Goal: Task Accomplishment & Management: Manage account settings

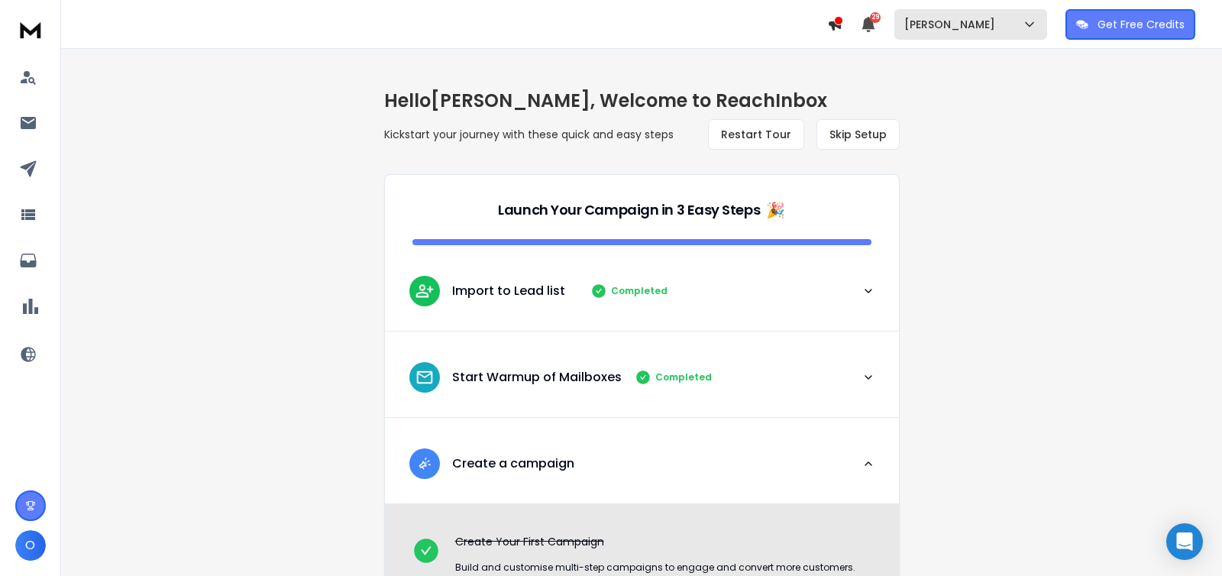
click at [998, 30] on div "[PERSON_NAME]" at bounding box center [970, 24] width 133 height 15
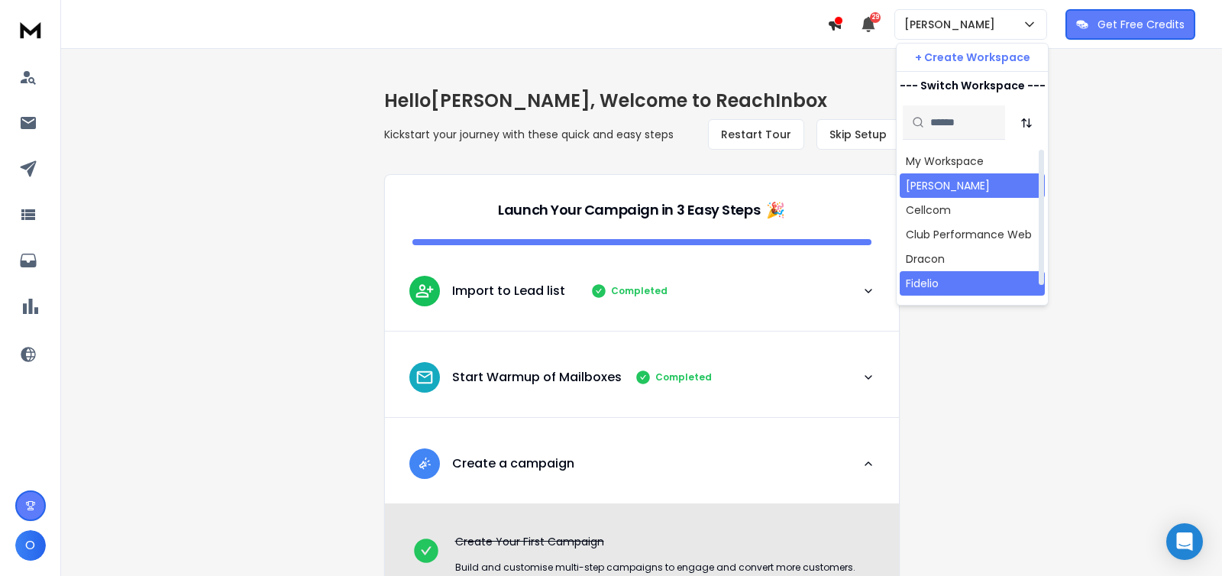
click at [925, 281] on div "Fidelio" at bounding box center [922, 283] width 33 height 15
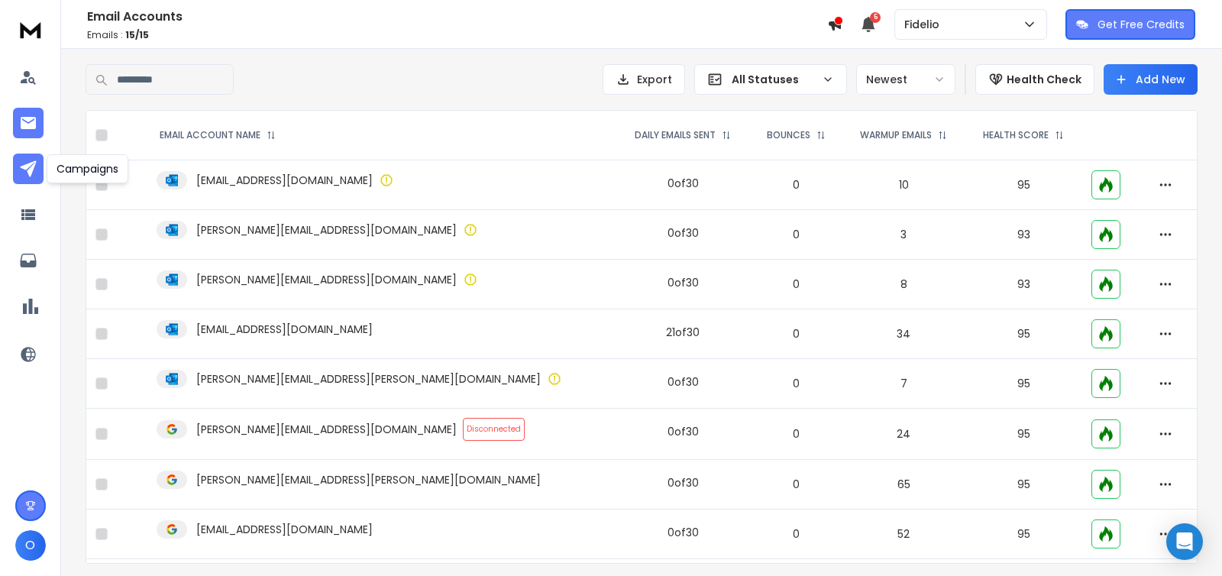
click at [31, 164] on icon at bounding box center [28, 168] width 16 height 16
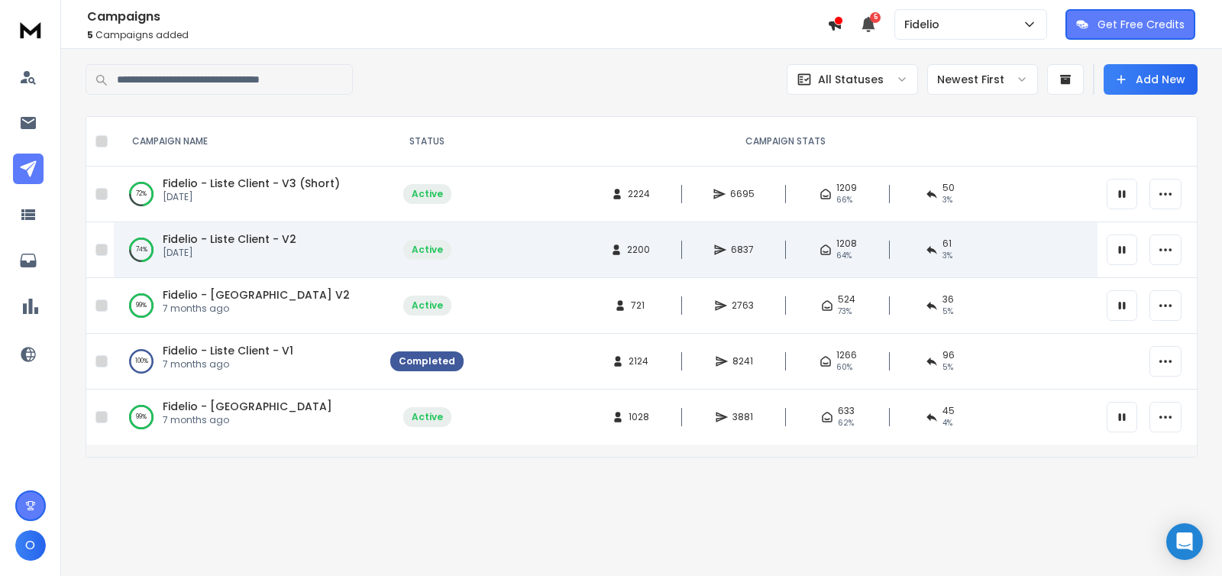
click at [206, 248] on p "4 months ago" at bounding box center [230, 253] width 134 height 12
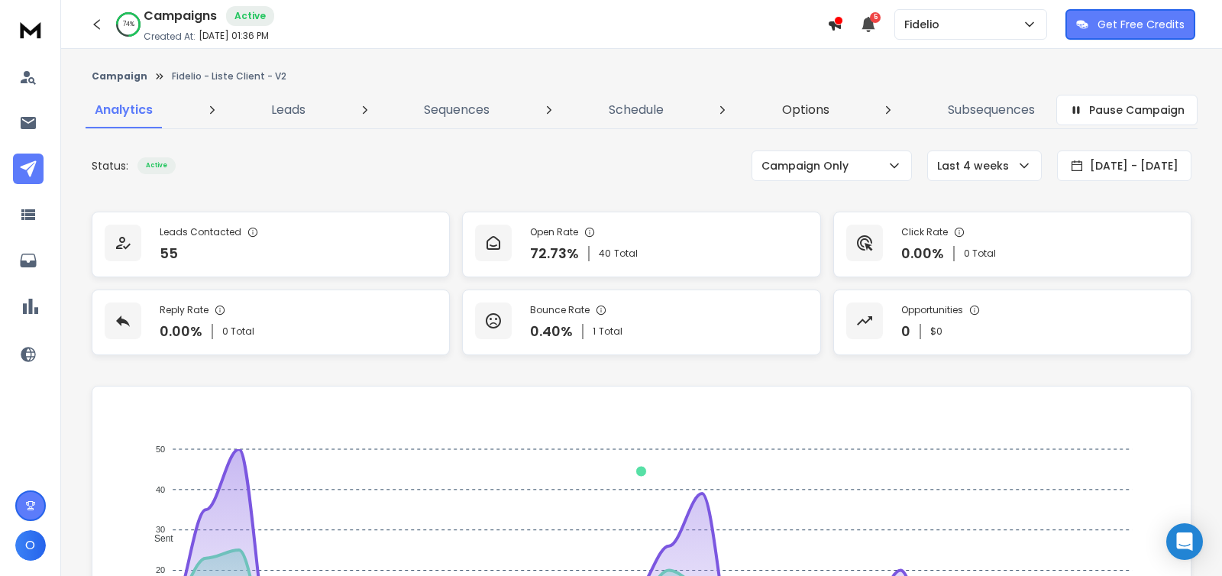
click at [804, 103] on p "Options" at bounding box center [805, 110] width 47 height 18
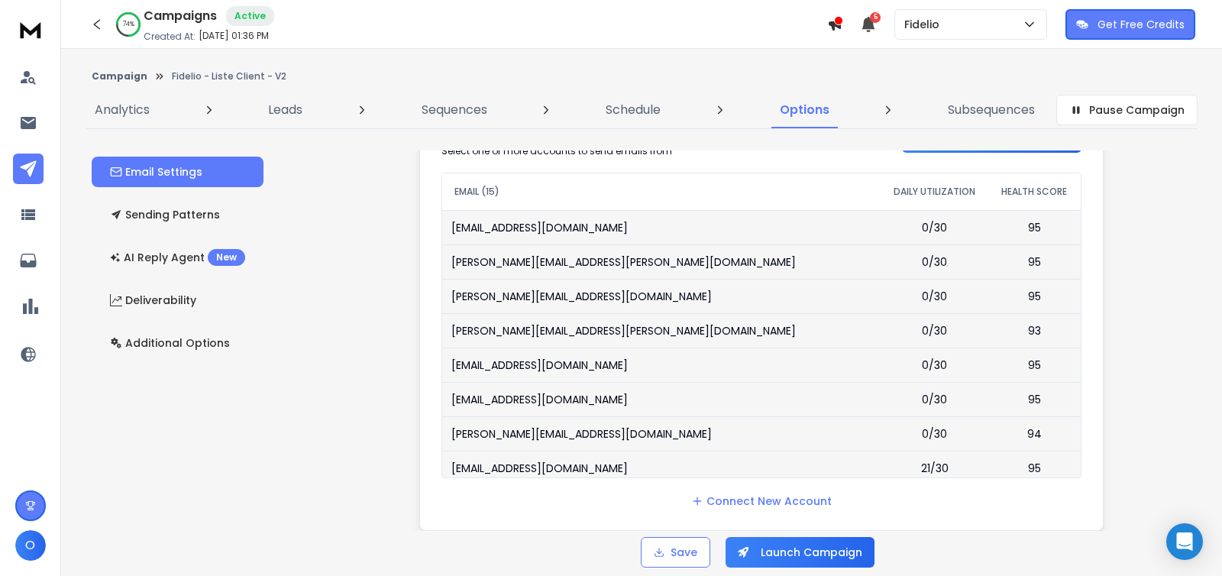
click at [821, 555] on button "Launch Campaign" at bounding box center [800, 552] width 149 height 31
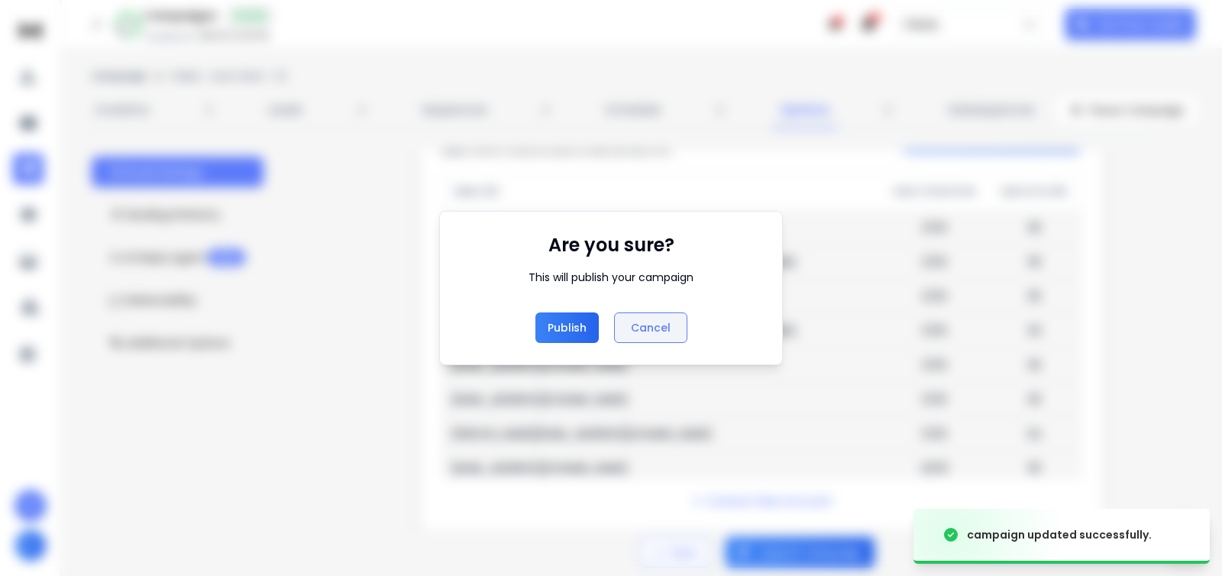
click at [593, 337] on button "Publish" at bounding box center [566, 327] width 63 height 31
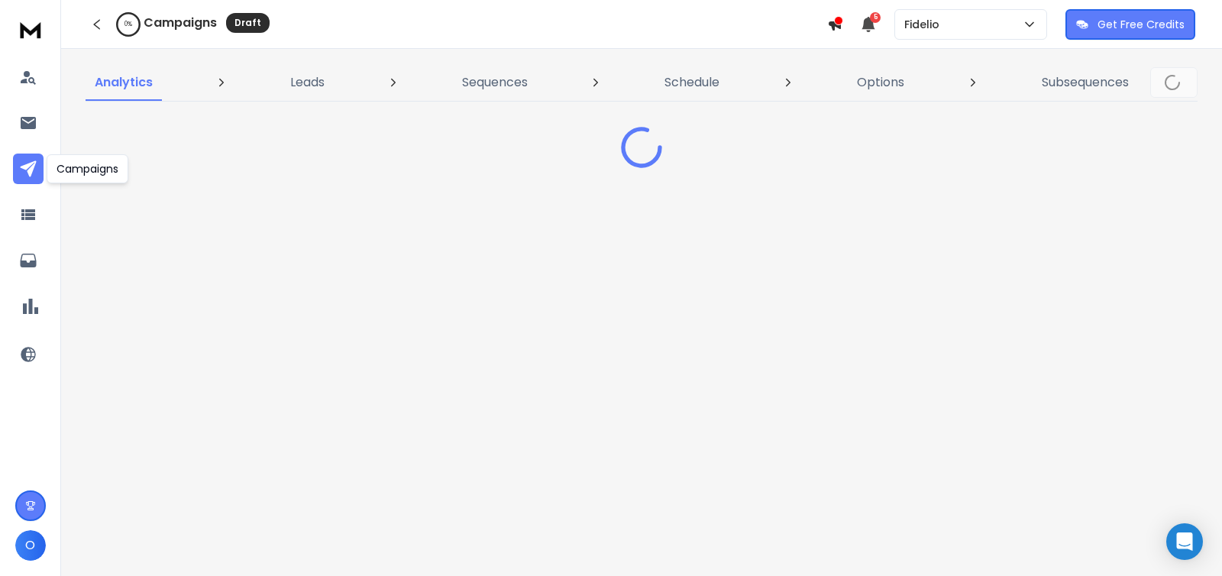
click at [28, 170] on icon at bounding box center [28, 168] width 16 height 16
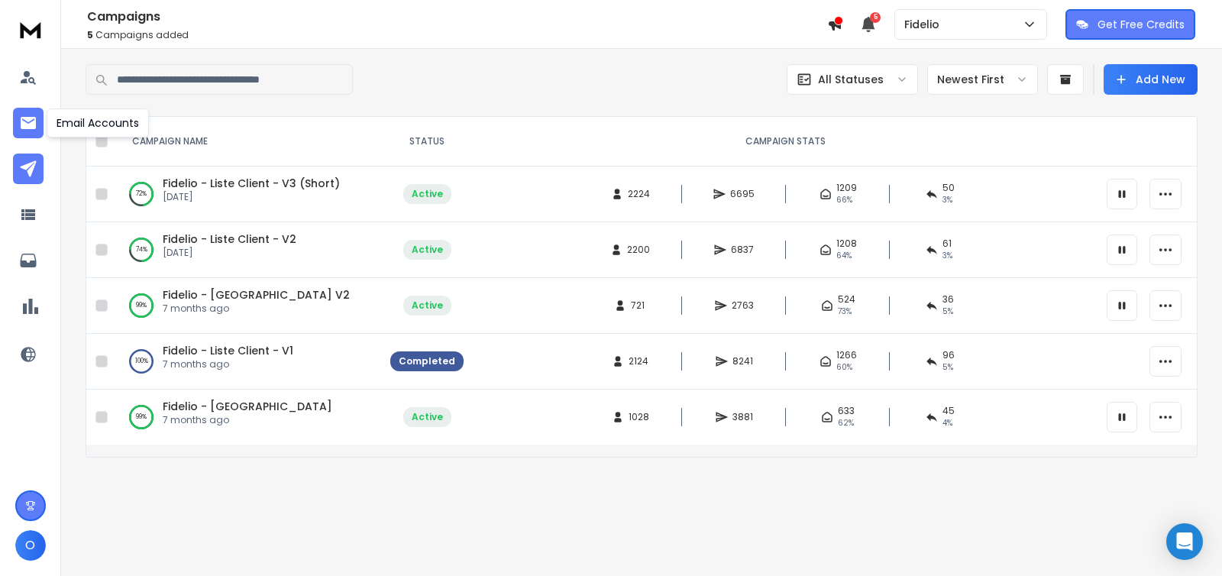
click at [29, 128] on icon at bounding box center [28, 123] width 15 height 12
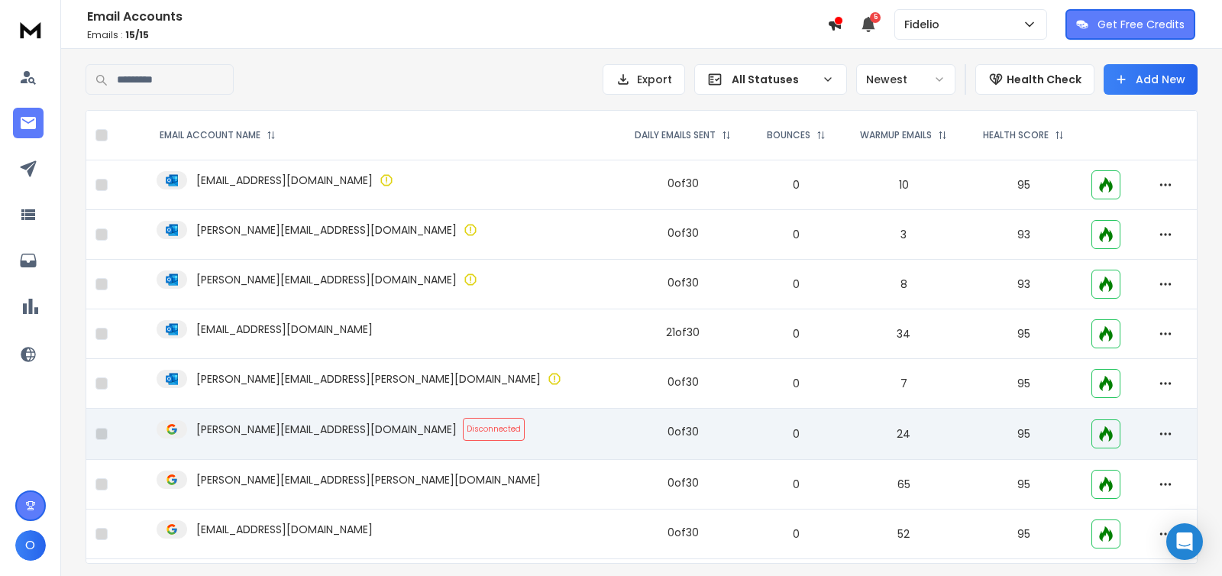
click at [101, 431] on button "button" at bounding box center [101, 434] width 12 height 12
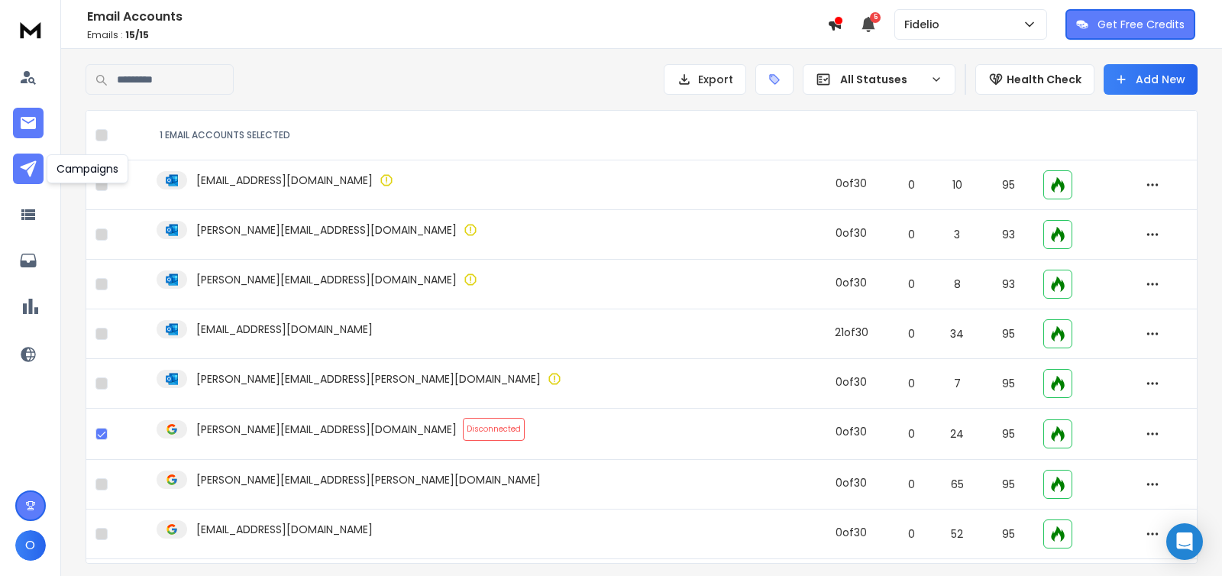
click at [37, 161] on icon at bounding box center [28, 169] width 18 height 18
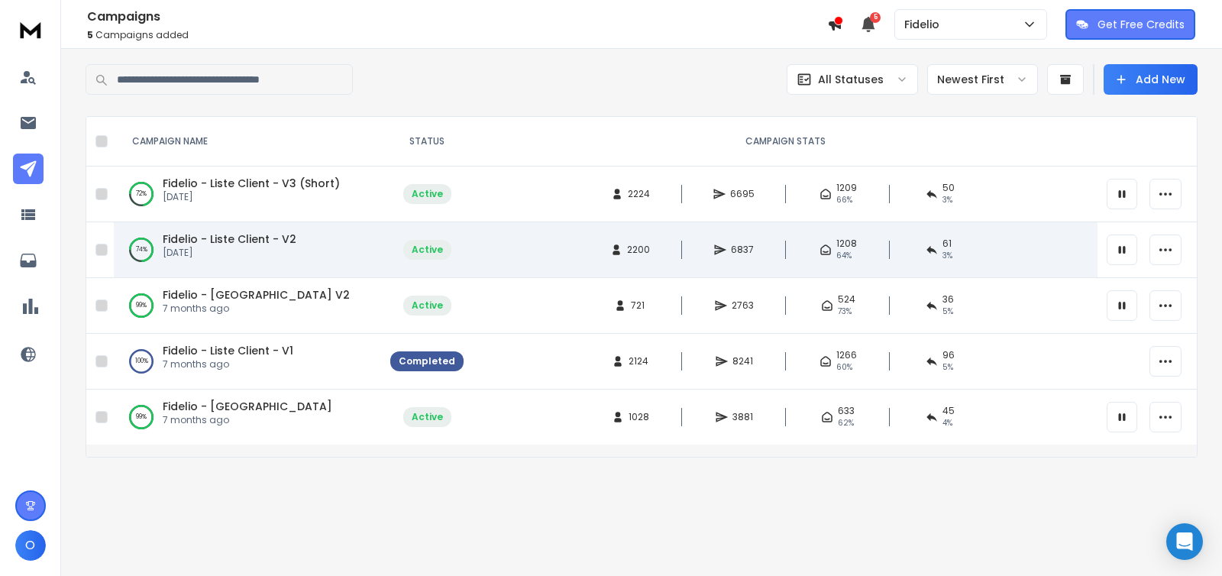
click at [208, 238] on span "Fidelio - Liste Client - V2" at bounding box center [230, 238] width 134 height 15
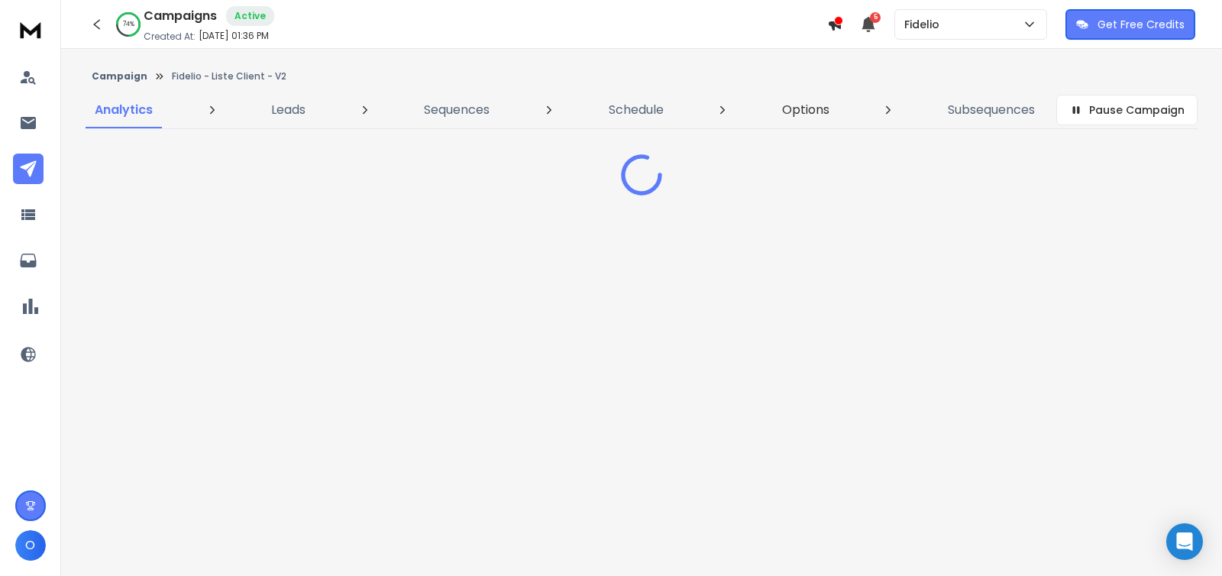
click at [779, 110] on link "Options" at bounding box center [806, 110] width 66 height 37
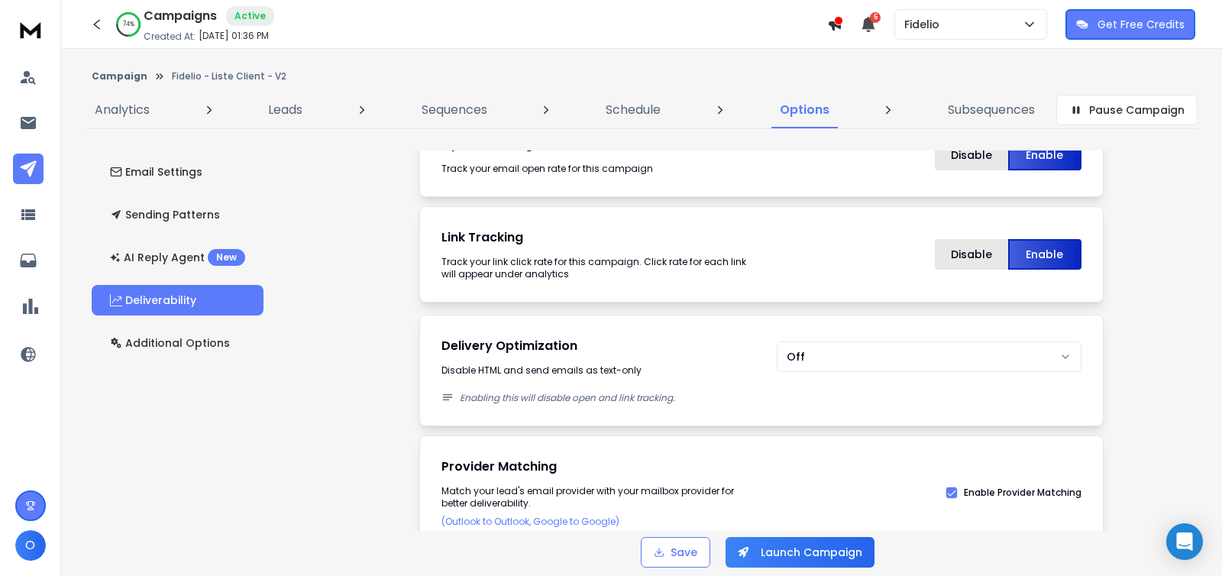
scroll to position [1883, 0]
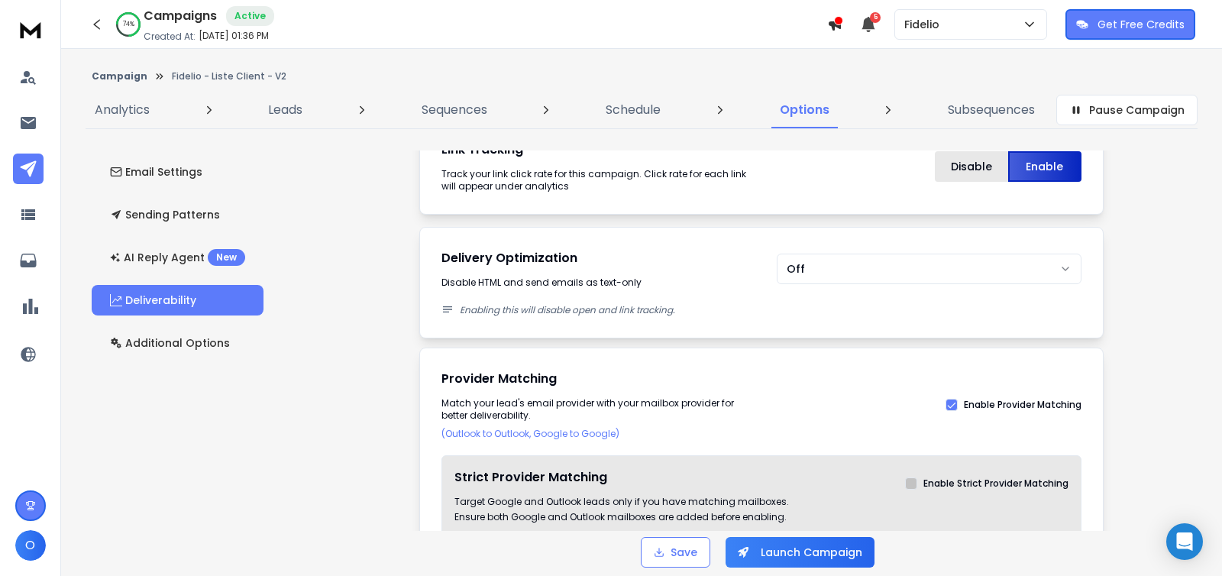
click at [949, 401] on button "Enable Provider Matching" at bounding box center [952, 405] width 12 height 12
click at [681, 546] on button "Save" at bounding box center [676, 552] width 70 height 31
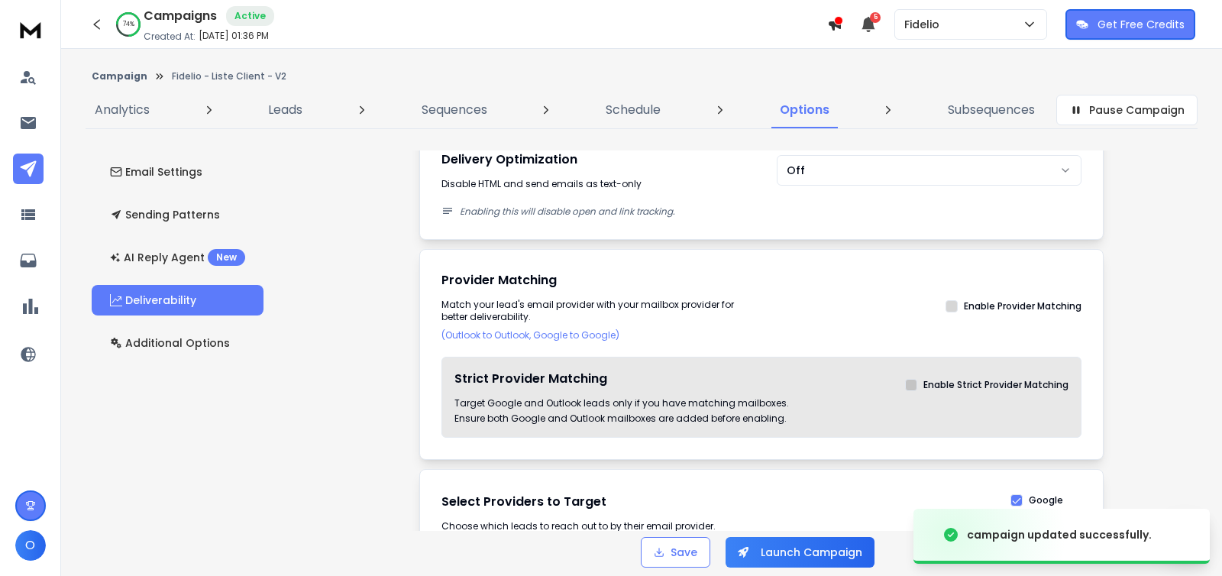
scroll to position [2075, 0]
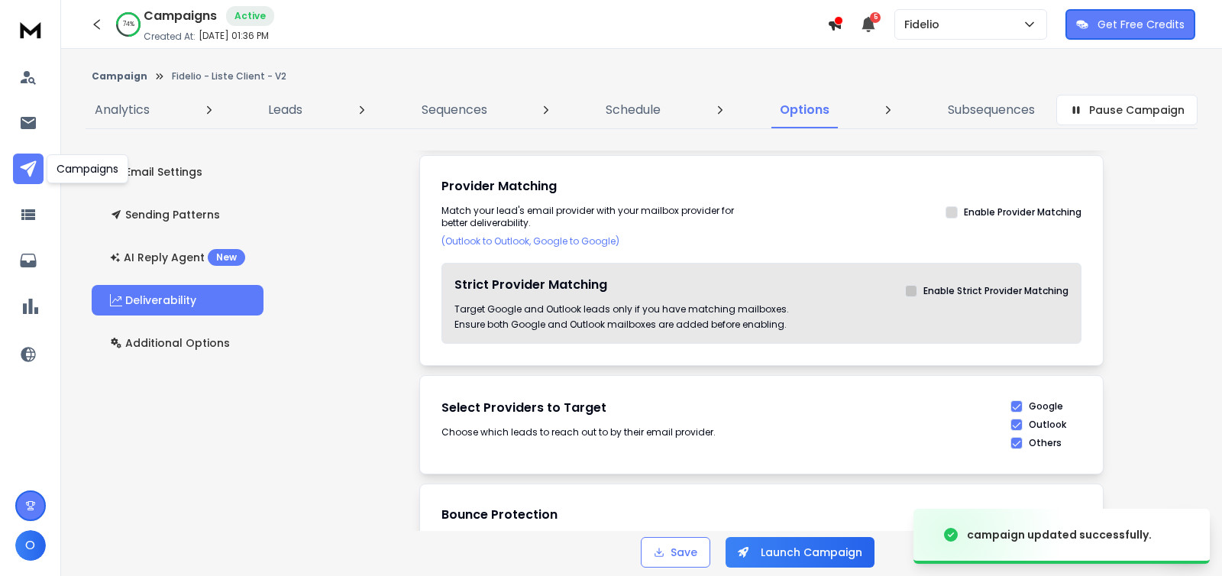
click at [33, 172] on icon at bounding box center [28, 169] width 18 height 18
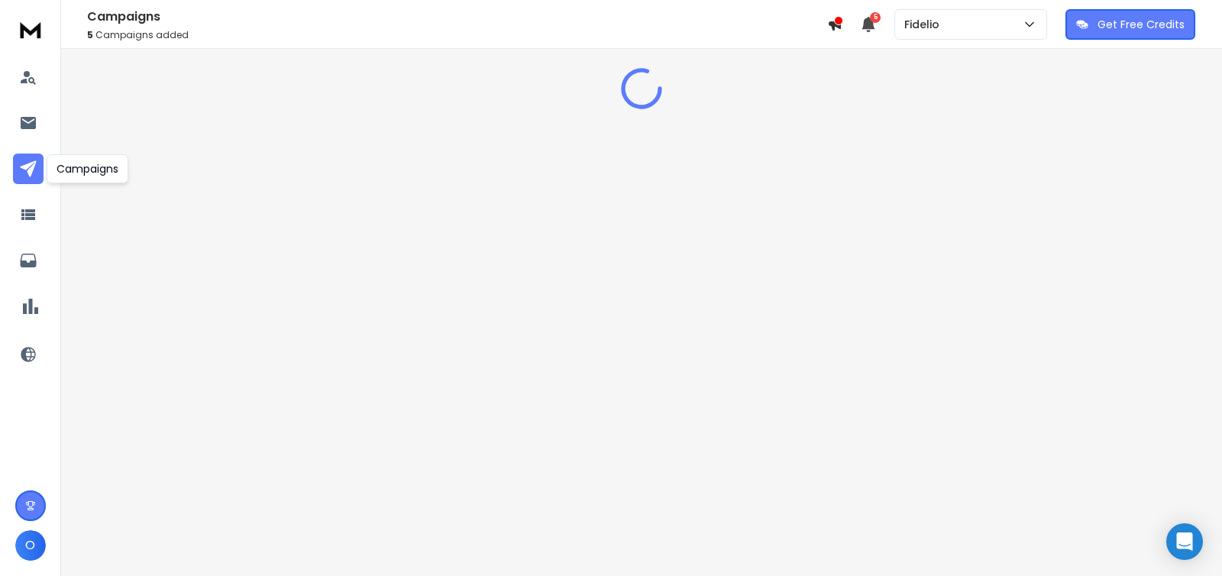
click at [19, 165] on icon at bounding box center [28, 169] width 18 height 18
click at [31, 128] on icon at bounding box center [28, 123] width 15 height 12
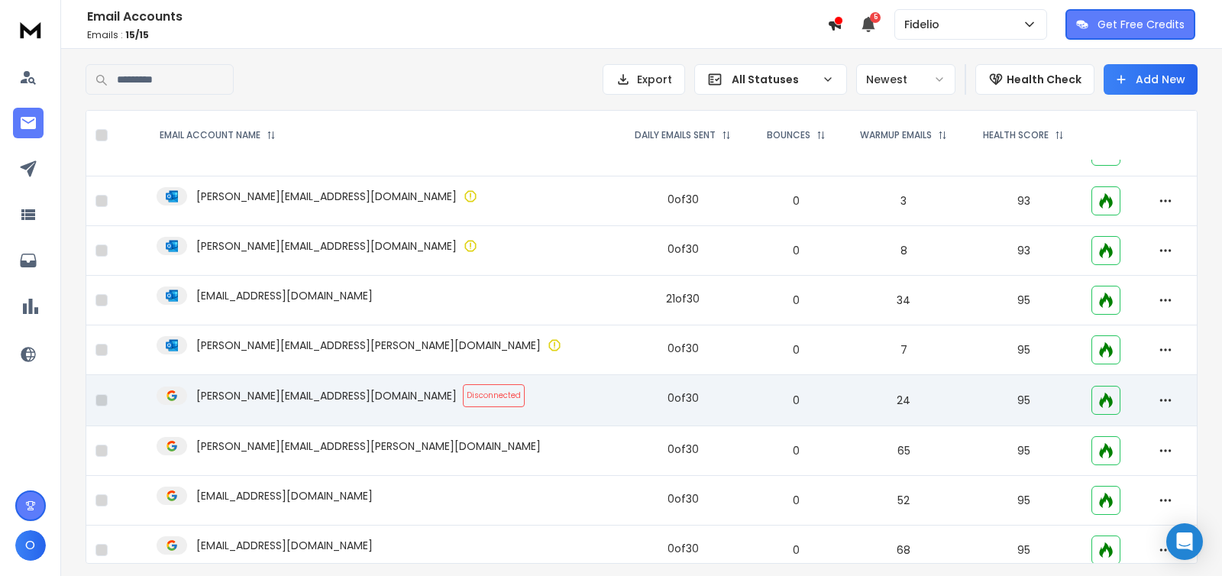
click at [106, 395] on button "button" at bounding box center [101, 400] width 12 height 12
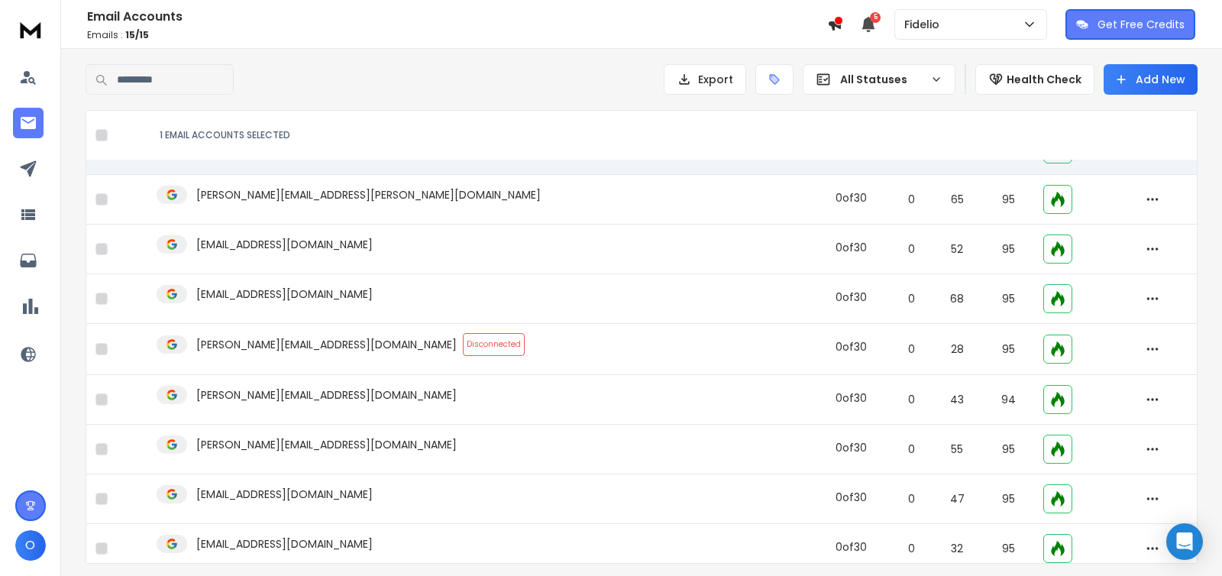
scroll to position [314, 0]
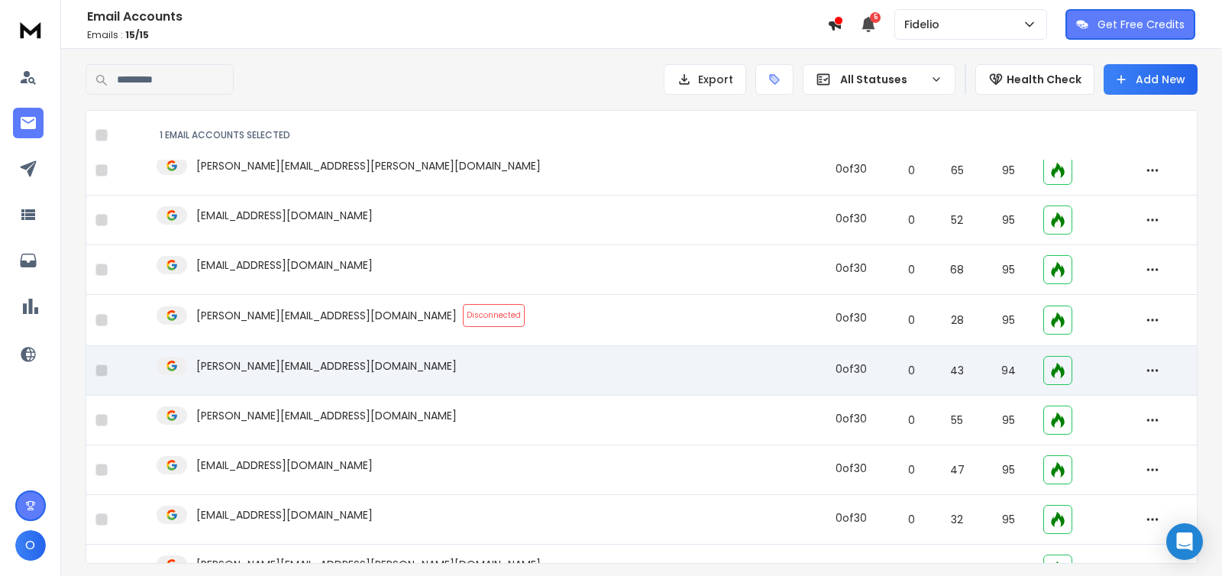
drag, startPoint x: 97, startPoint y: 315, endPoint x: 107, endPoint y: 345, distance: 31.4
click at [97, 315] on button "button" at bounding box center [101, 320] width 12 height 12
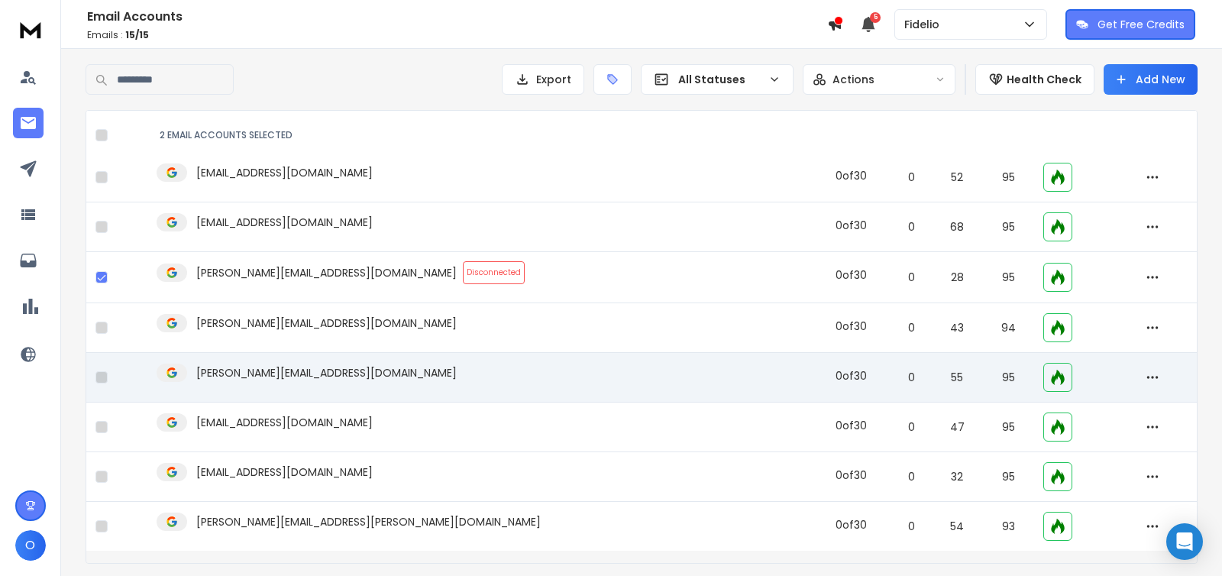
scroll to position [0, 0]
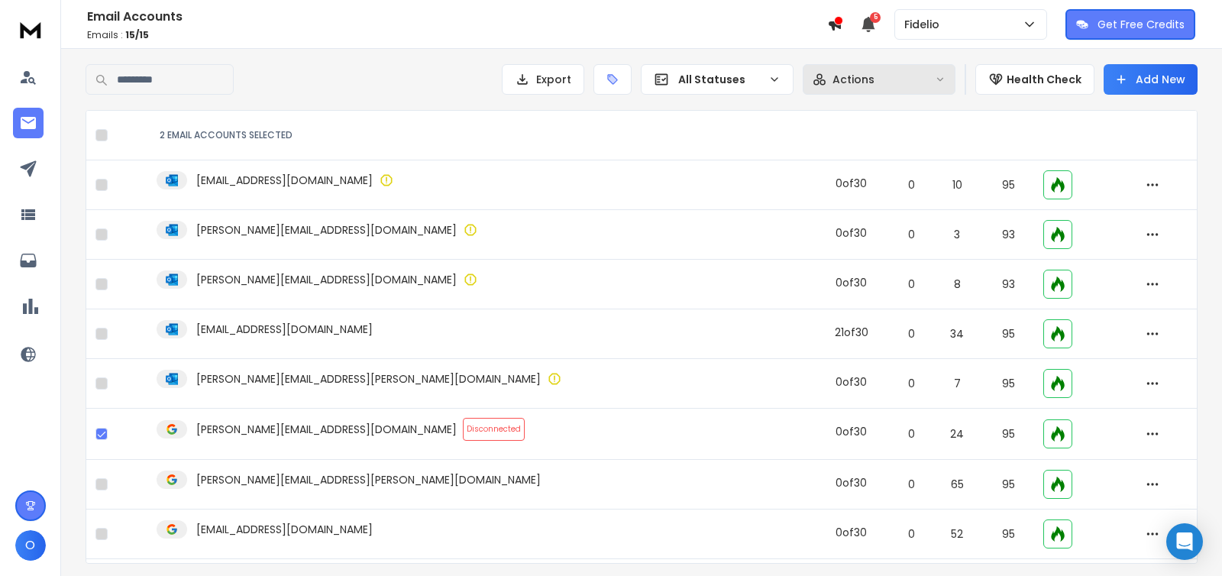
click at [868, 79] on p "Actions" at bounding box center [854, 79] width 42 height 15
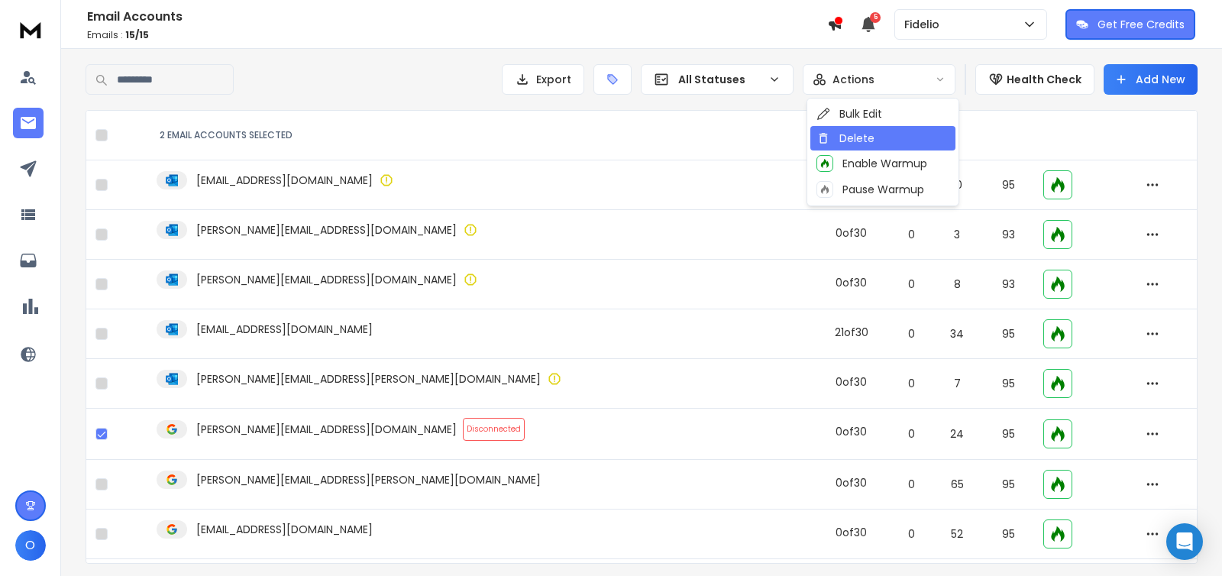
click at [886, 139] on div "Delete" at bounding box center [882, 138] width 145 height 24
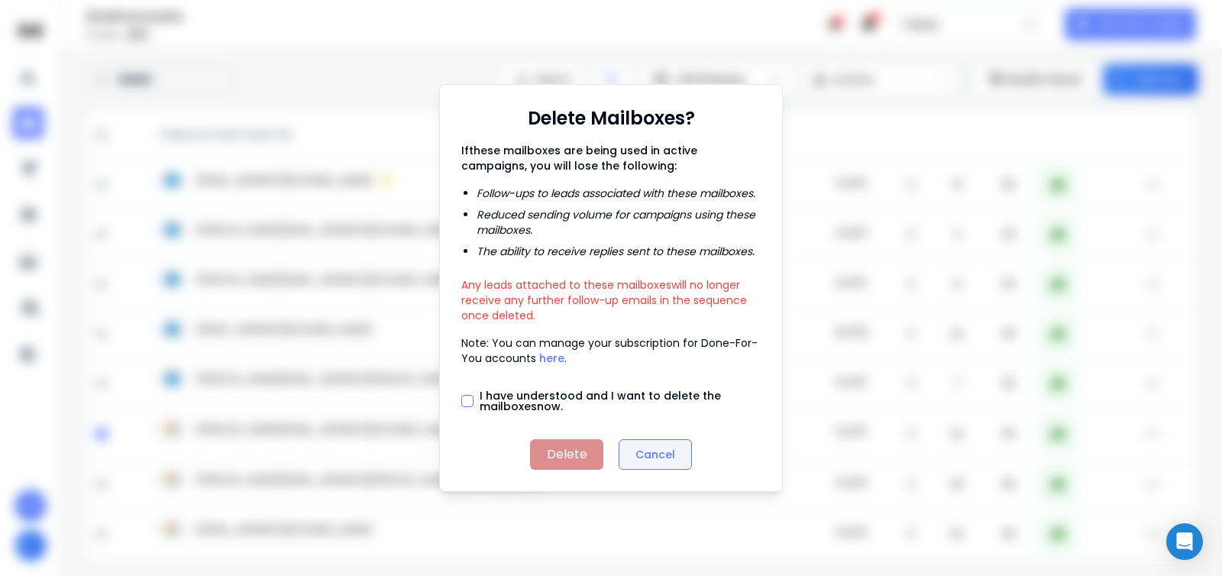
click at [584, 459] on button "Delete" at bounding box center [566, 454] width 73 height 31
click at [517, 408] on label "I have understood and I want to delete the mailbox es now." at bounding box center [620, 400] width 281 height 21
click at [474, 407] on button "I have understood and I want to delete the mailbox es now." at bounding box center [467, 401] width 12 height 12
click at [571, 454] on button "Delete" at bounding box center [566, 454] width 73 height 31
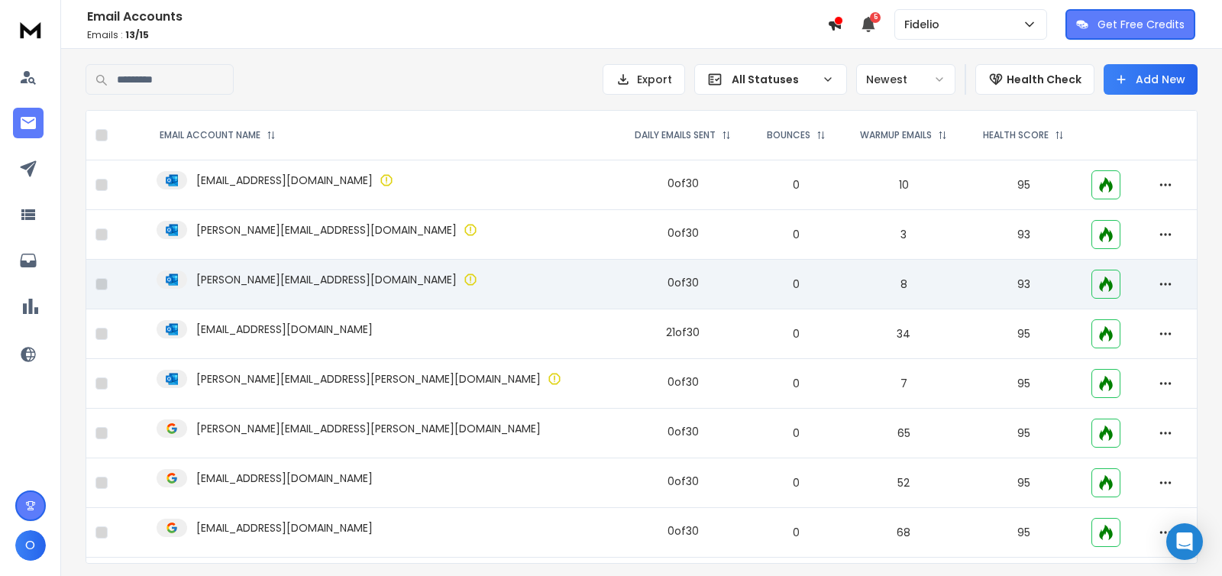
click at [1166, 282] on icon at bounding box center [1166, 284] width 14 height 14
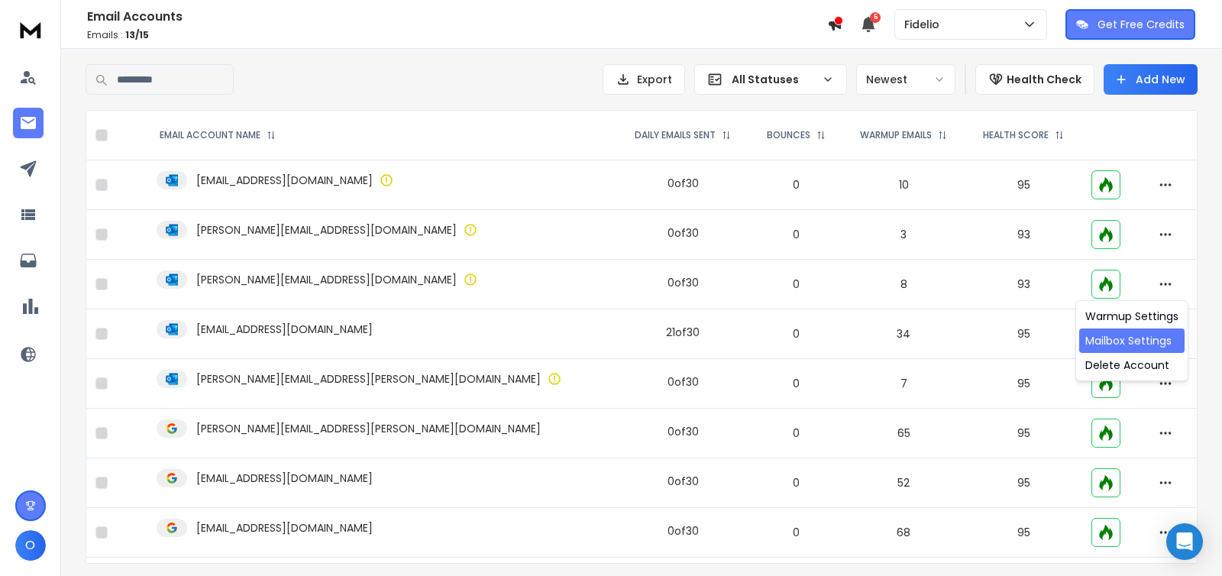
click at [1147, 337] on div "Mailbox Settings" at bounding box center [1131, 340] width 105 height 24
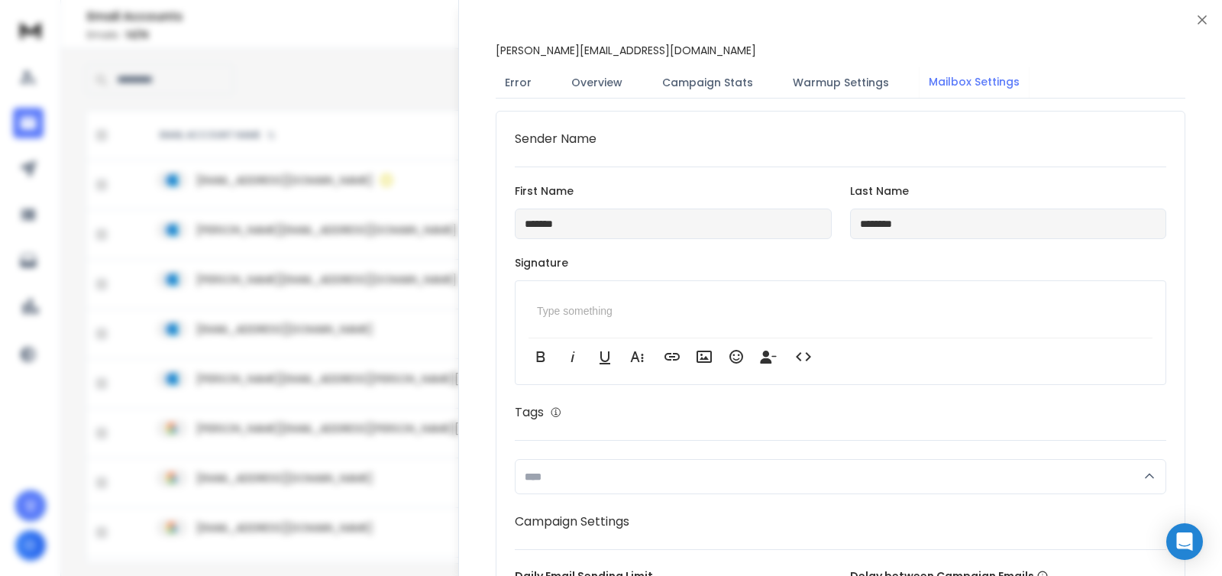
click at [516, 85] on button "Error" at bounding box center [518, 83] width 45 height 34
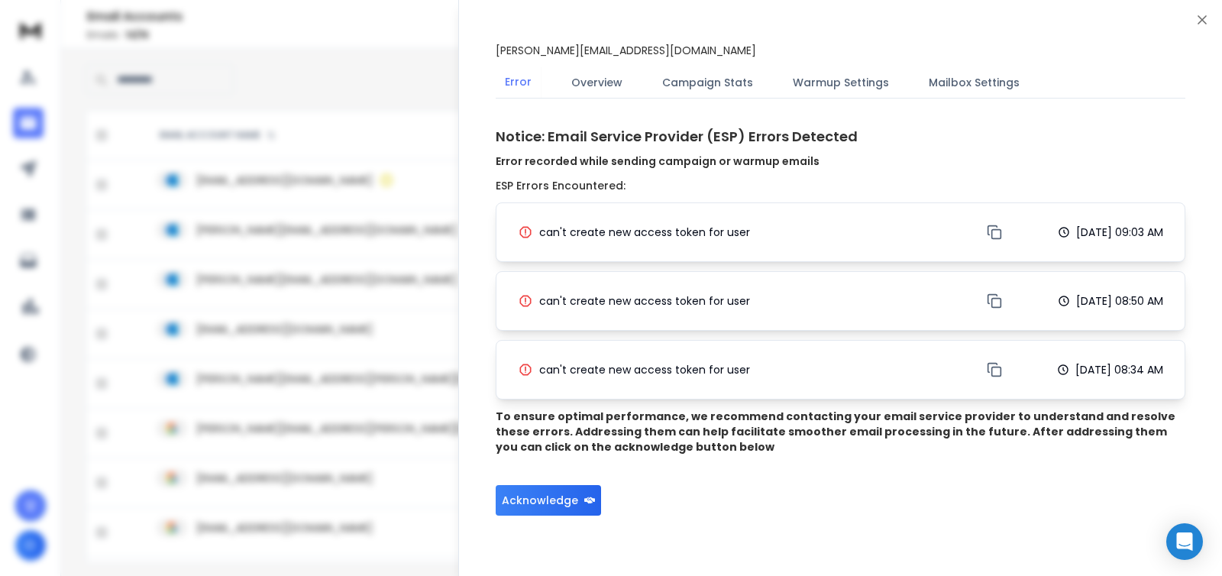
click at [567, 492] on button "Acknowledge" at bounding box center [548, 500] width 105 height 31
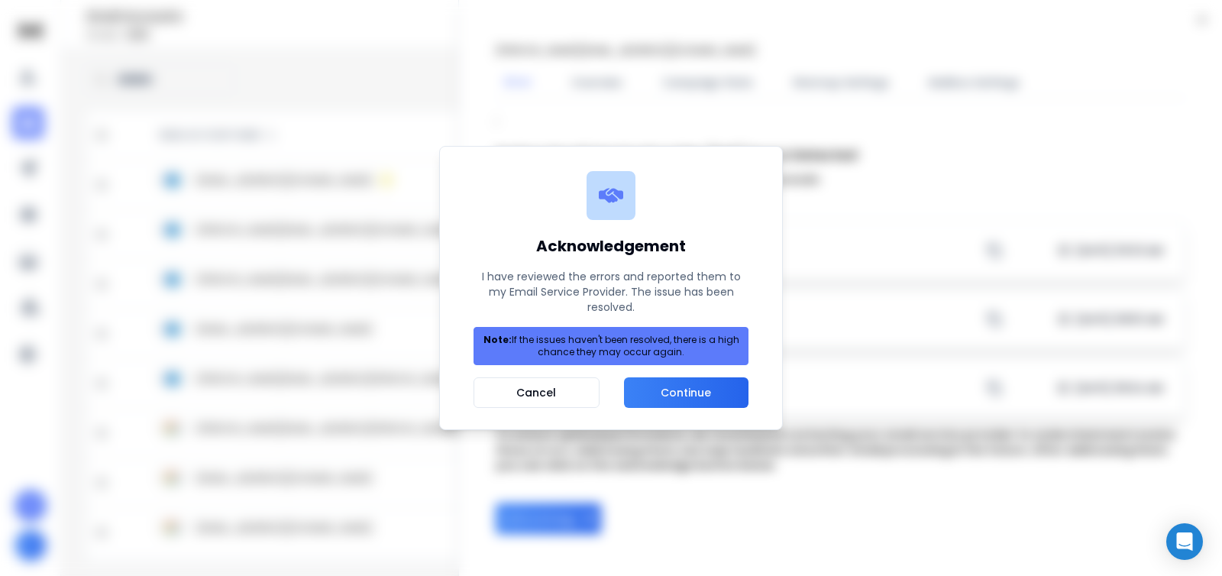
click at [694, 390] on button "Continue" at bounding box center [686, 392] width 125 height 31
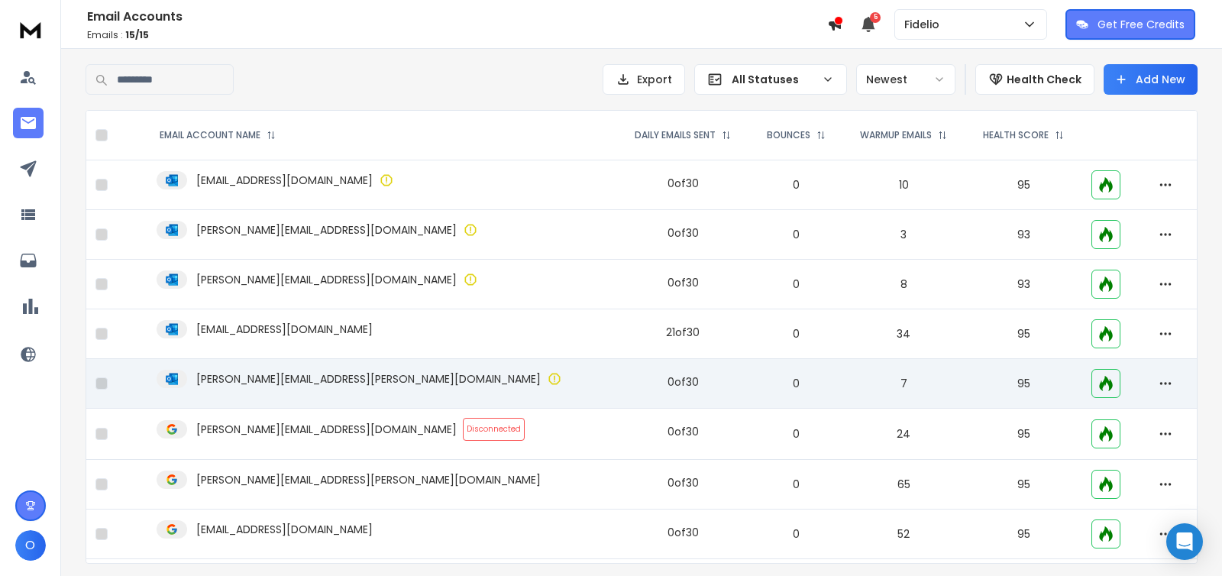
click at [107, 381] on button "button" at bounding box center [101, 383] width 12 height 12
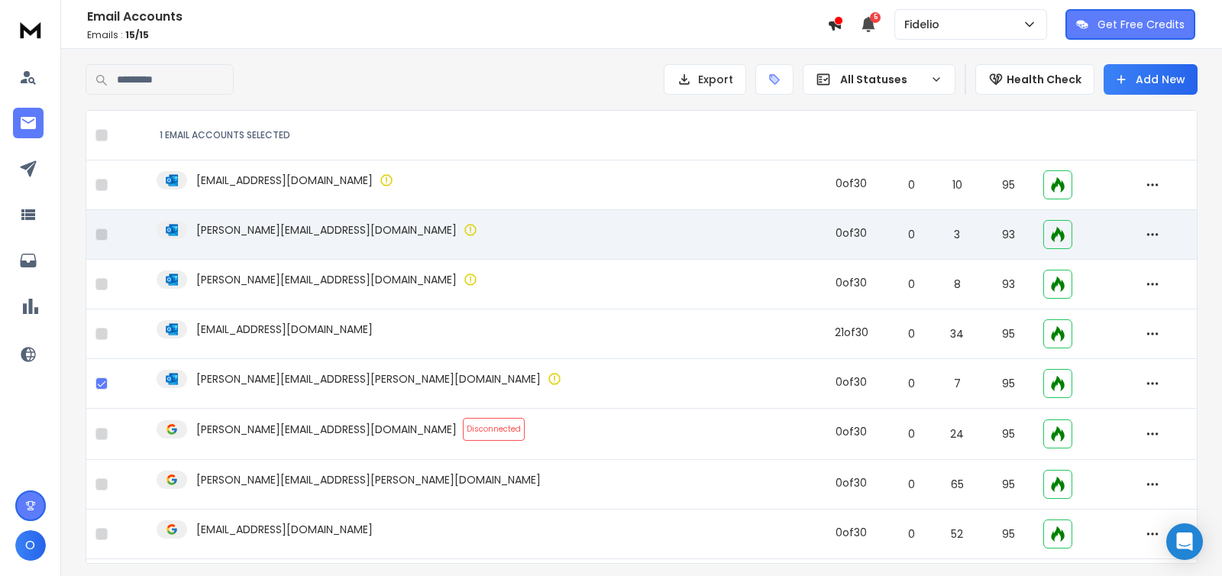
type button "on"
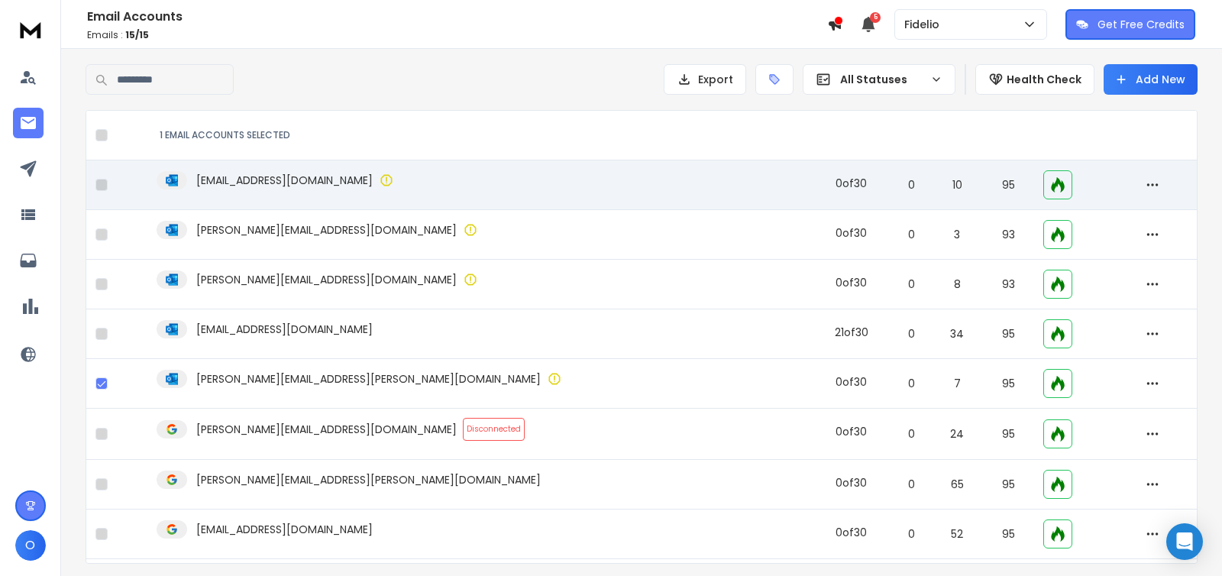
click at [100, 189] on button "button" at bounding box center [101, 185] width 12 height 12
type button "on"
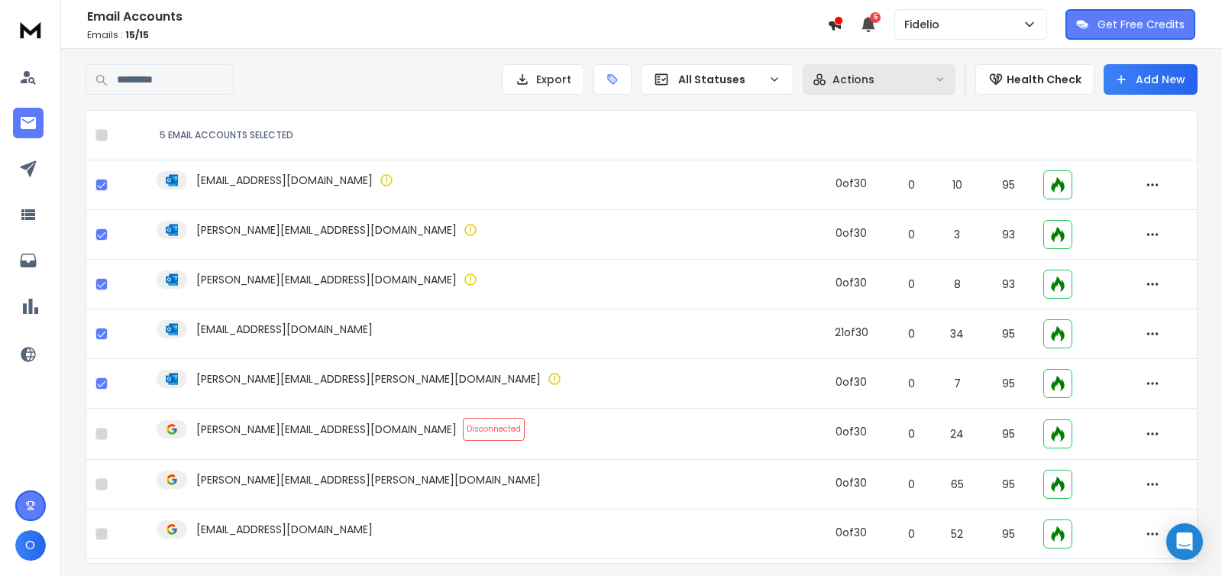
click at [876, 77] on div "Actions" at bounding box center [871, 79] width 116 height 15
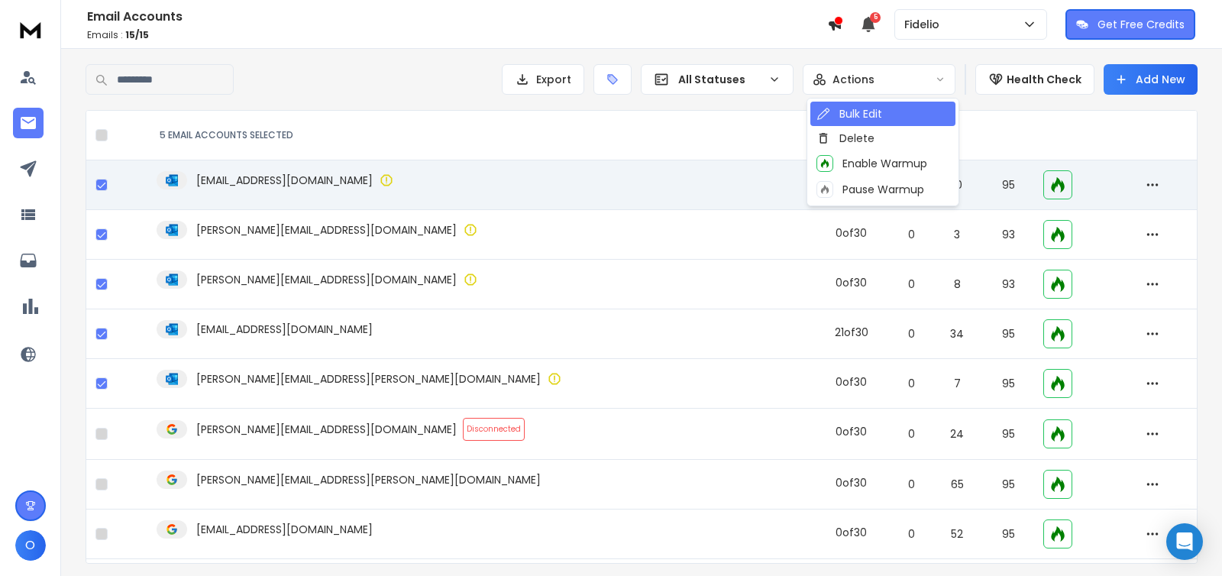
click at [95, 186] on button "button" at bounding box center [101, 185] width 12 height 12
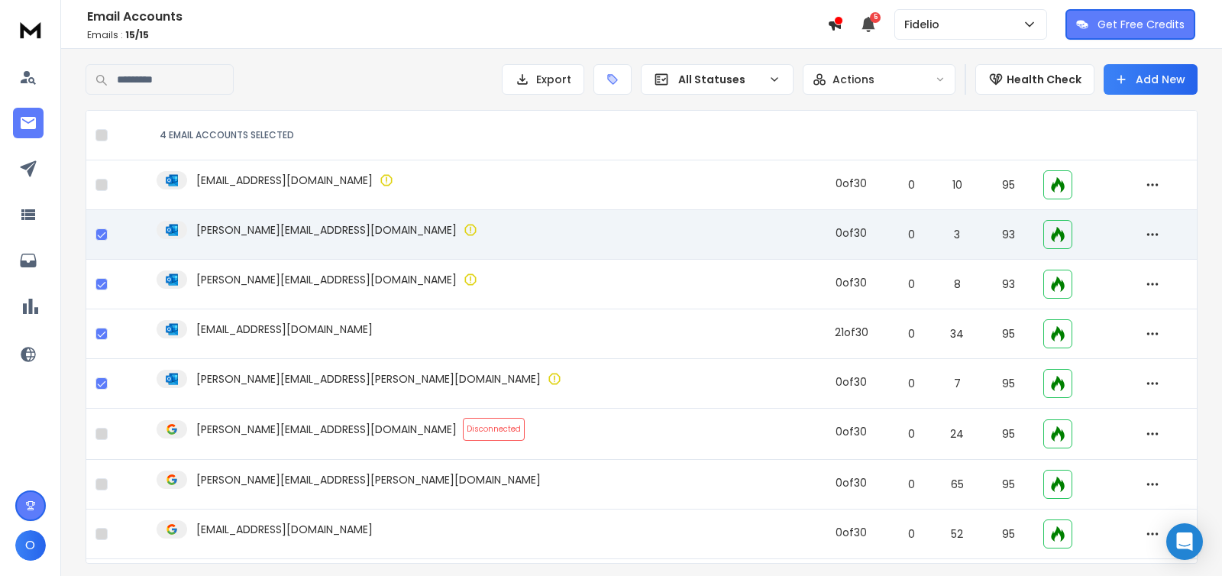
click at [96, 232] on button "button" at bounding box center [101, 234] width 12 height 12
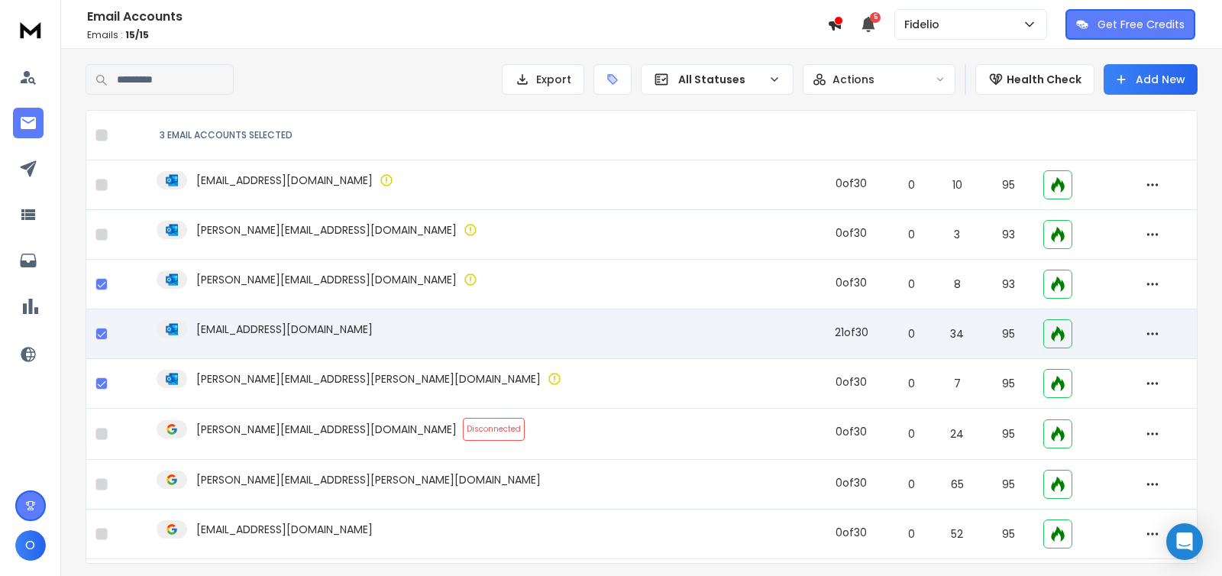
drag, startPoint x: 96, startPoint y: 280, endPoint x: 100, endPoint y: 328, distance: 49.0
click at [97, 287] on button "button" at bounding box center [101, 284] width 12 height 12
click at [100, 339] on button "button" at bounding box center [101, 334] width 12 height 12
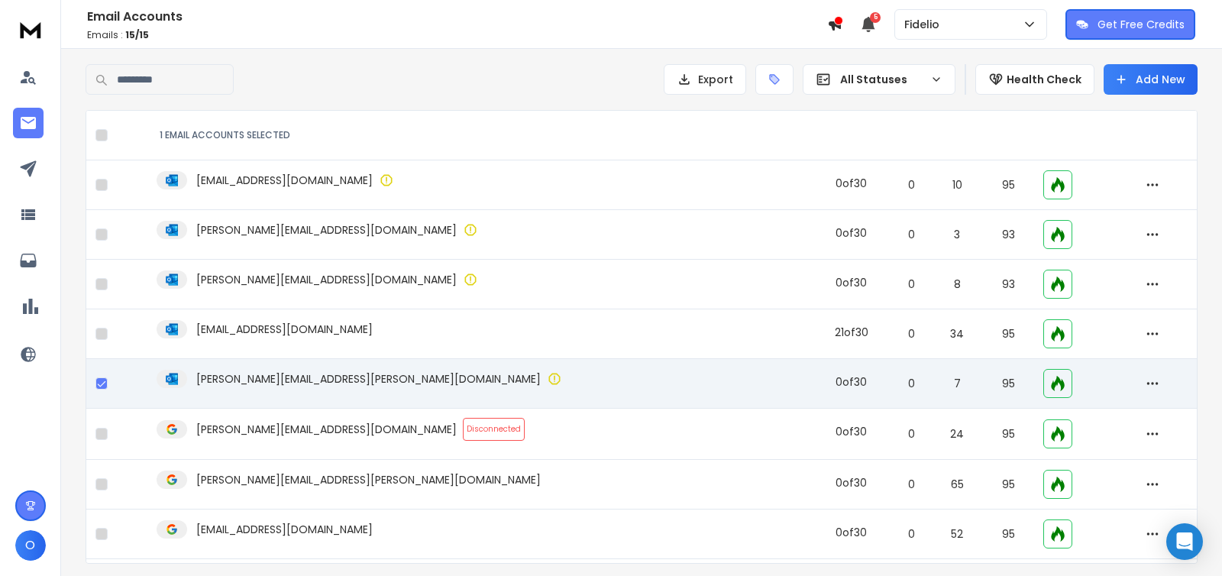
click at [101, 380] on button "button" at bounding box center [101, 383] width 12 height 12
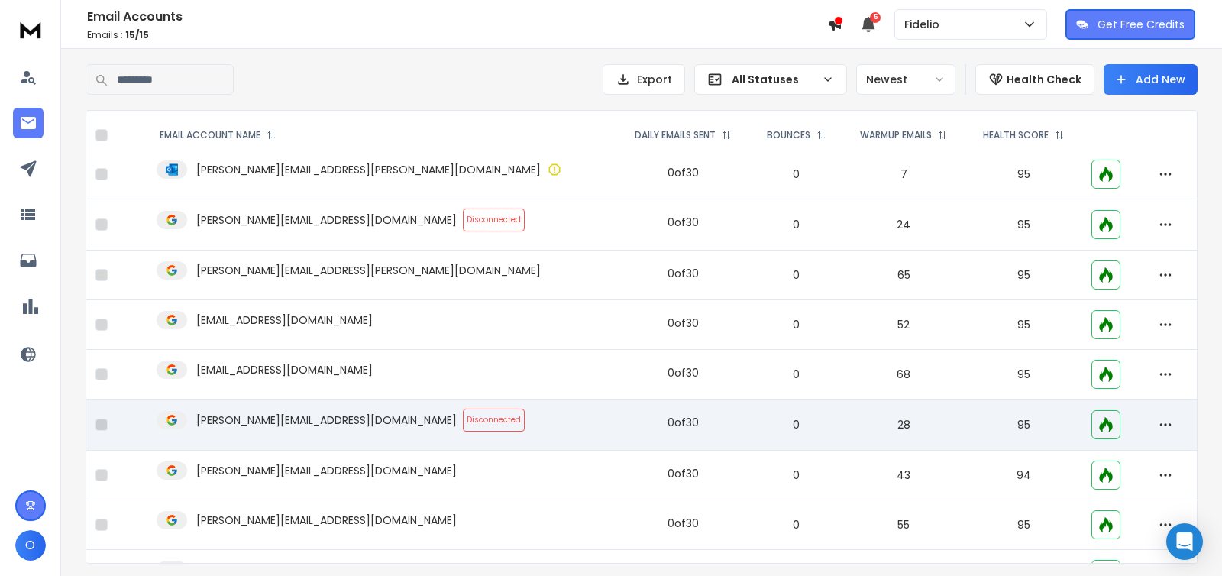
scroll to position [157, 0]
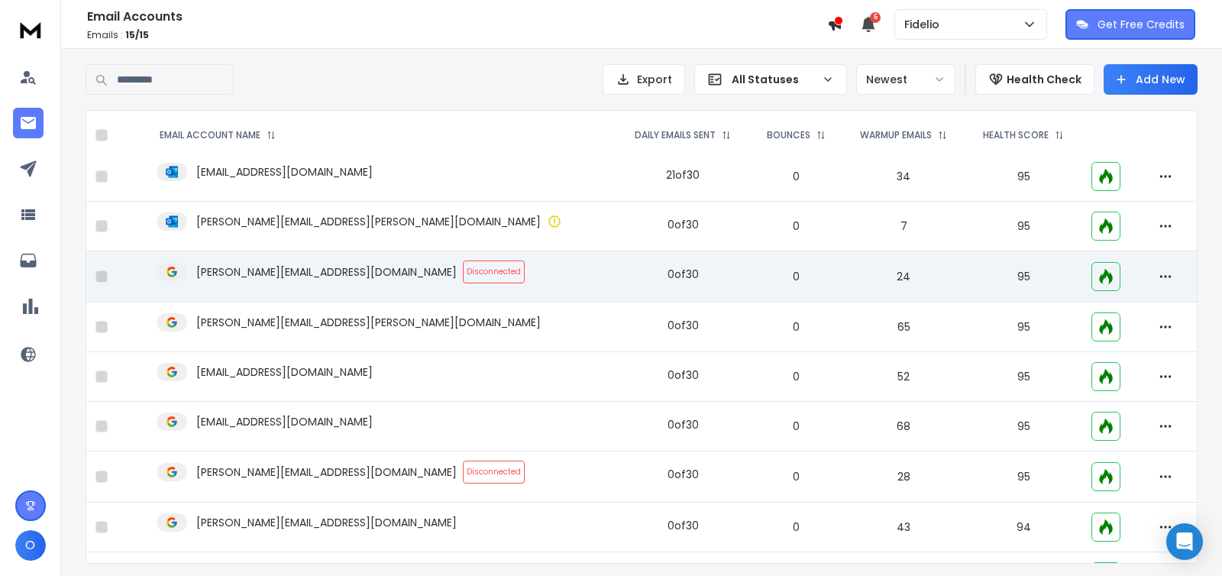
click at [99, 278] on button "button" at bounding box center [101, 276] width 12 height 12
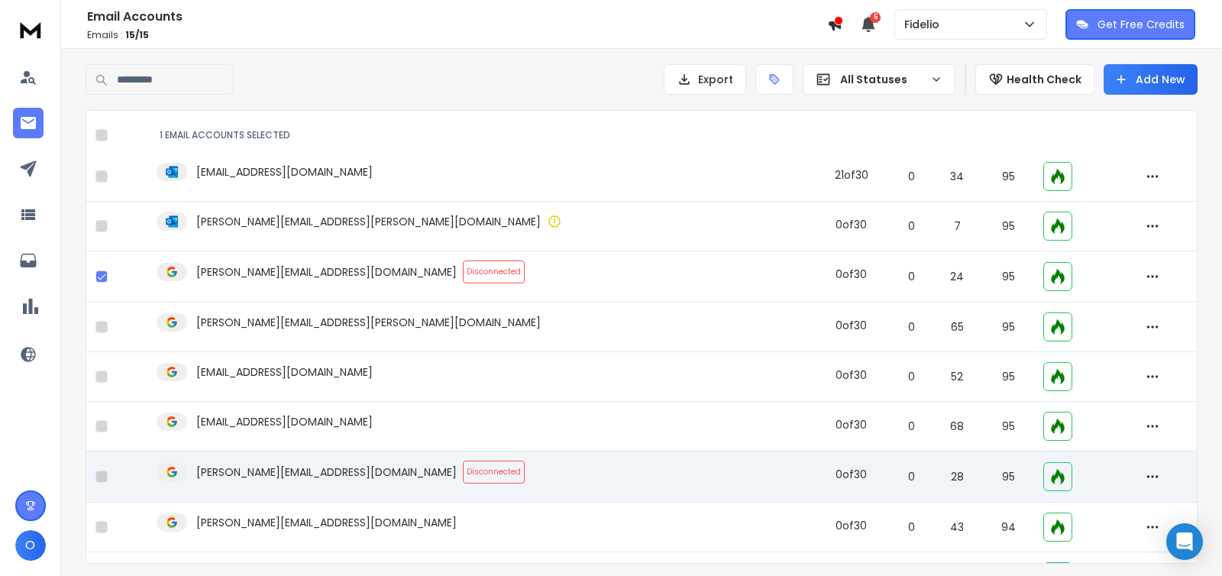
click at [108, 480] on div at bounding box center [121, 477] width 52 height 12
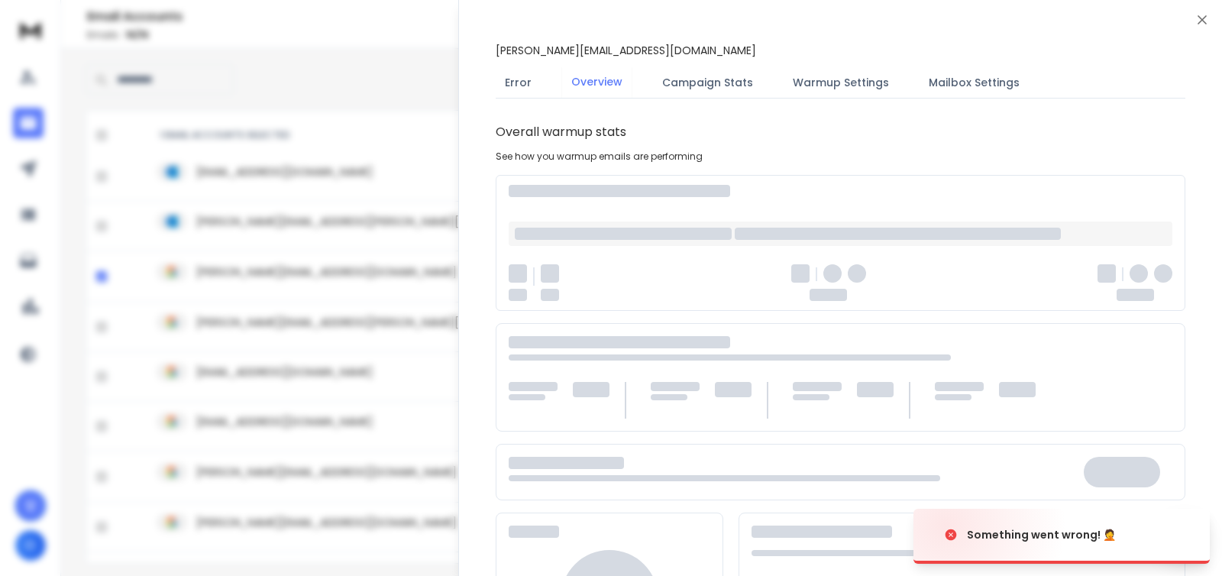
click at [108, 471] on div at bounding box center [611, 288] width 1222 height 576
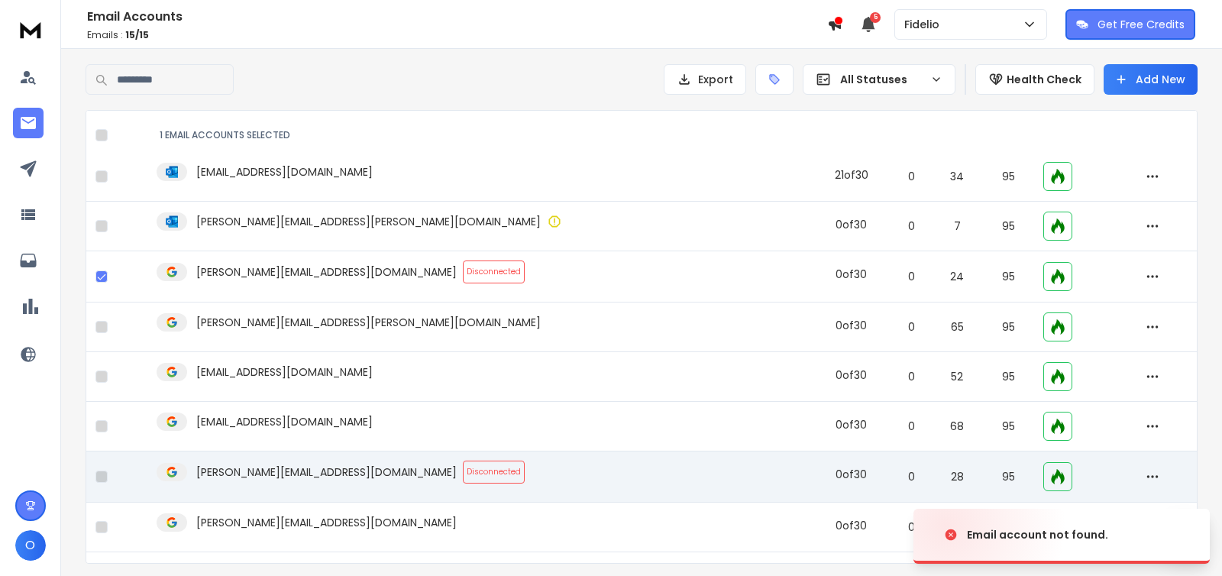
click at [101, 477] on button "button" at bounding box center [101, 477] width 12 height 12
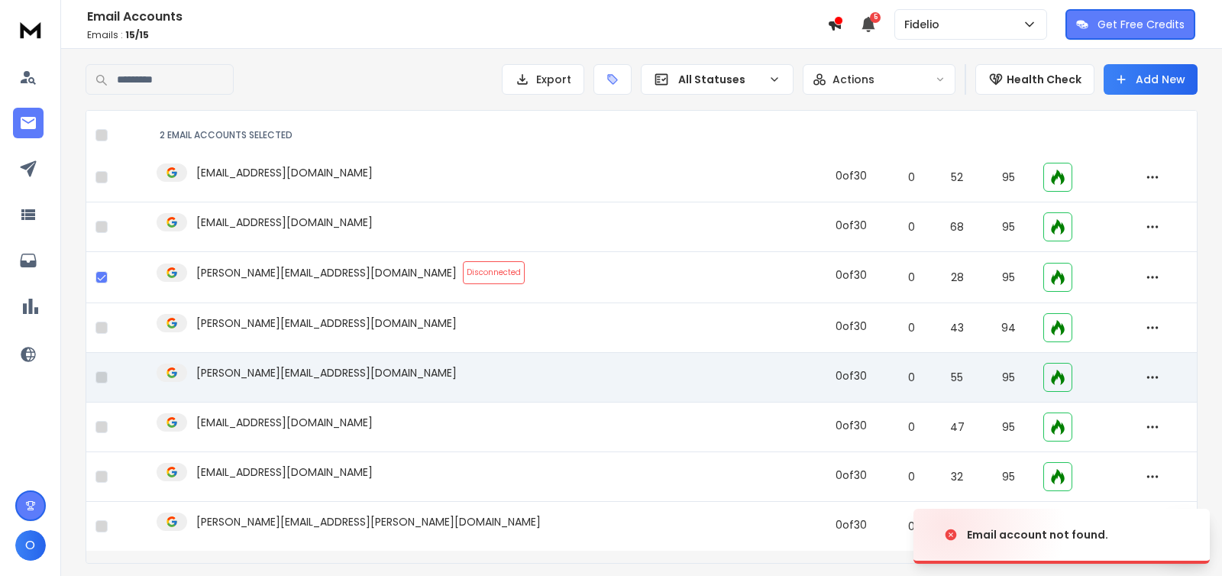
scroll to position [0, 0]
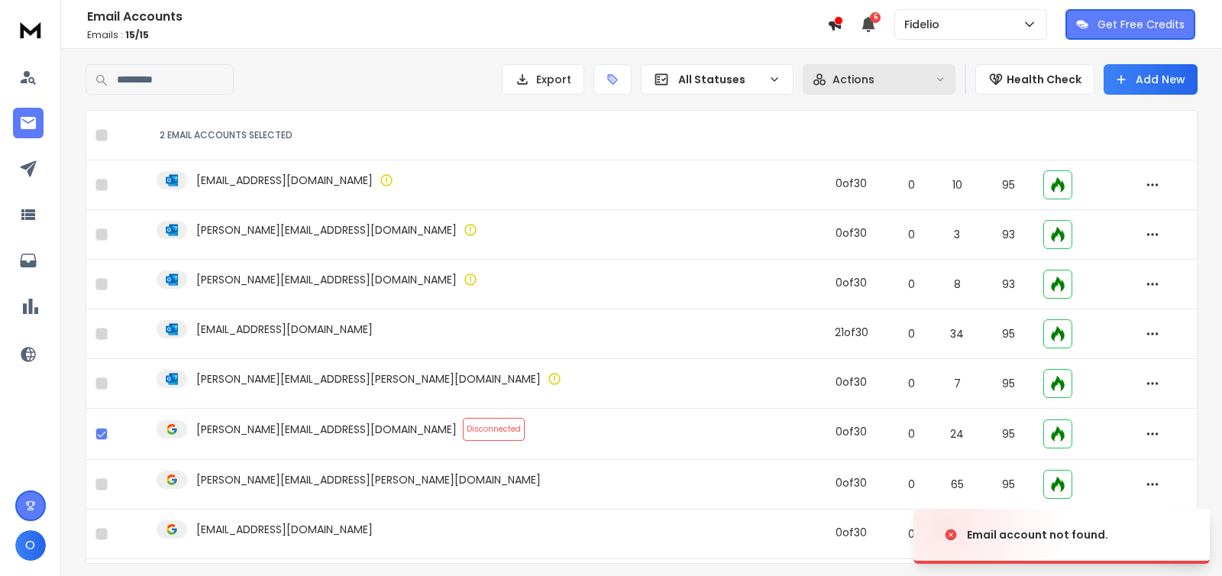
click at [868, 76] on p "Actions" at bounding box center [854, 79] width 42 height 15
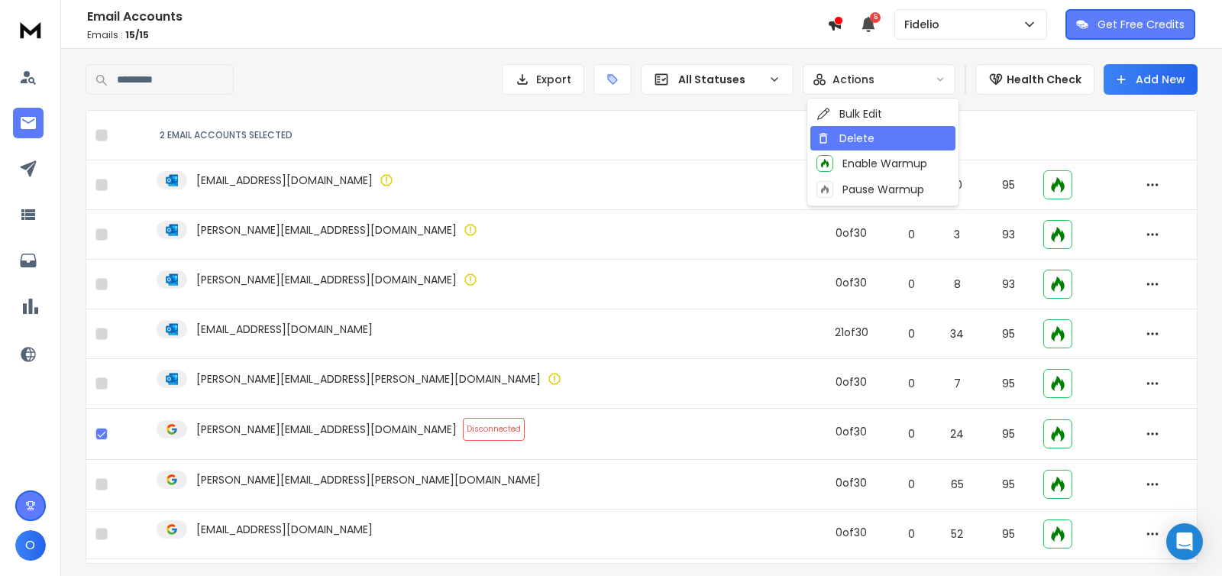
click at [860, 128] on div "Delete" at bounding box center [882, 138] width 145 height 24
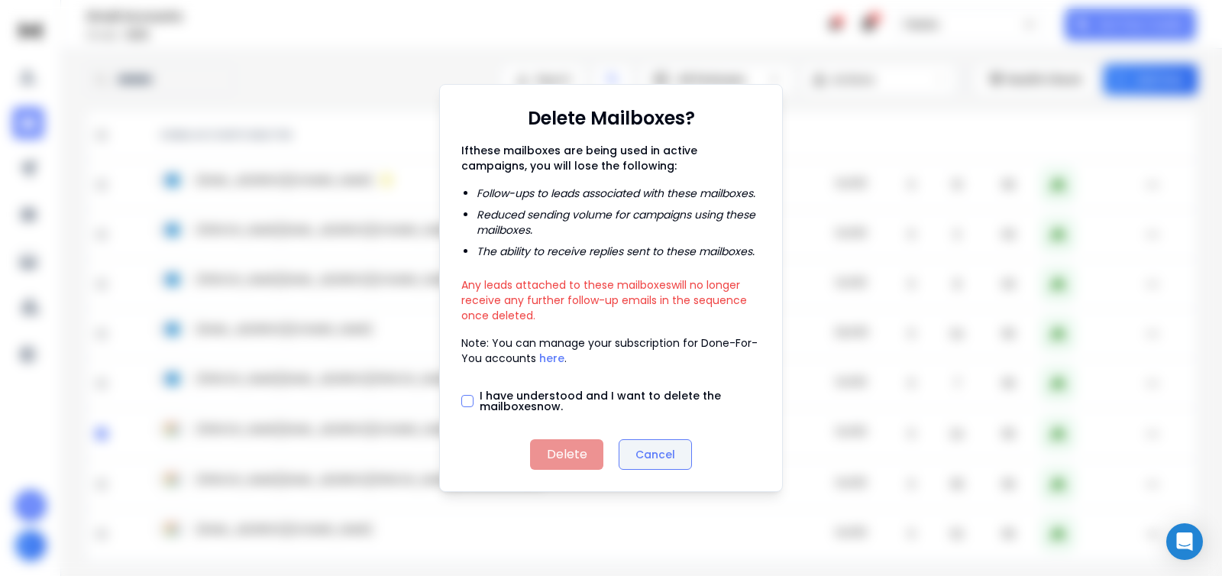
click at [513, 406] on label "I have understood and I want to delete the mailbox es now." at bounding box center [620, 400] width 281 height 21
click at [474, 406] on button "I have understood and I want to delete the mailbox es now." at bounding box center [467, 401] width 12 height 12
click at [550, 458] on button "Delete" at bounding box center [566, 454] width 73 height 31
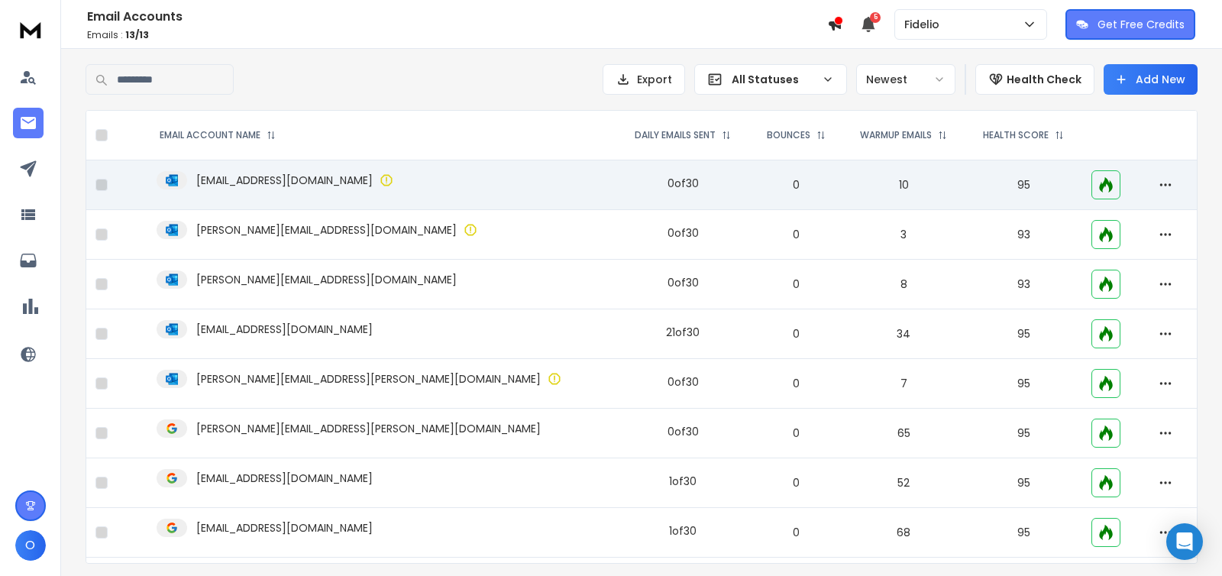
click at [105, 183] on button "button" at bounding box center [101, 185] width 12 height 12
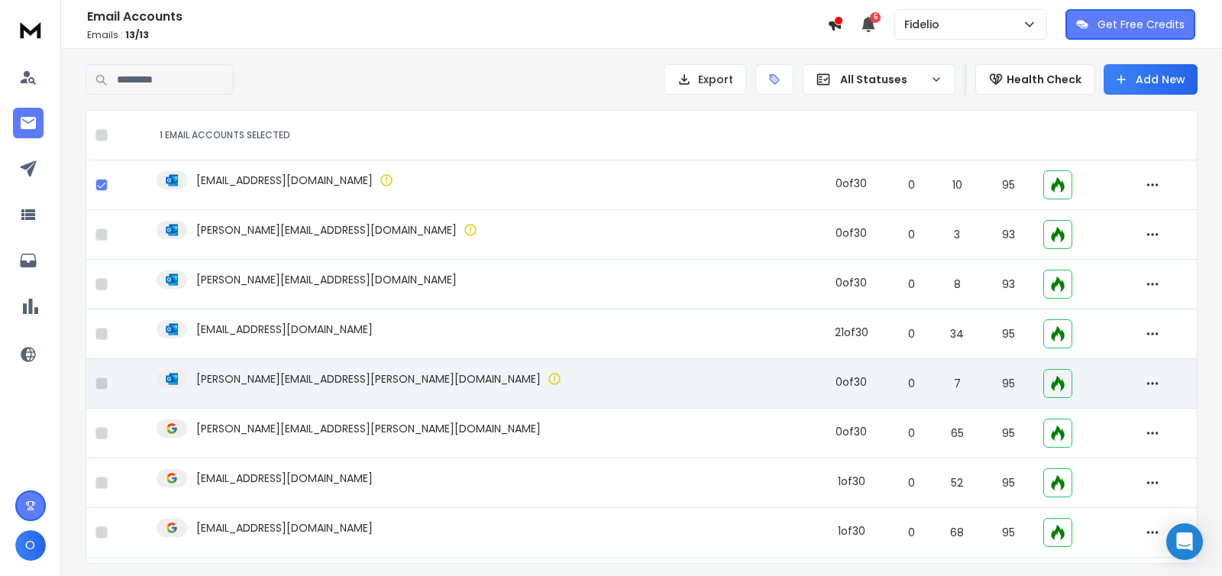
type button "on"
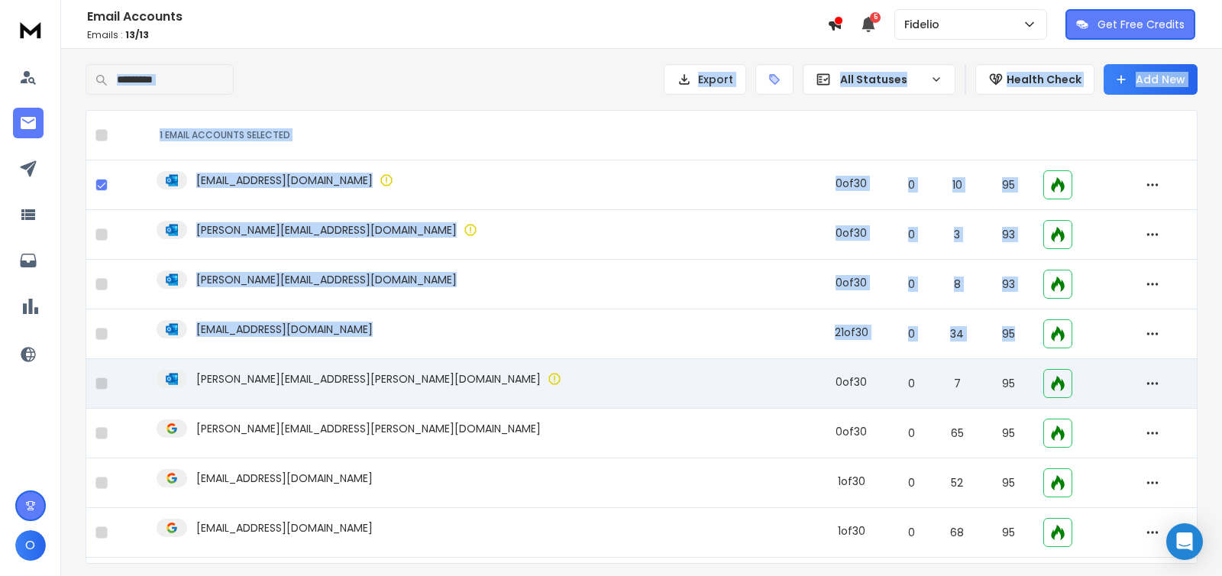
click at [104, 390] on td at bounding box center [116, 384] width 61 height 50
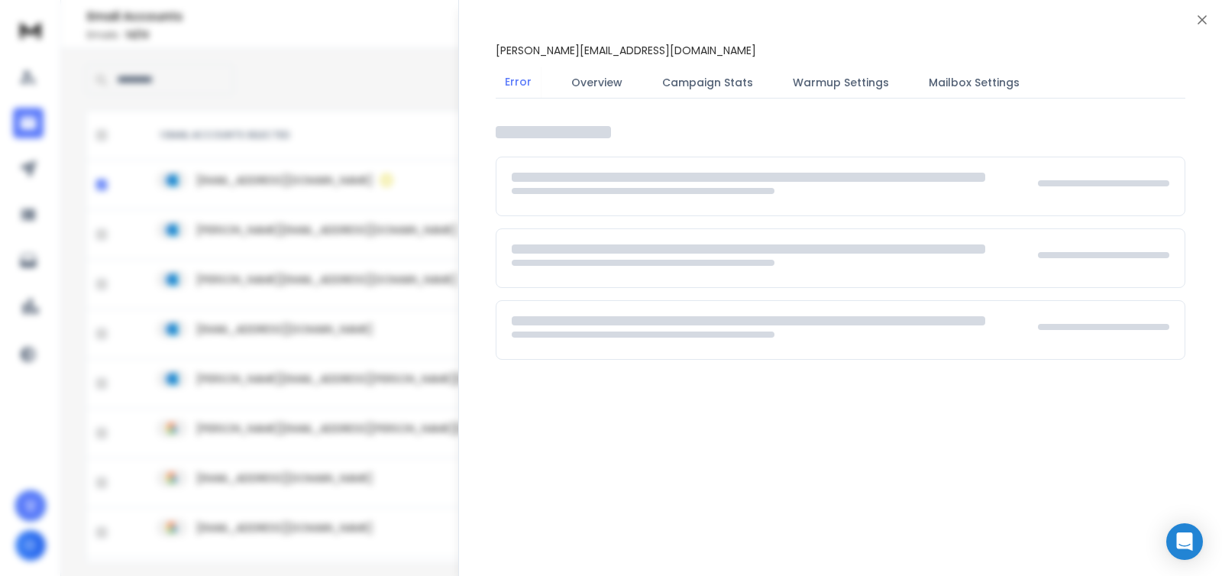
click at [102, 380] on div at bounding box center [611, 288] width 1222 height 576
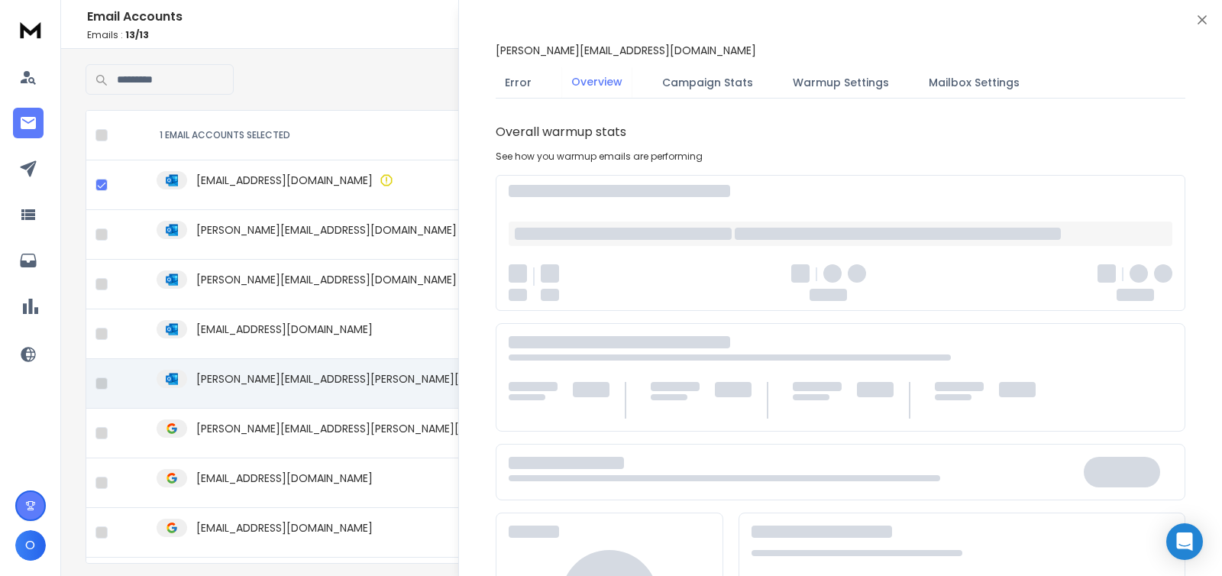
click at [102, 380] on button "button" at bounding box center [101, 383] width 12 height 12
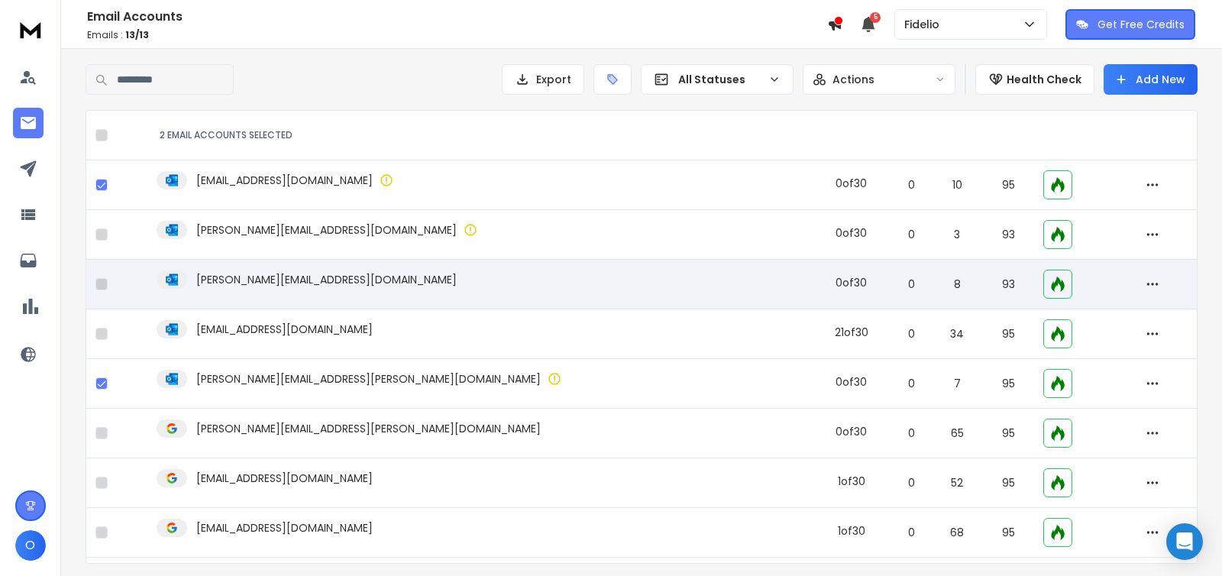
drag, startPoint x: 102, startPoint y: 336, endPoint x: 93, endPoint y: 286, distance: 51.1
click at [100, 331] on button "button" at bounding box center [101, 334] width 12 height 12
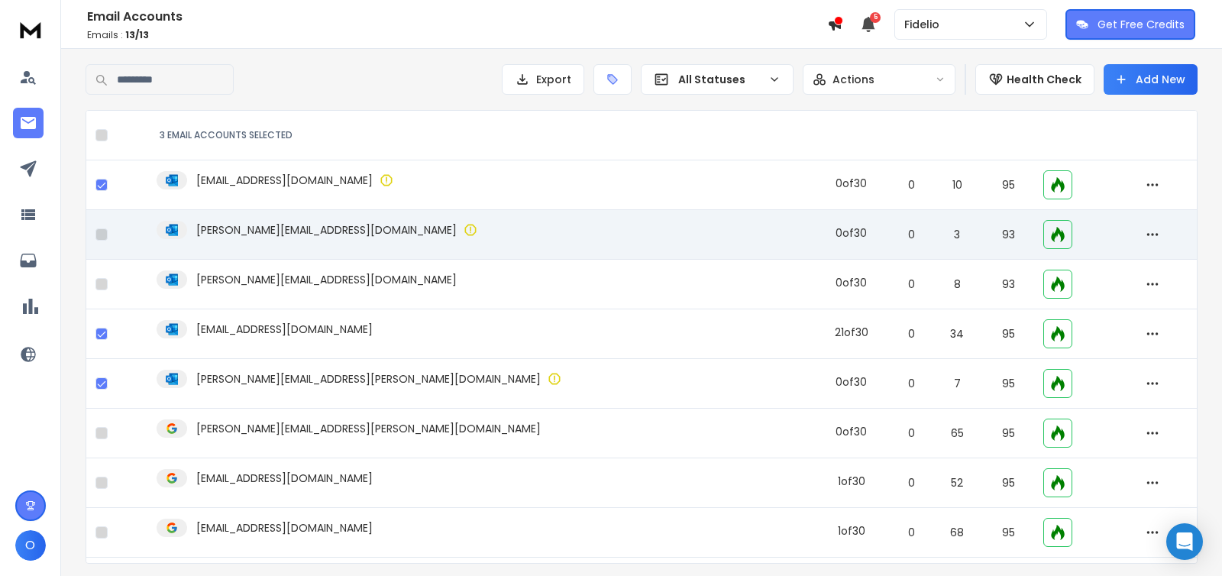
drag, startPoint x: 104, startPoint y: 278, endPoint x: 104, endPoint y: 230, distance: 48.1
click at [104, 278] on button "button" at bounding box center [101, 284] width 12 height 12
click at [105, 228] on button "button" at bounding box center [101, 234] width 12 height 12
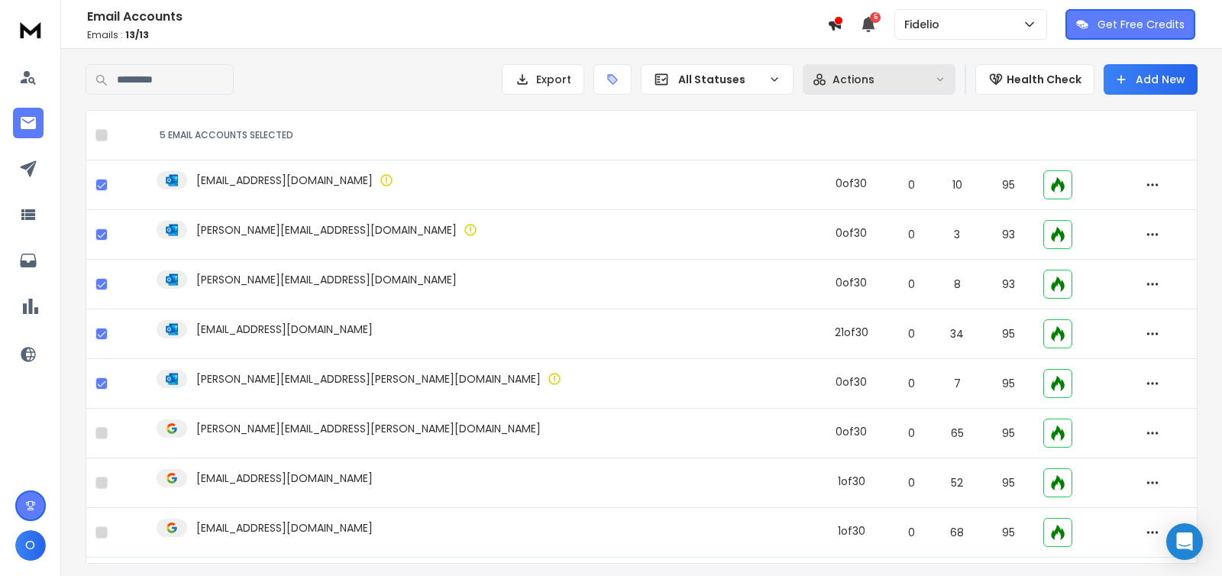
click at [833, 79] on div "Actions" at bounding box center [871, 79] width 116 height 15
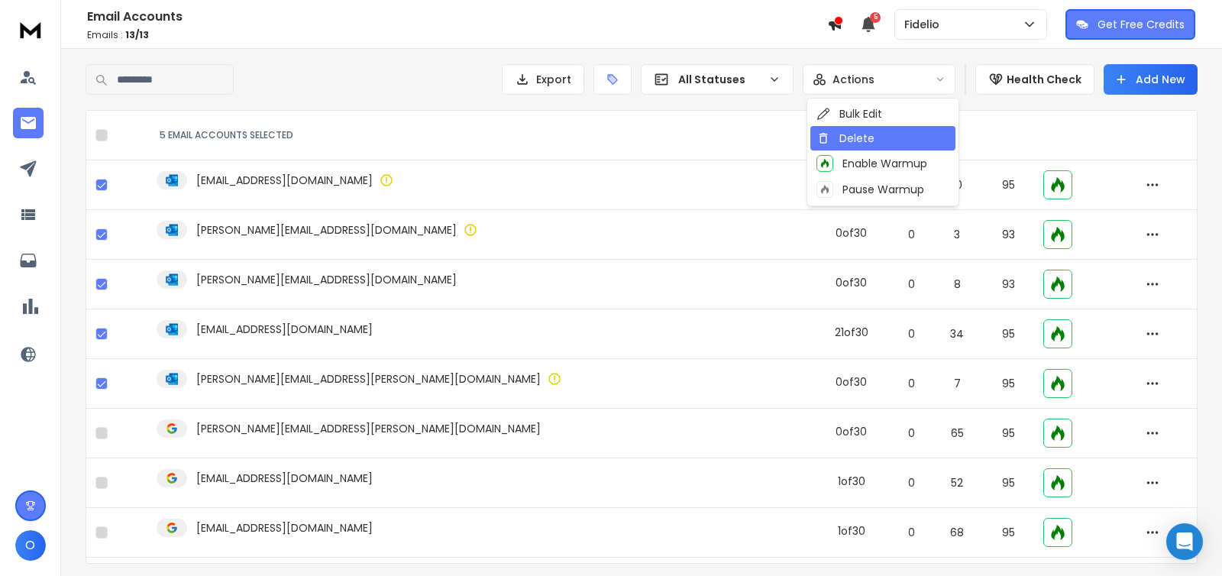
click at [869, 137] on div "Delete" at bounding box center [846, 138] width 58 height 15
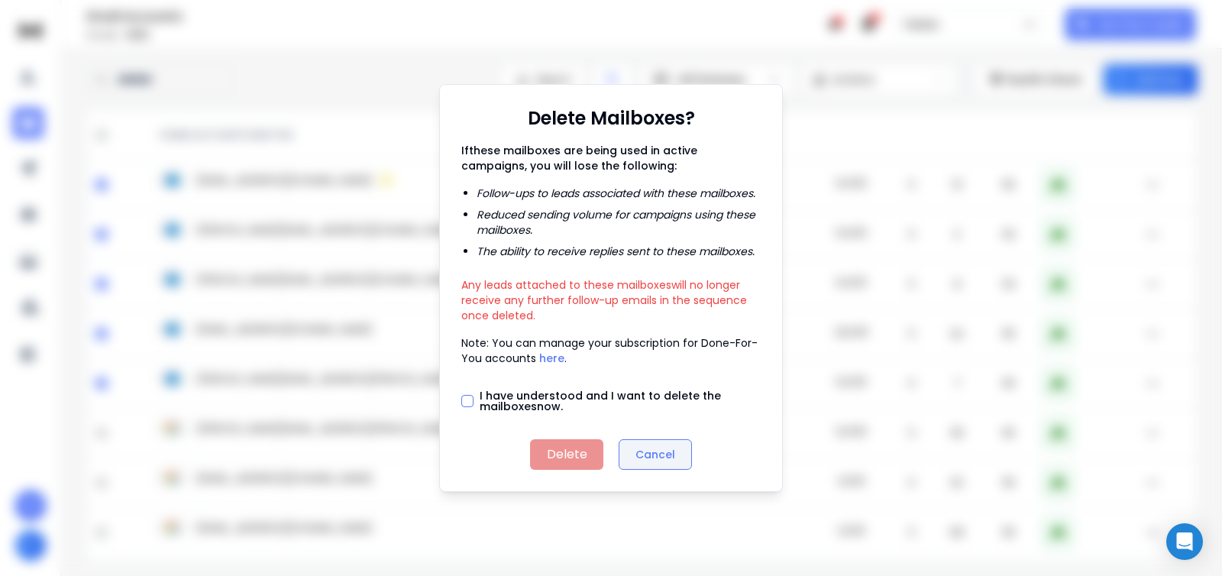
click at [540, 396] on label "I have understood and I want to delete the mailbox es now." at bounding box center [620, 400] width 281 height 21
click at [474, 396] on button "I have understood and I want to delete the mailbox es now." at bounding box center [467, 401] width 12 height 12
click at [559, 442] on button "Delete" at bounding box center [566, 454] width 73 height 31
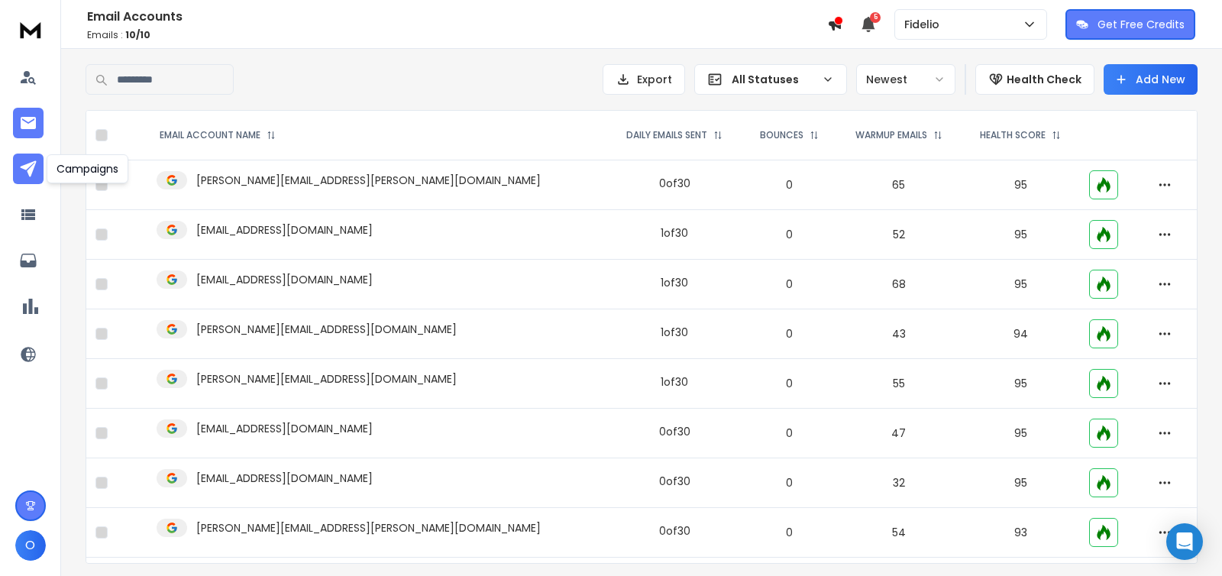
click at [31, 160] on icon at bounding box center [28, 169] width 18 height 18
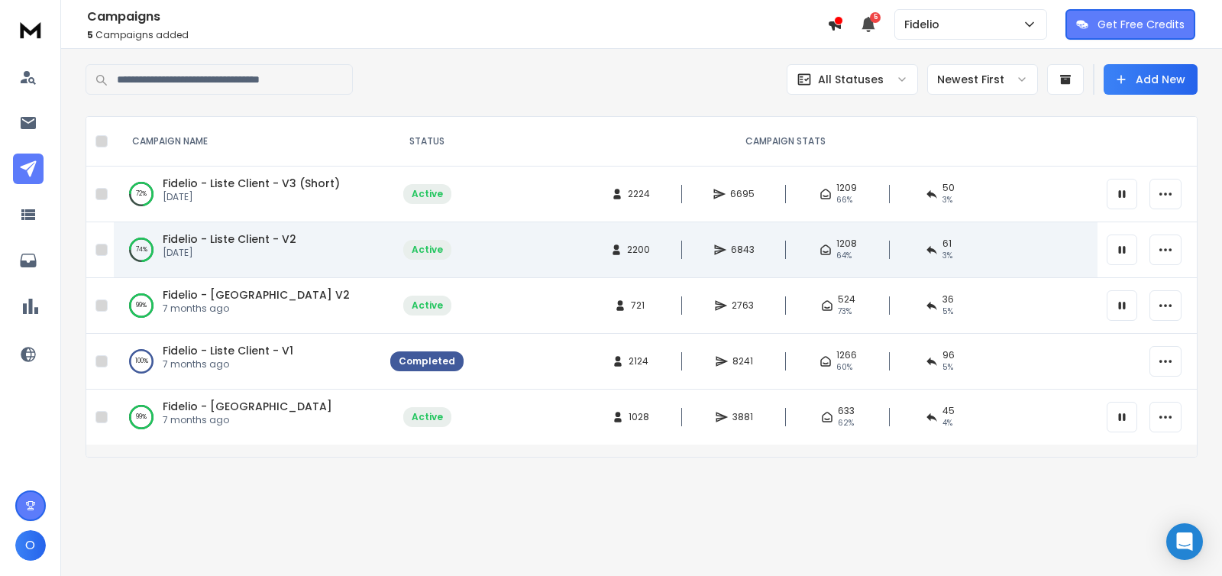
click at [224, 247] on p "[DATE]" at bounding box center [230, 253] width 134 height 12
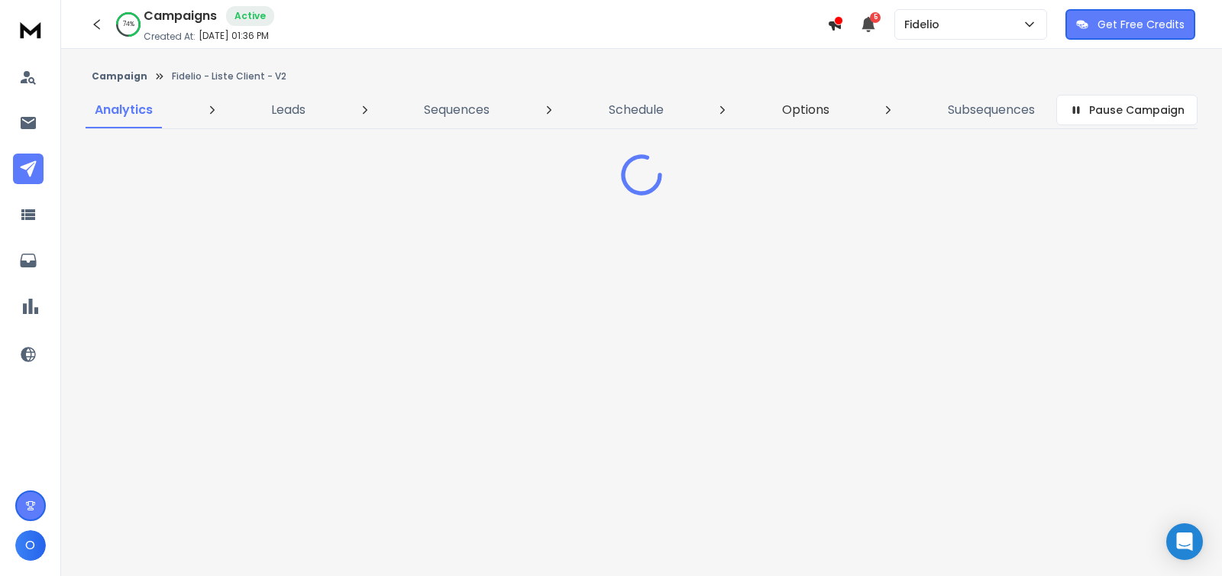
click at [797, 104] on p "Options" at bounding box center [805, 110] width 47 height 18
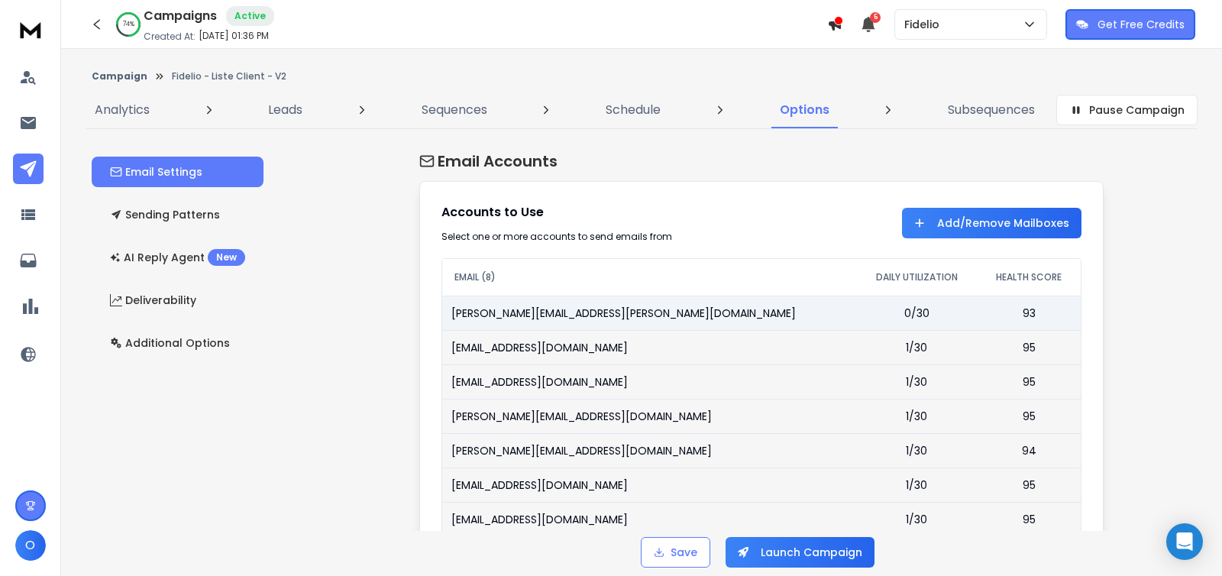
scroll to position [8, 0]
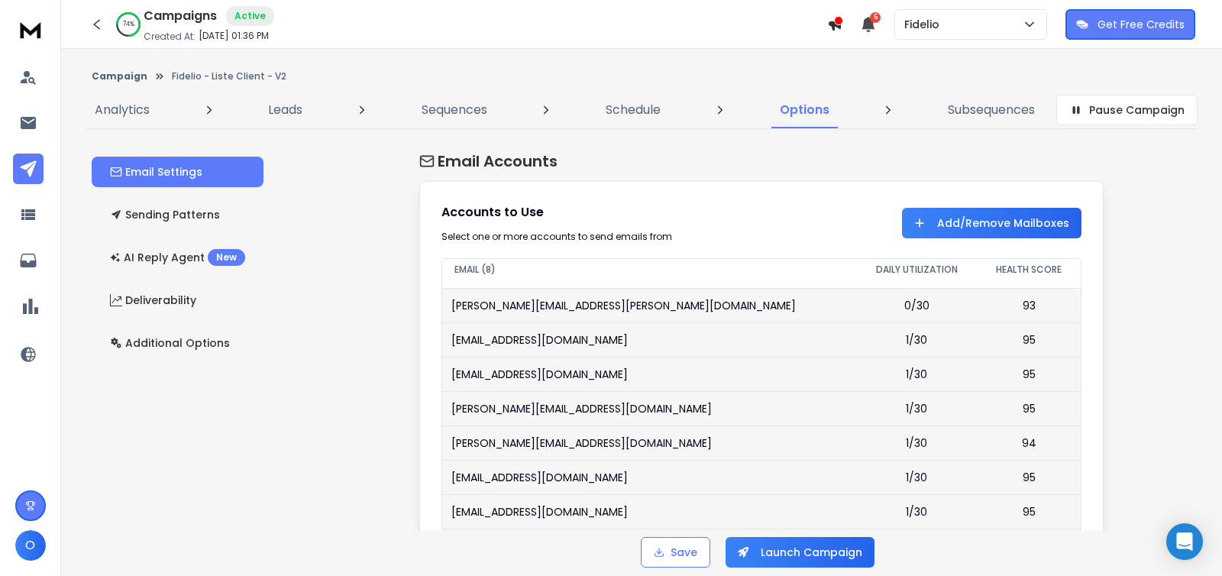
click at [956, 222] on button "Add/Remove Mailboxes" at bounding box center [991, 223] width 179 height 31
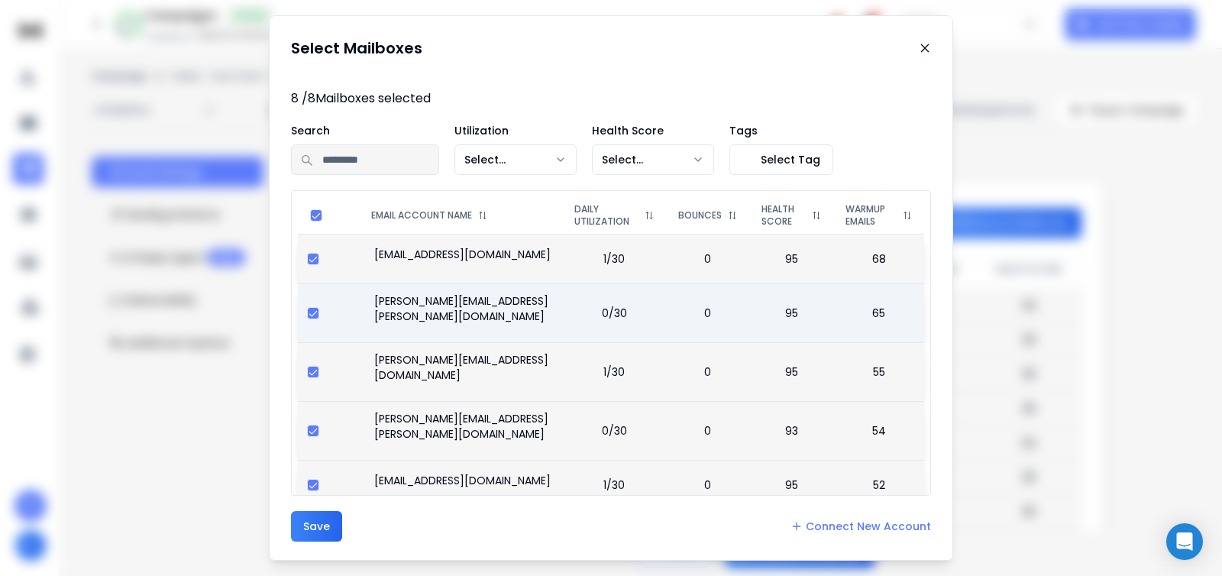
scroll to position [179, 0]
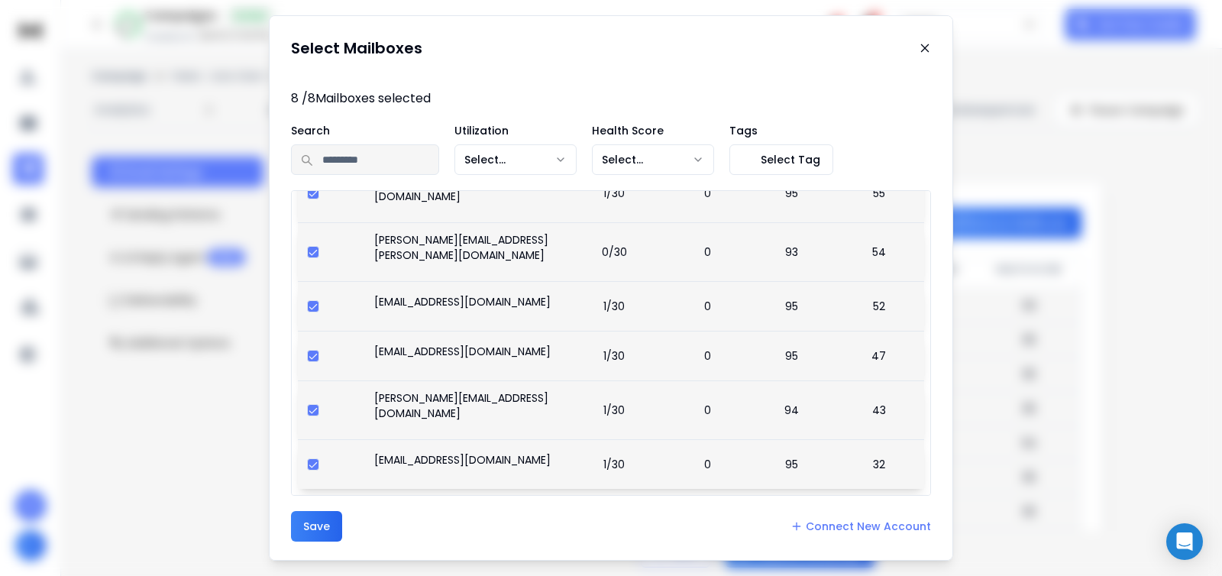
click at [929, 53] on icon at bounding box center [925, 48] width 12 height 12
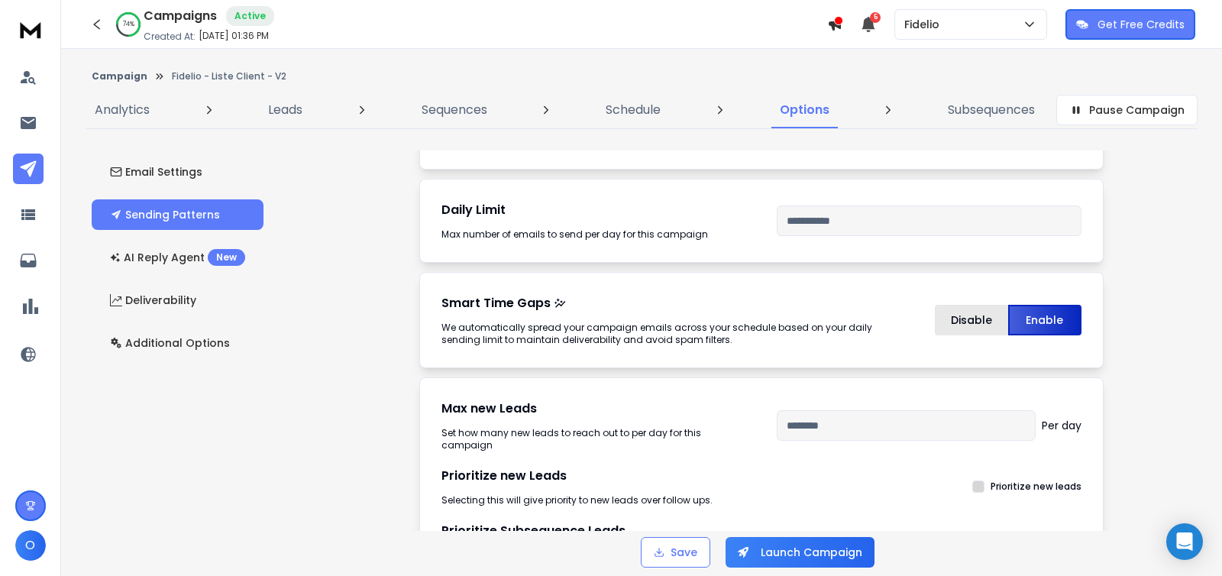
scroll to position [720, 0]
drag, startPoint x: 833, startPoint y: 422, endPoint x: 742, endPoint y: 416, distance: 91.8
click at [743, 416] on div "Max new Leads Set how many new leads to reach out to per day for this campaign …" at bounding box center [761, 424] width 640 height 52
type input "***"
click at [683, 552] on button "Save" at bounding box center [676, 552] width 70 height 31
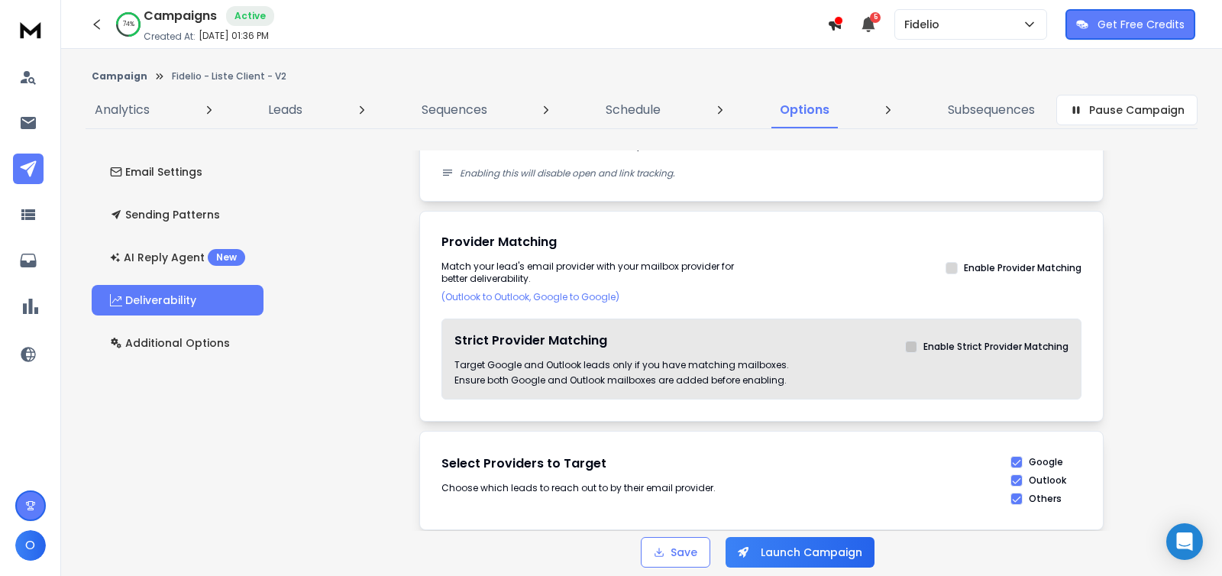
scroll to position [2039, 0]
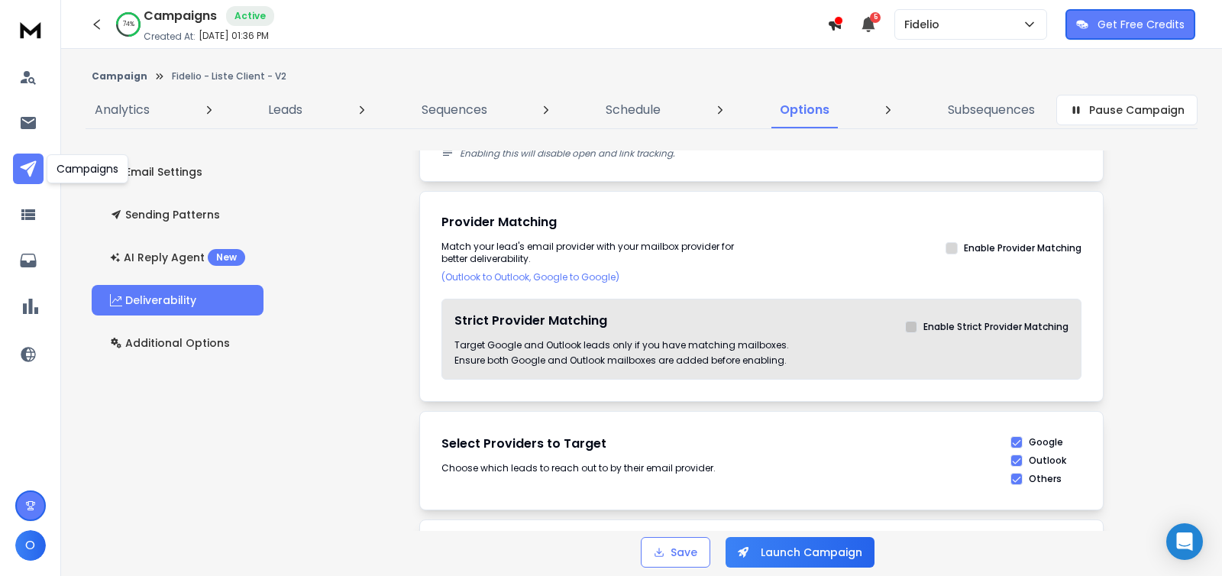
click at [17, 163] on link at bounding box center [28, 169] width 31 height 31
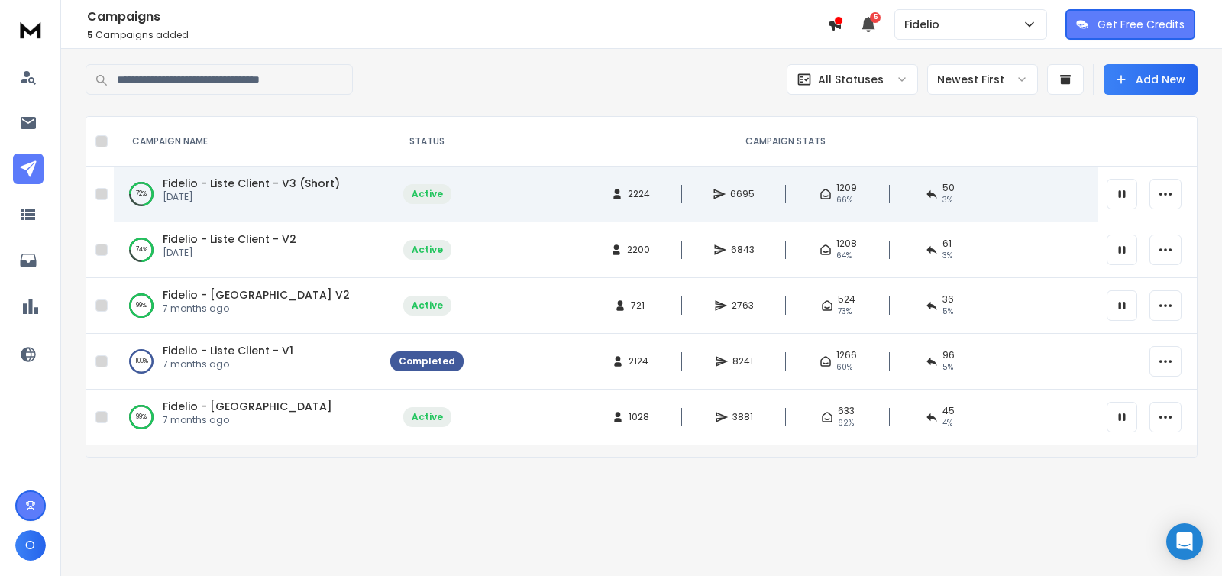
click at [210, 197] on p "[DATE]" at bounding box center [251, 197] width 177 height 12
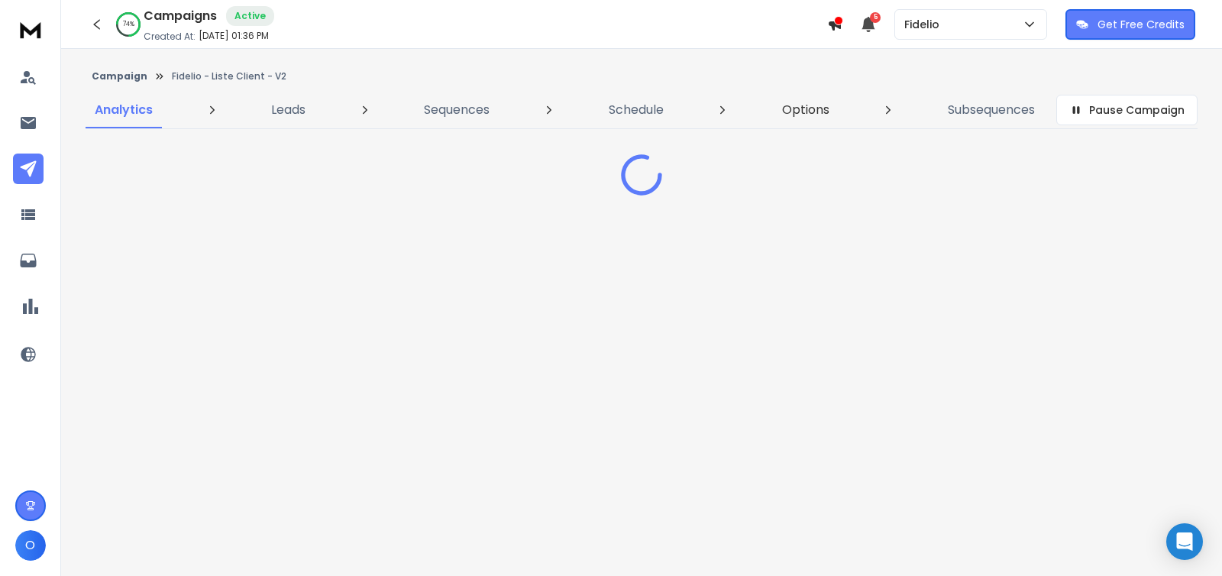
click at [808, 108] on p "Options" at bounding box center [805, 110] width 47 height 18
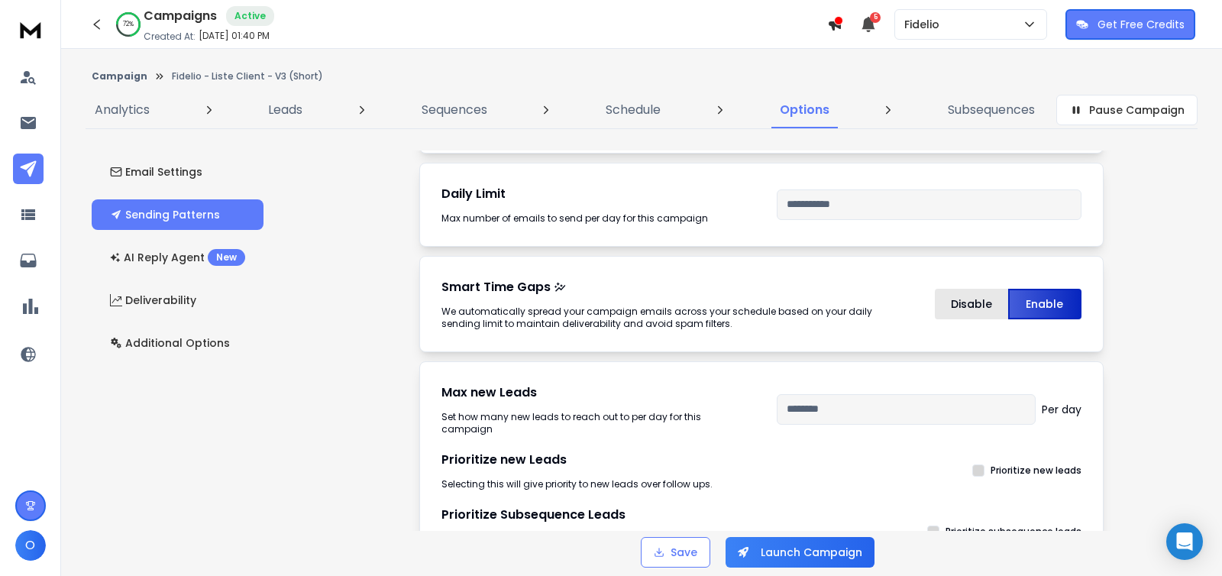
scroll to position [710, 0]
drag, startPoint x: 844, startPoint y: 406, endPoint x: 705, endPoint y: 405, distance: 139.0
click at [707, 405] on div "Max new Leads Set how many new leads to reach out to per day for this campaign …" at bounding box center [761, 408] width 640 height 52
type input "***"
drag, startPoint x: 1159, startPoint y: 388, endPoint x: 862, endPoint y: 399, distance: 297.3
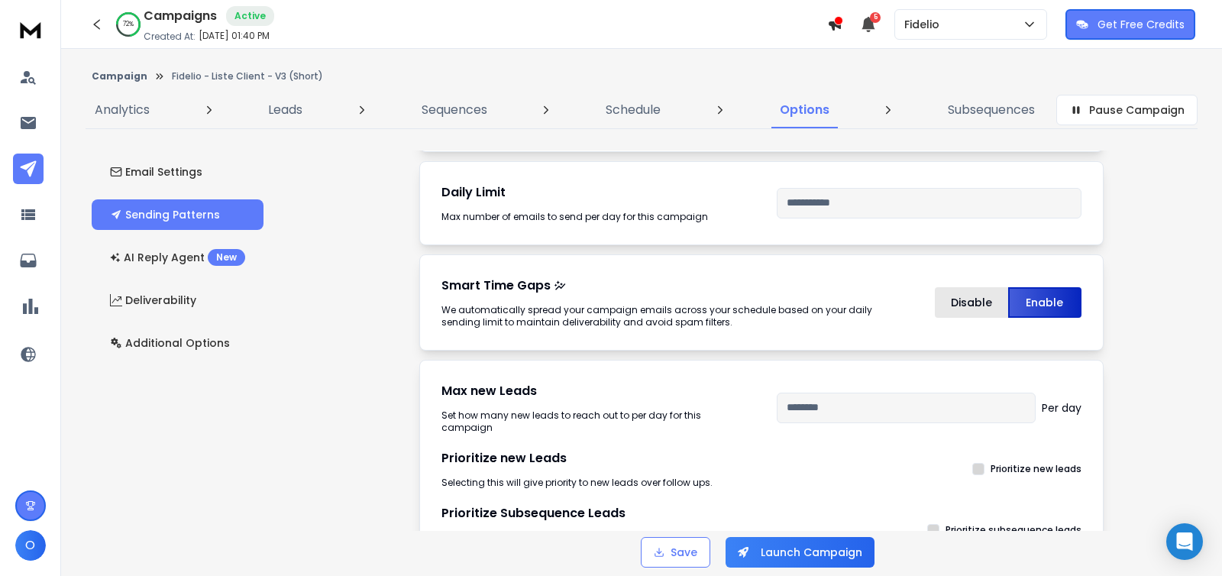
click at [1152, 386] on div "Email Accounts Accounts to Use Select one or more accounts to send emails from …" at bounding box center [770, 340] width 965 height 380
click at [1153, 400] on div "Email Accounts Accounts to Use Select one or more accounts to send emails from …" at bounding box center [770, 340] width 965 height 380
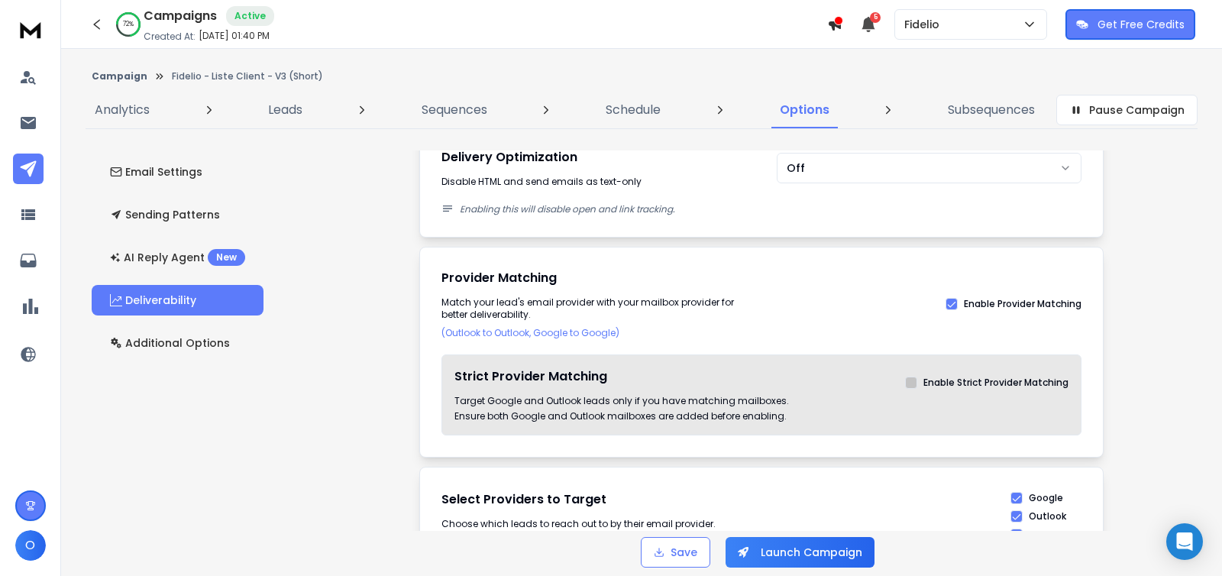
scroll to position [1998, 0]
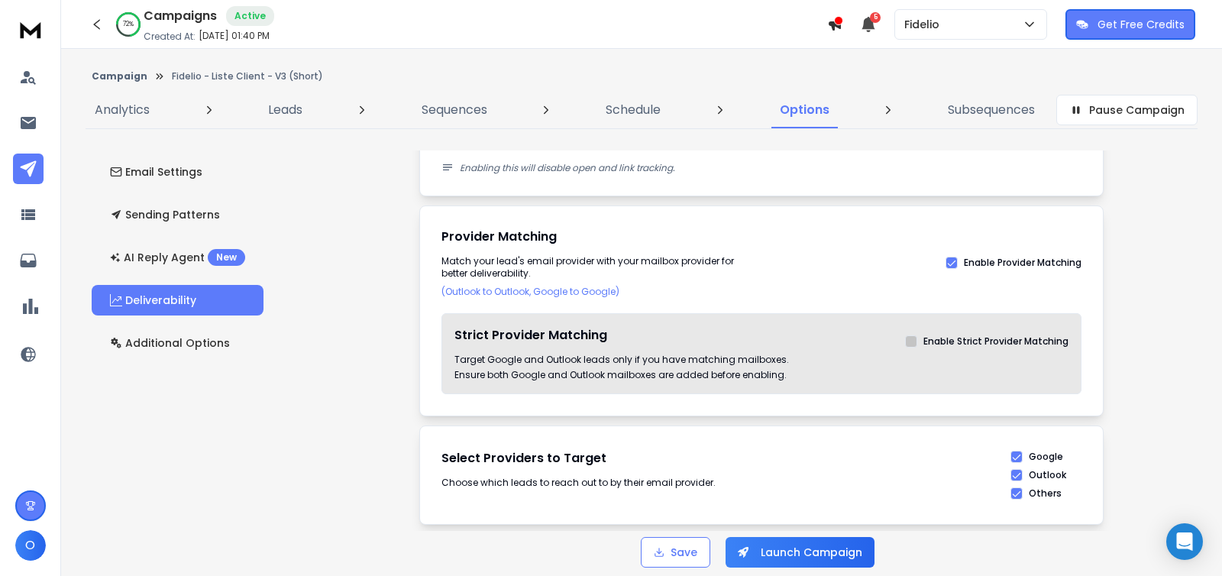
click at [952, 261] on button "Enable Provider Matching" at bounding box center [952, 263] width 12 height 12
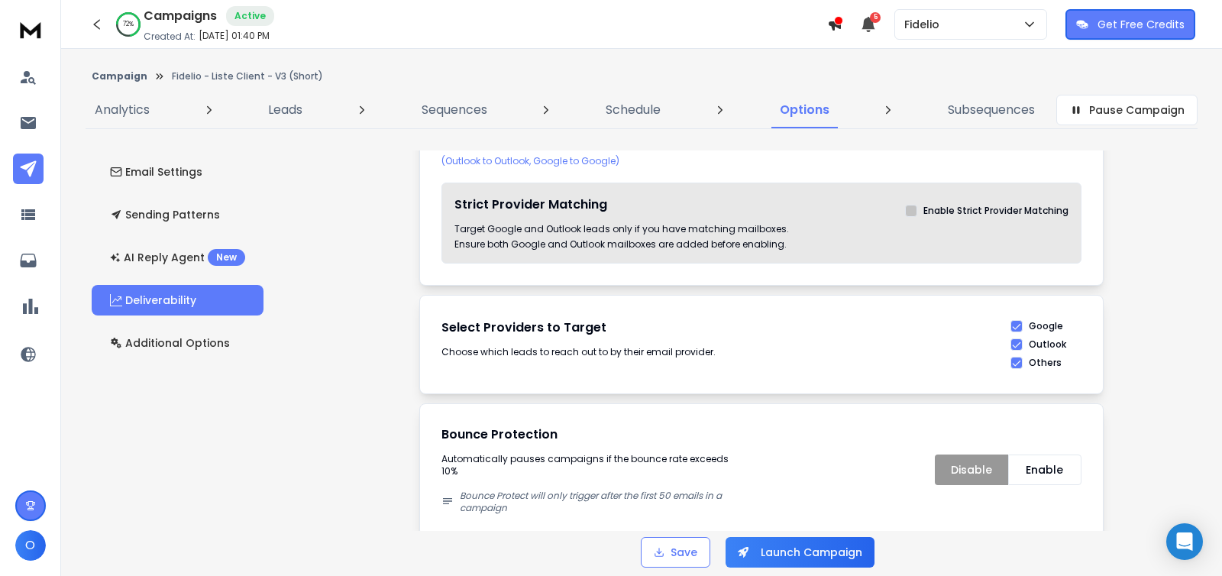
scroll to position [2238, 0]
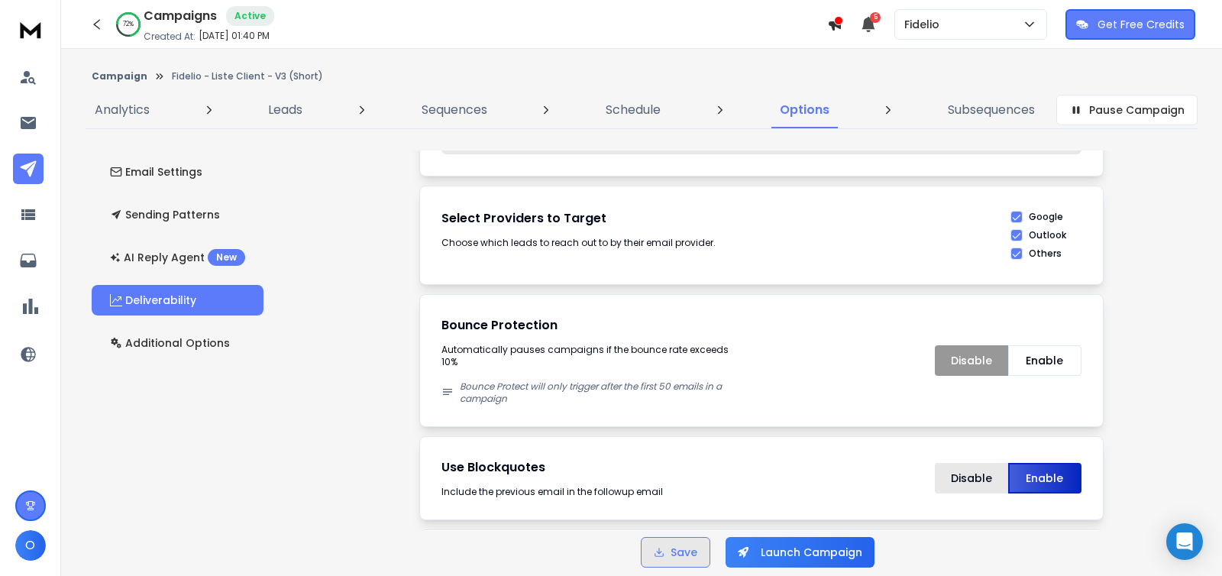
click at [672, 551] on button "Save" at bounding box center [676, 552] width 70 height 31
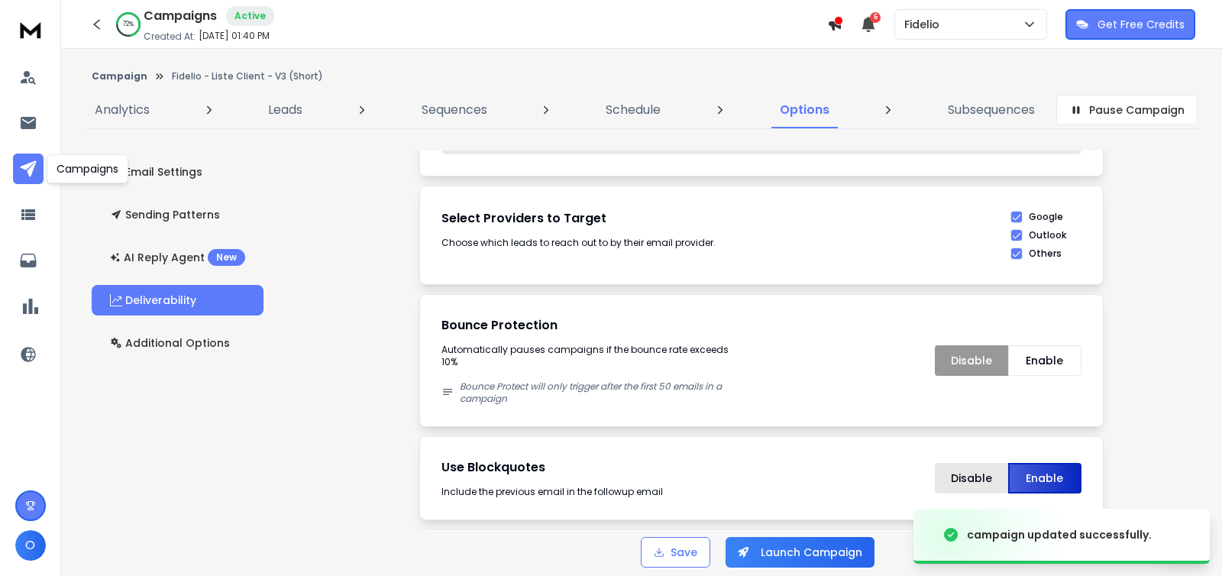
click at [31, 163] on icon at bounding box center [28, 168] width 16 height 16
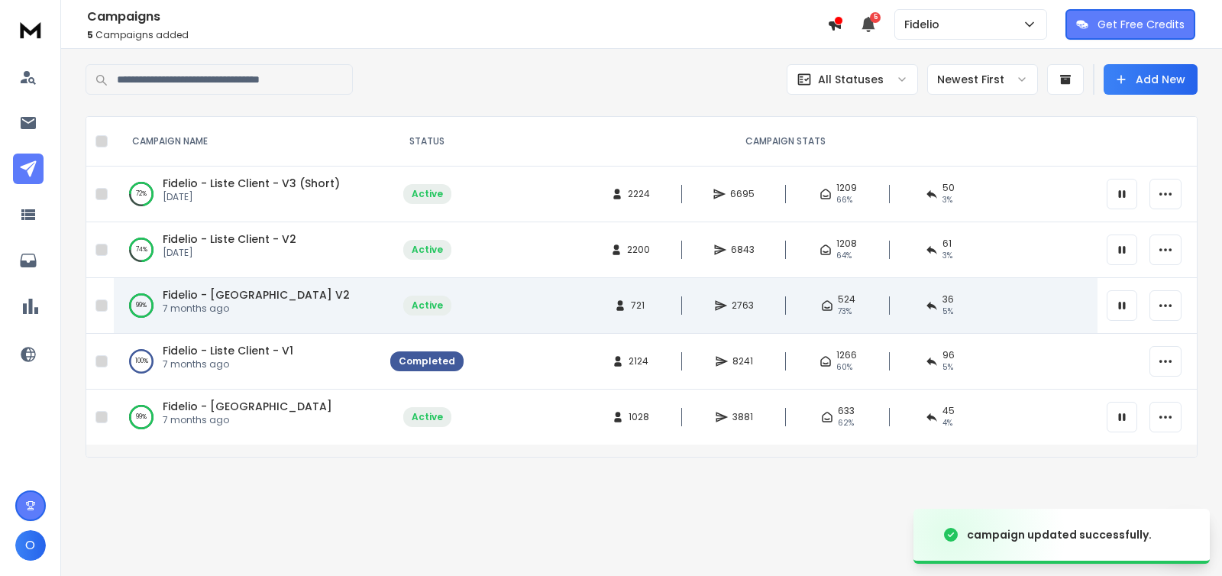
click at [328, 301] on div "99 % Fidelio - [GEOGRAPHIC_DATA] V2 [DATE]" at bounding box center [247, 305] width 237 height 37
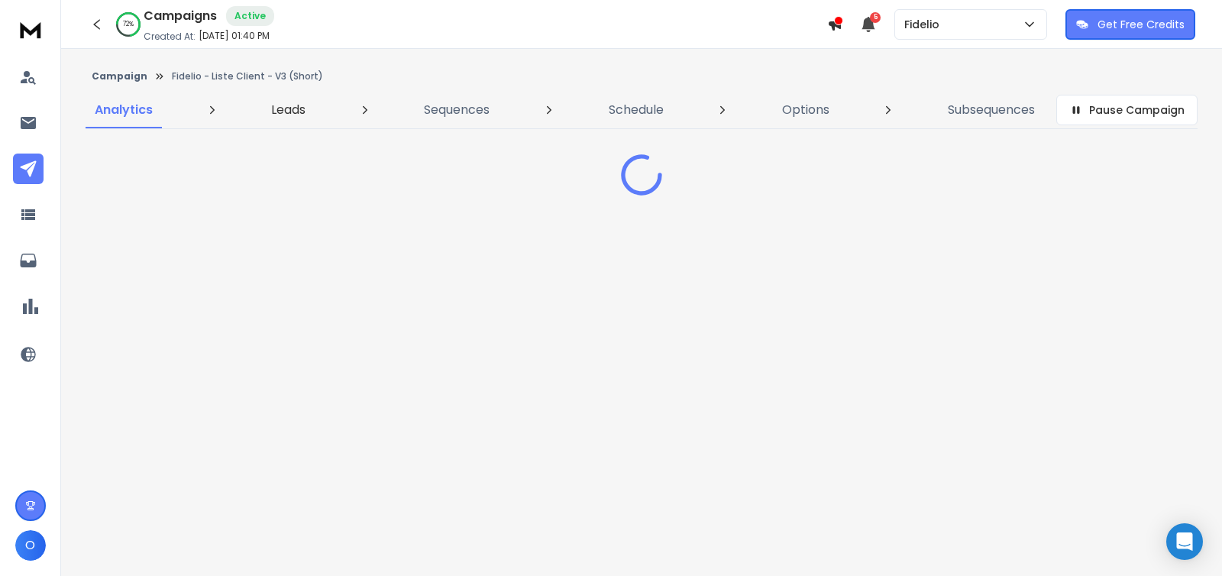
click at [271, 112] on p "Leads" at bounding box center [288, 110] width 34 height 18
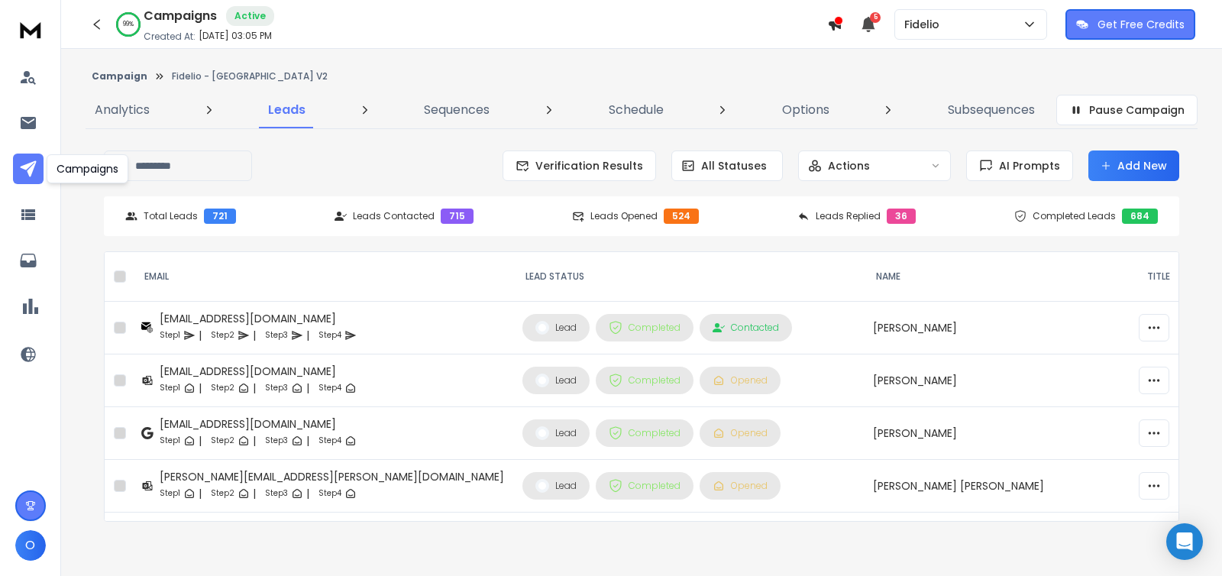
click at [26, 171] on icon at bounding box center [28, 169] width 18 height 18
click at [767, 170] on p "All Statuses" at bounding box center [734, 165] width 66 height 15
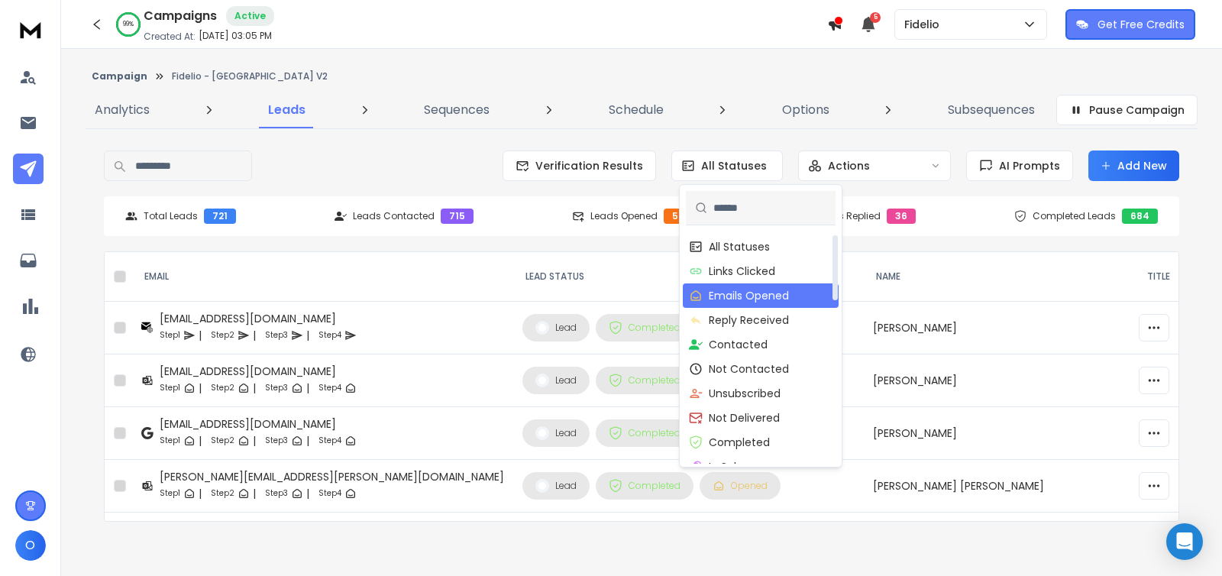
scroll to position [26, 0]
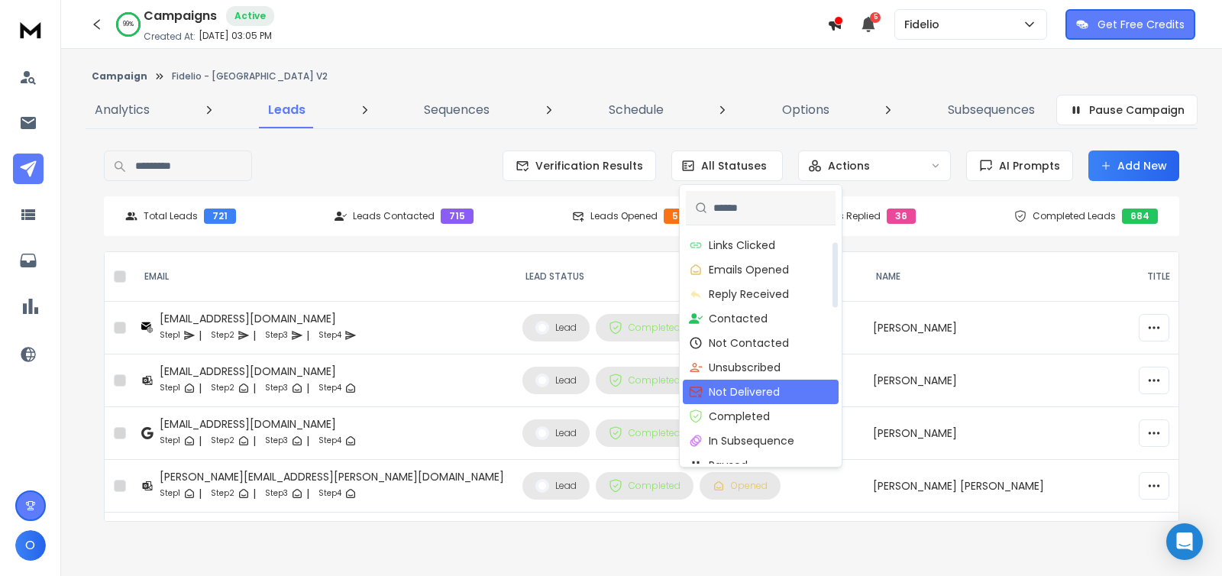
click at [744, 387] on p "Not Delivered" at bounding box center [744, 391] width 71 height 15
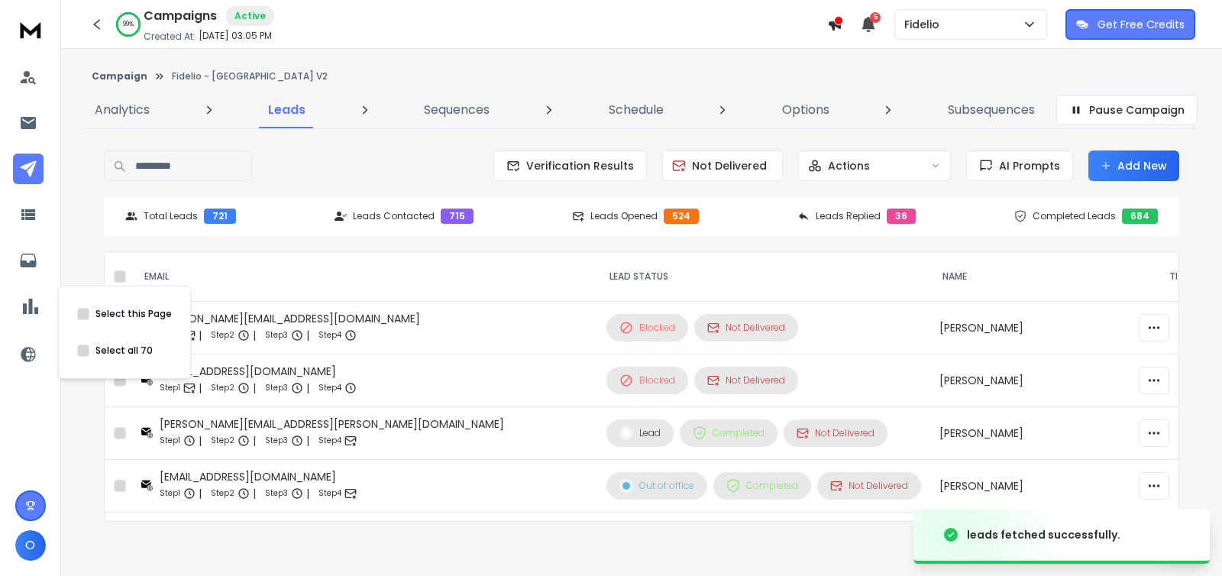
click at [121, 274] on button "Select this Page" at bounding box center [120, 276] width 12 height 12
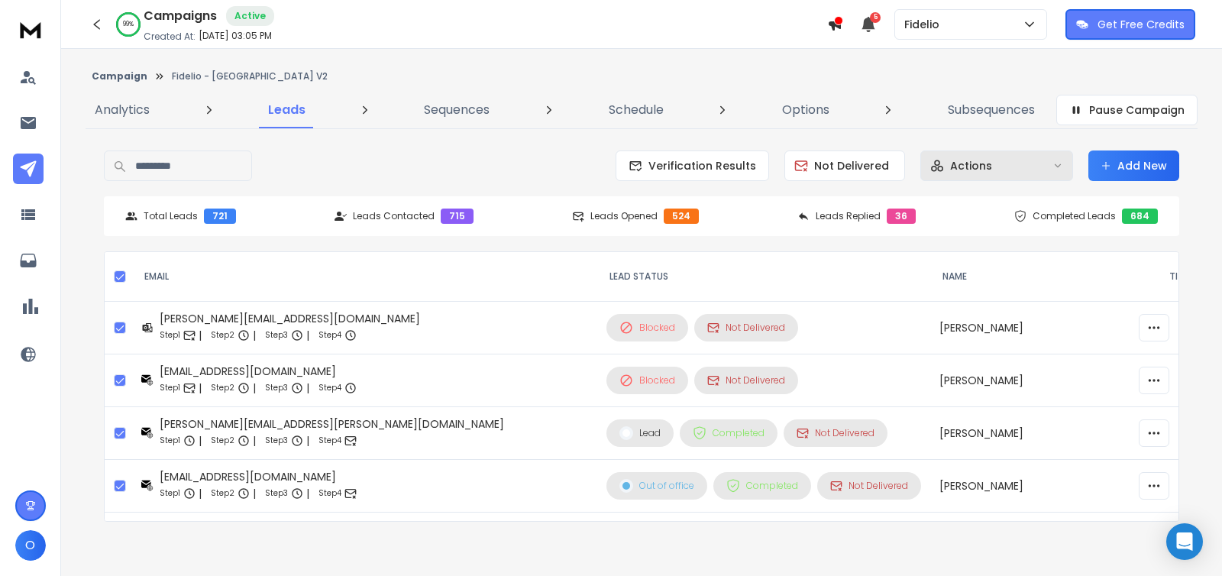
click at [1012, 174] on button "Actions" at bounding box center [996, 165] width 153 height 31
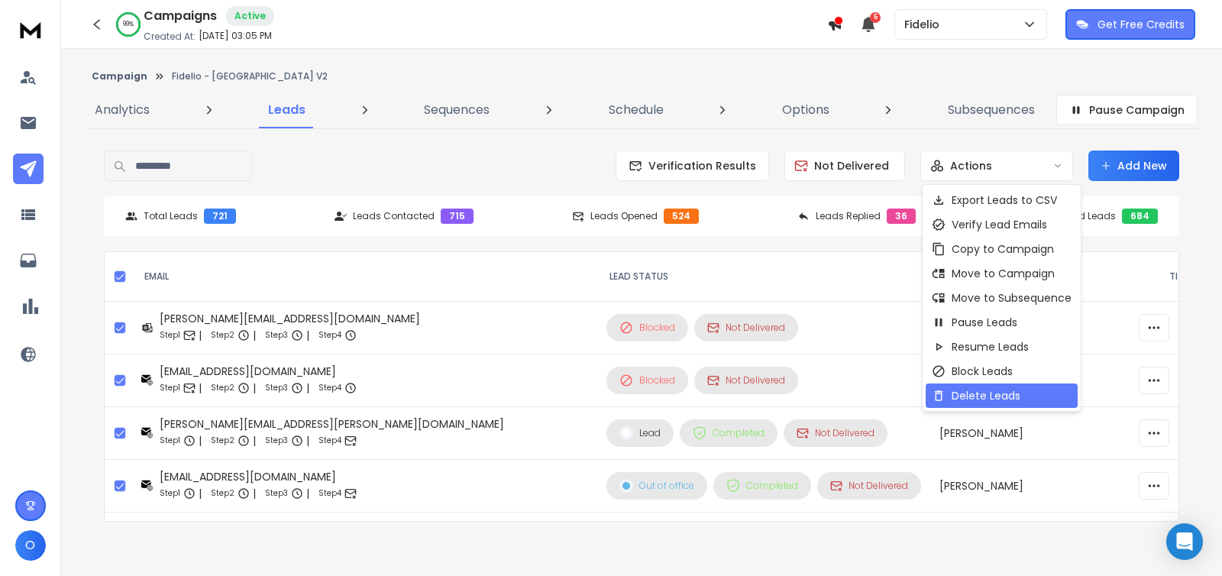
click at [996, 393] on p "Delete Leads" at bounding box center [986, 395] width 69 height 15
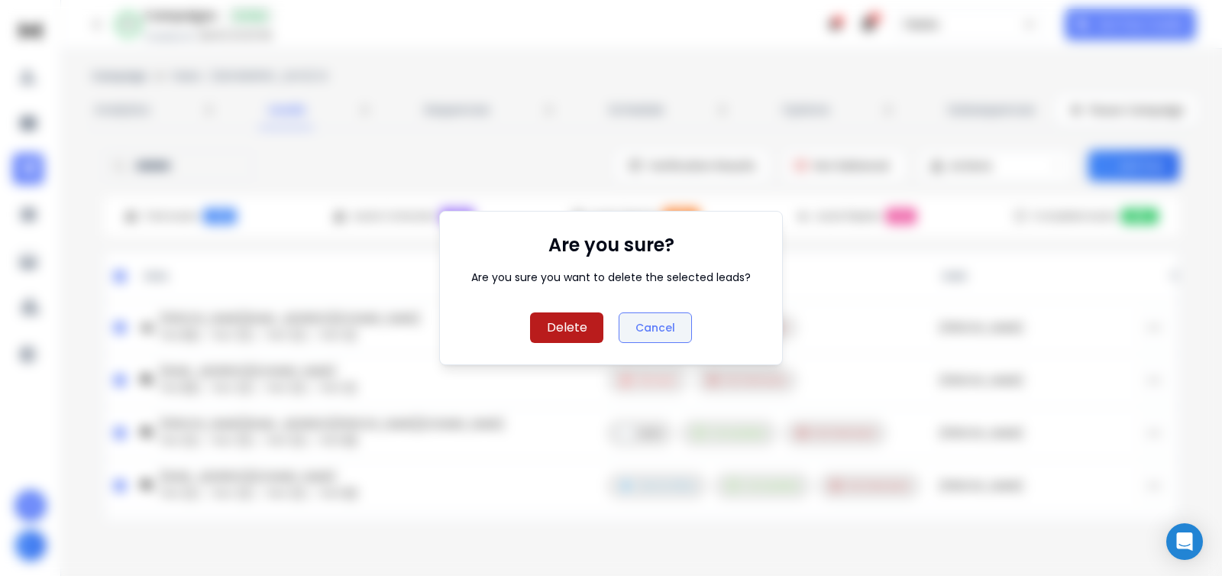
click at [568, 321] on button "Delete" at bounding box center [566, 327] width 73 height 31
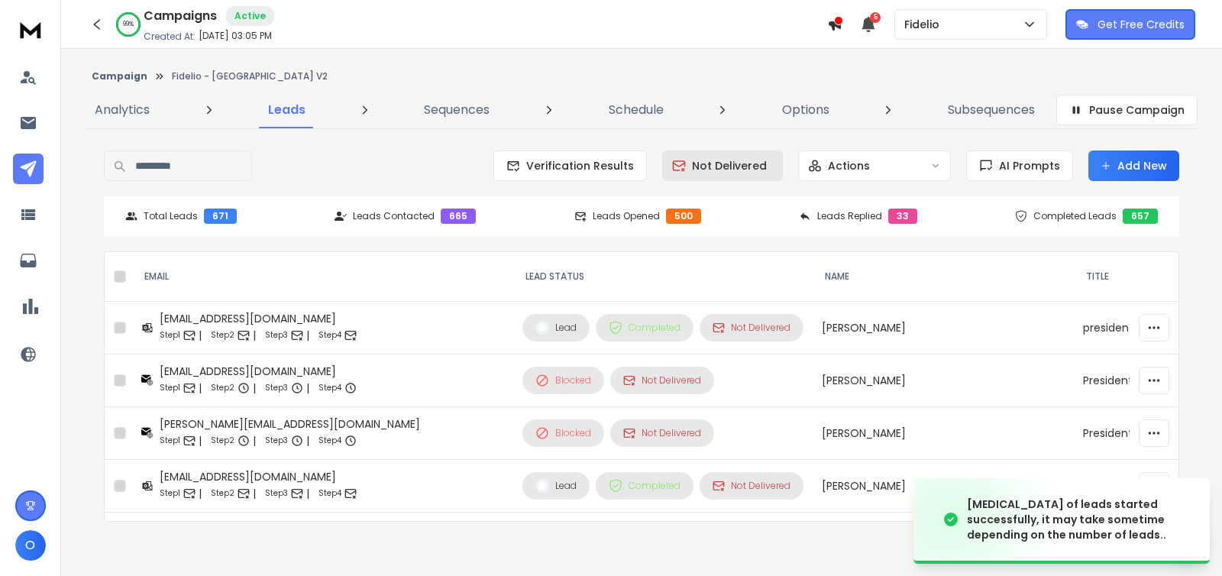
click at [739, 161] on p "Not Delivered" at bounding box center [729, 165] width 75 height 15
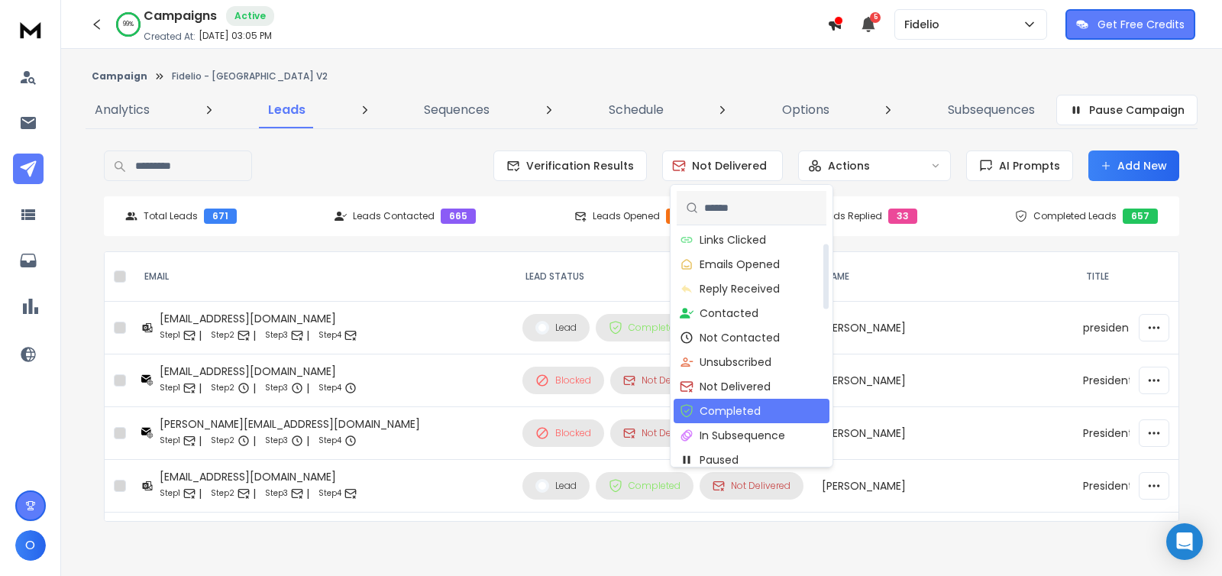
scroll to position [0, 0]
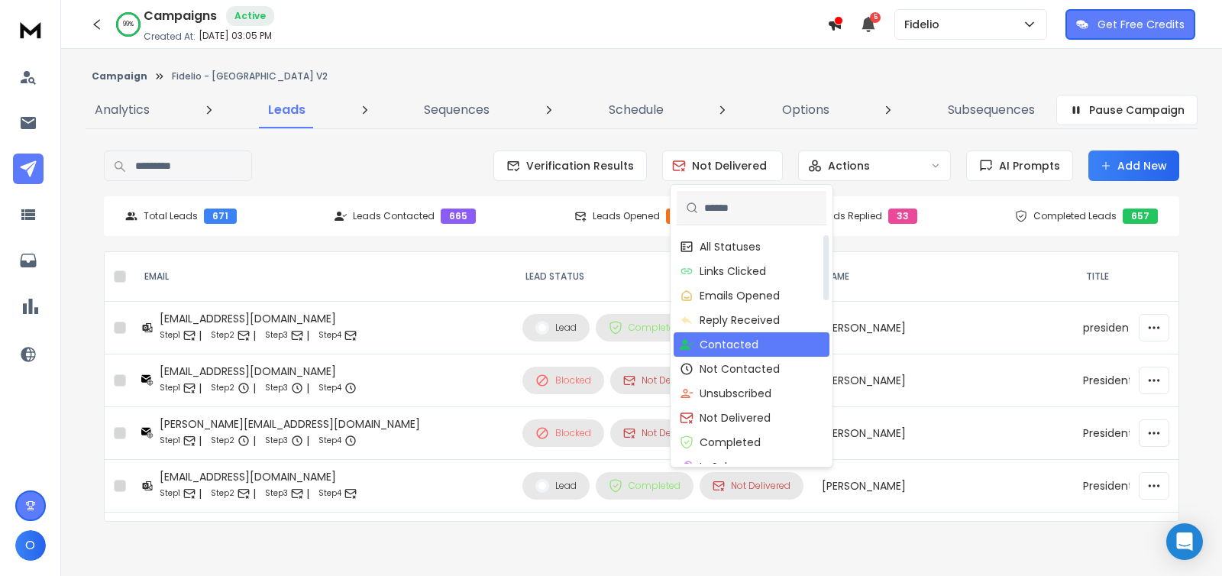
click at [500, 163] on div "Verification Results Not Delivered Actions AI Prompts Add New" at bounding box center [641, 165] width 1075 height 31
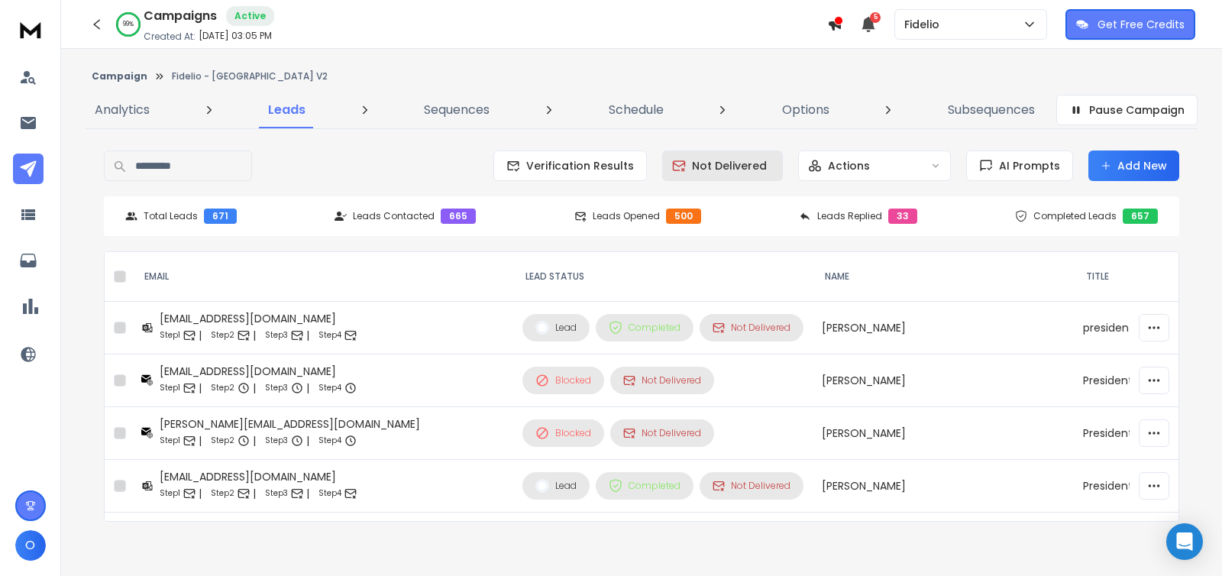
click at [702, 164] on p "Not Delivered" at bounding box center [729, 165] width 75 height 15
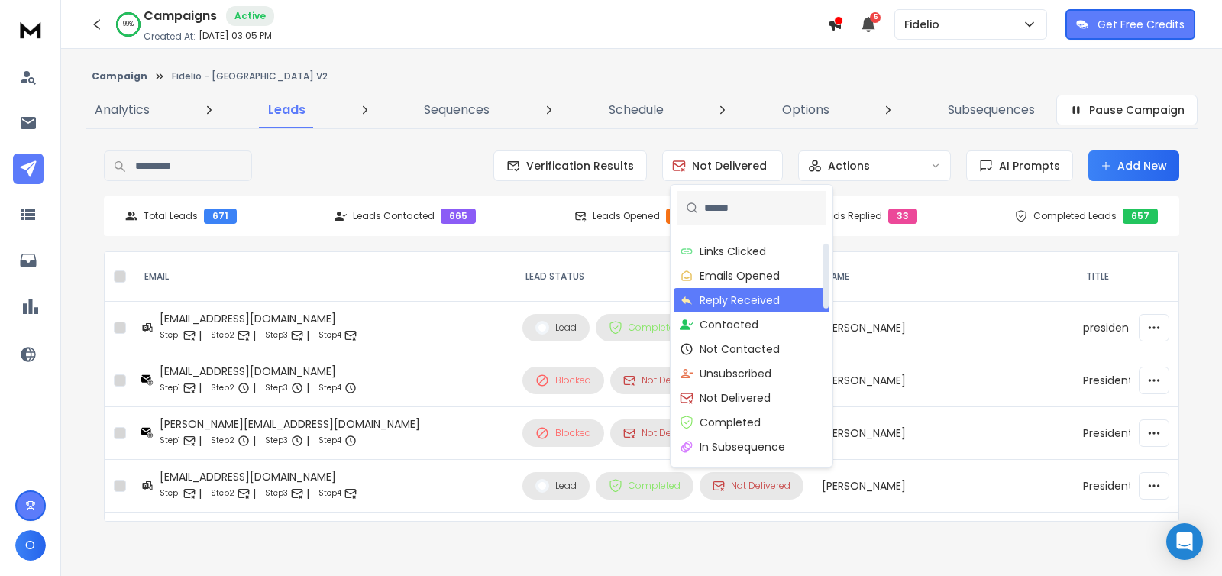
scroll to position [29, 0]
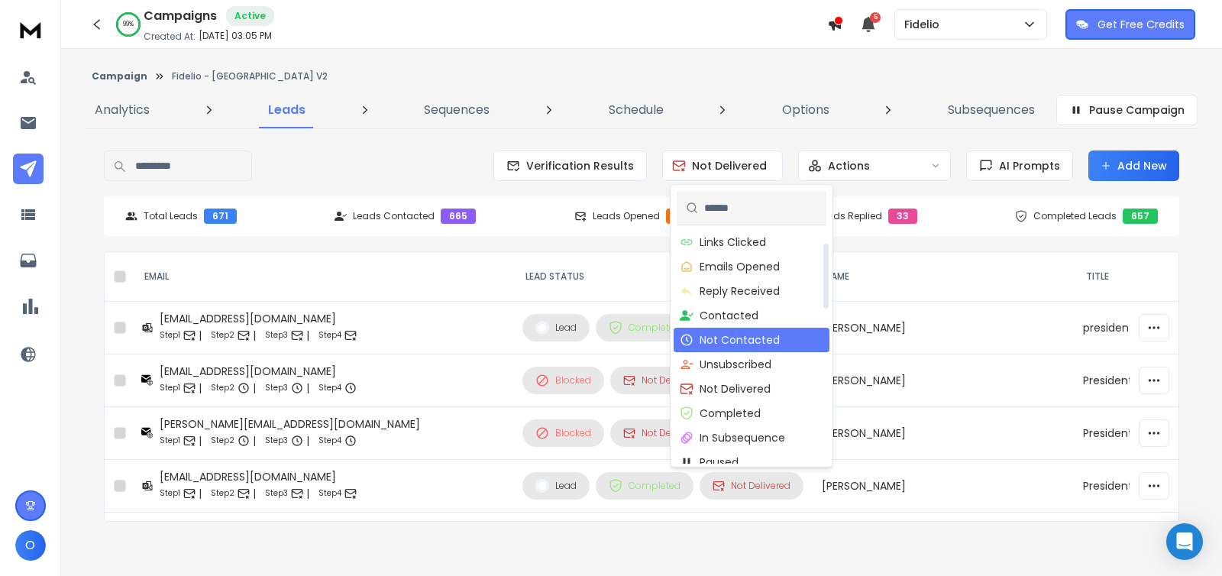
click at [744, 334] on p "Not Contacted" at bounding box center [740, 339] width 80 height 15
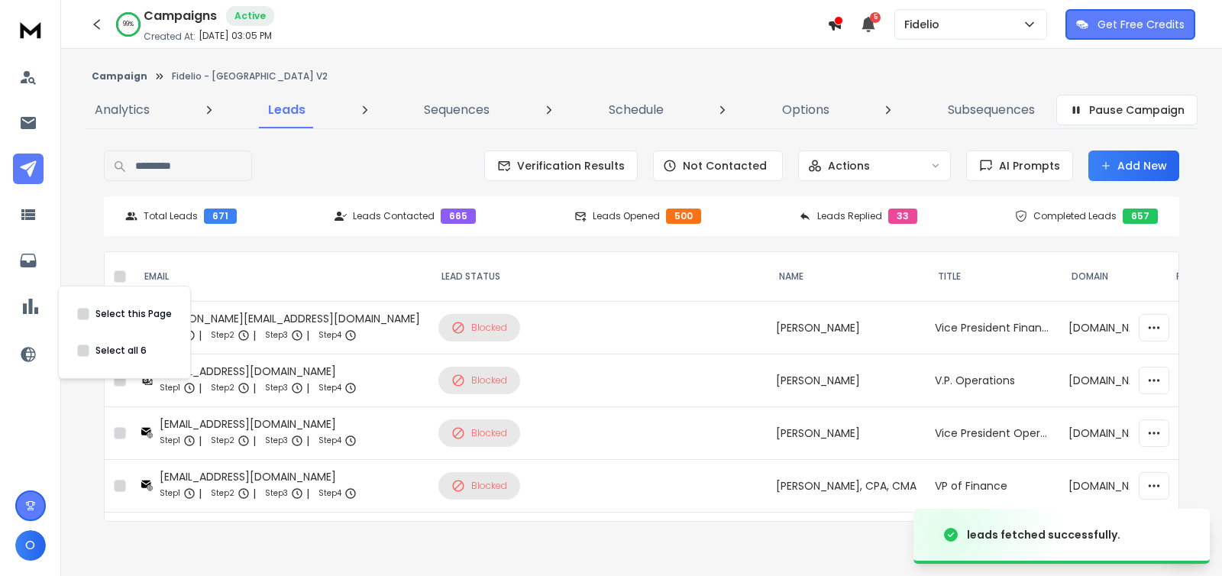
click at [115, 273] on button "Select this Page" at bounding box center [120, 276] width 12 height 12
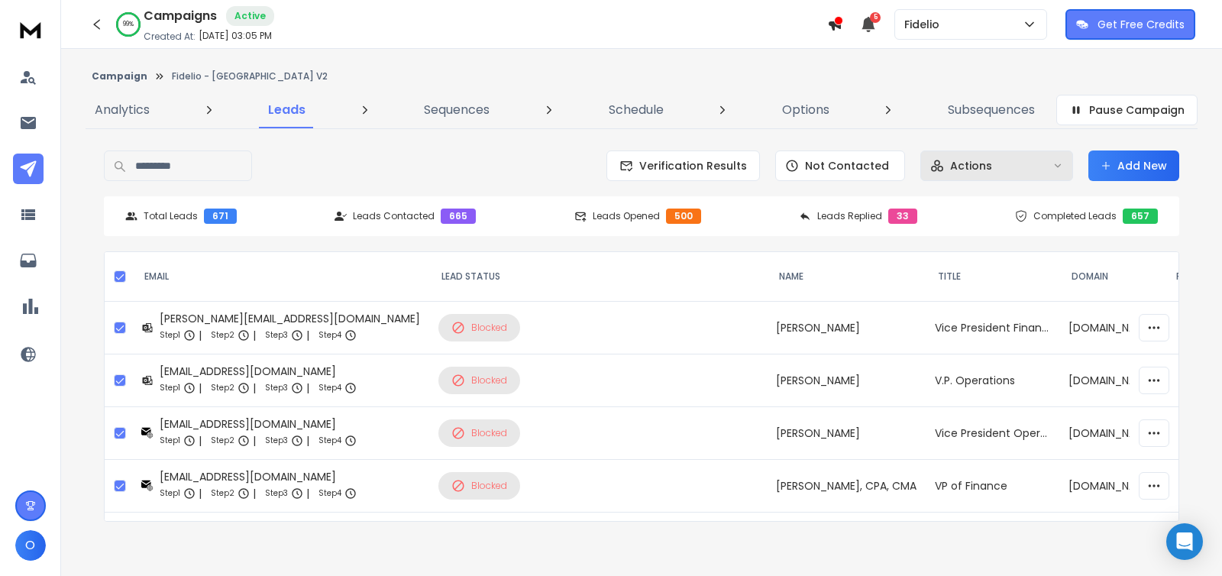
click at [944, 164] on icon "button" at bounding box center [937, 166] width 14 height 14
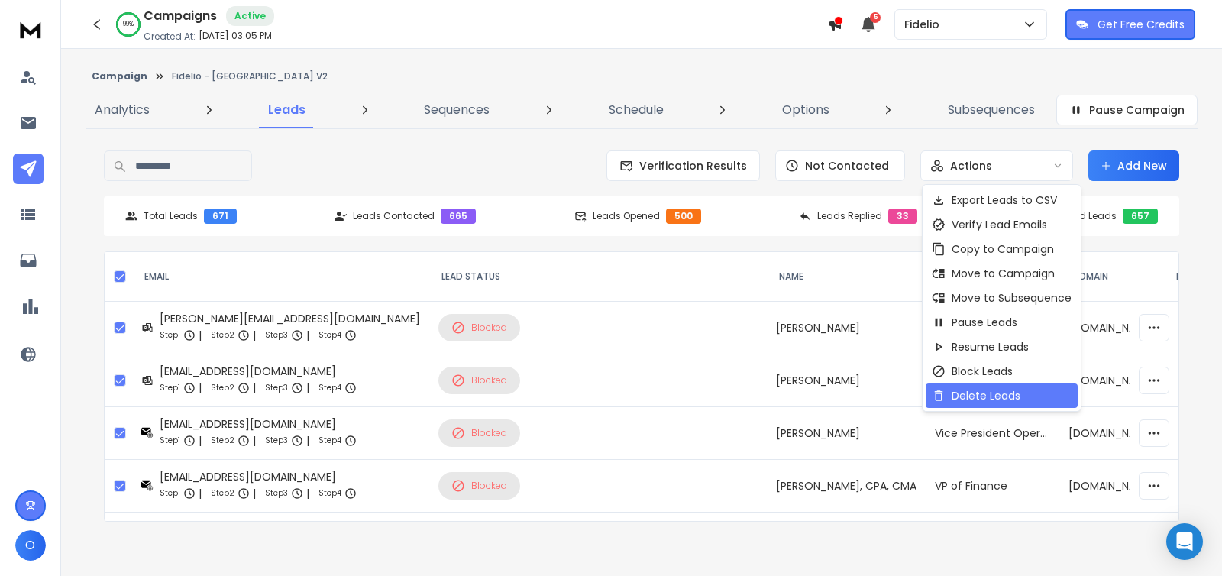
click at [986, 383] on div "Delete Leads" at bounding box center [1002, 395] width 152 height 24
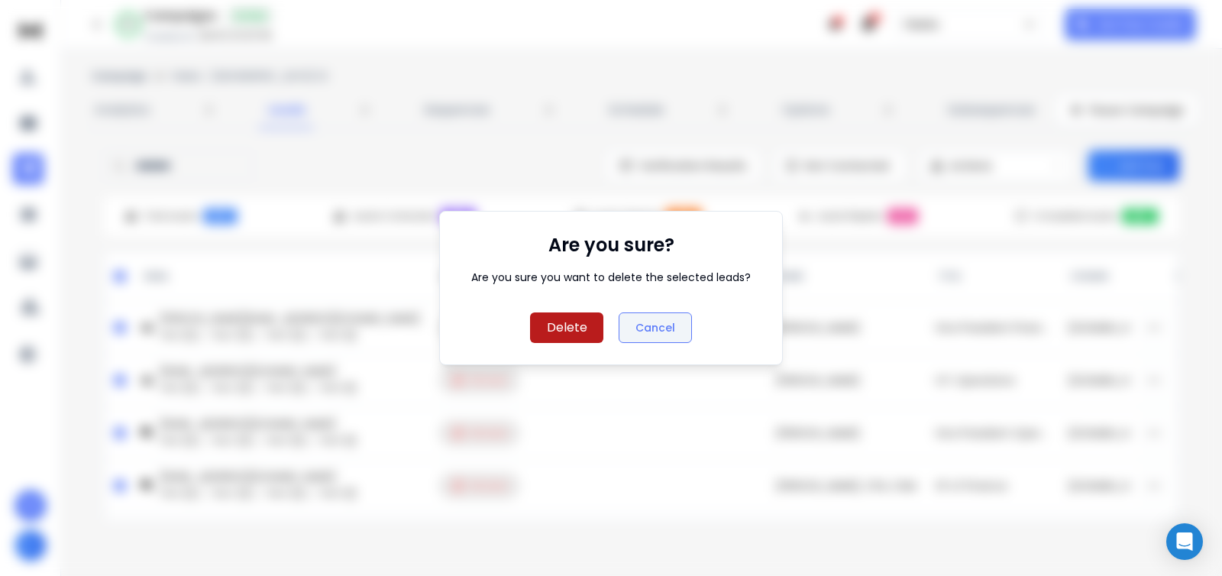
click at [592, 325] on button "Delete" at bounding box center [566, 327] width 73 height 31
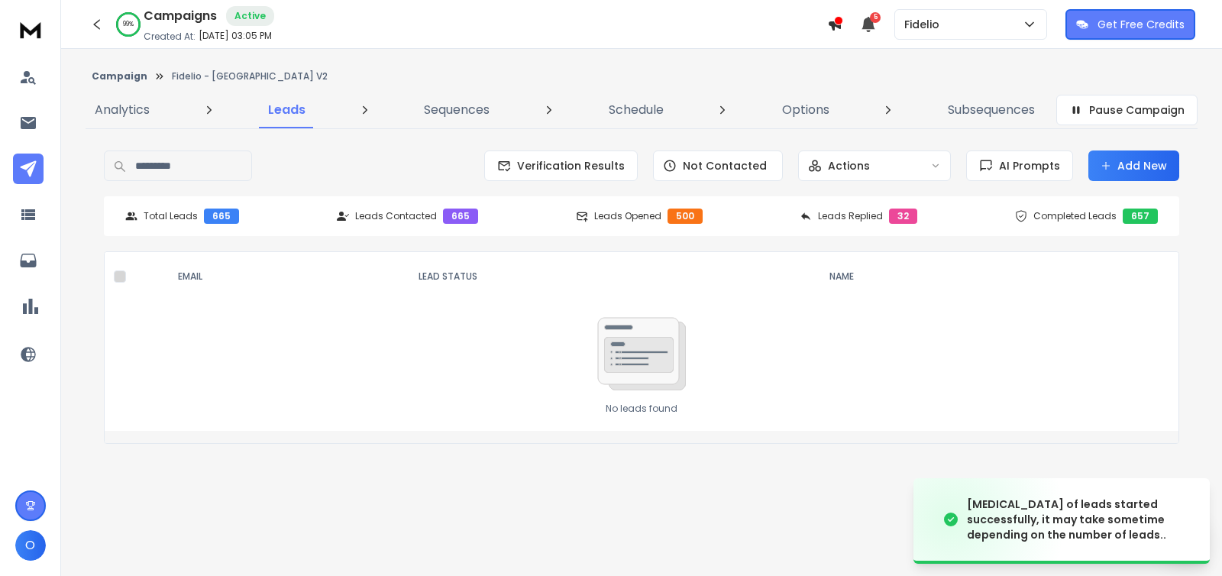
click at [533, 402] on div "No leads found" at bounding box center [641, 366] width 1072 height 128
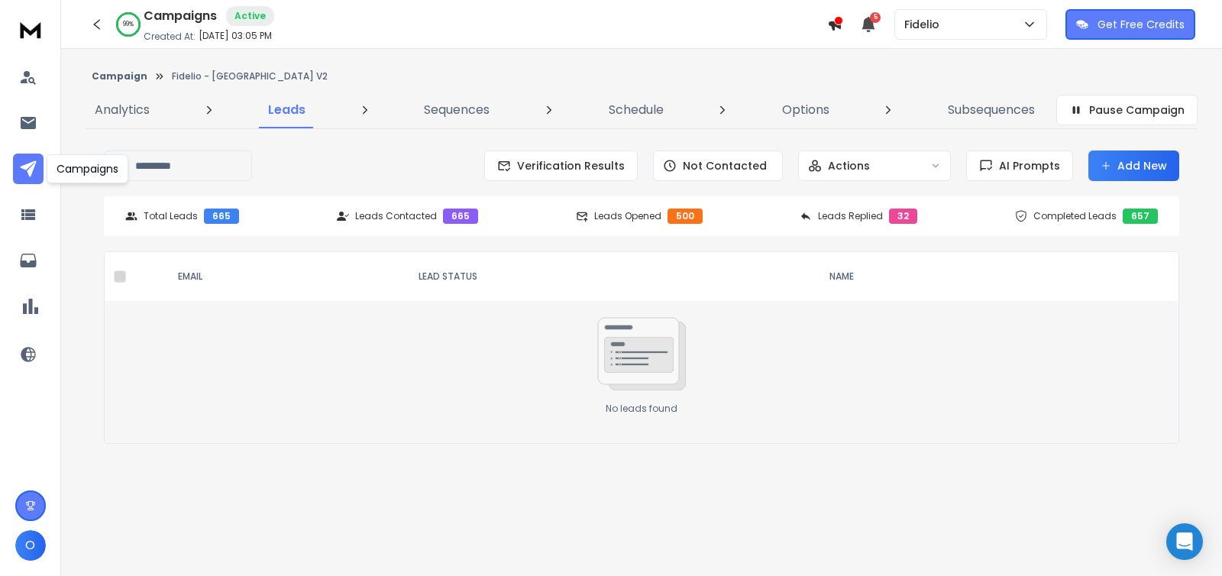
click at [15, 165] on link at bounding box center [28, 169] width 31 height 31
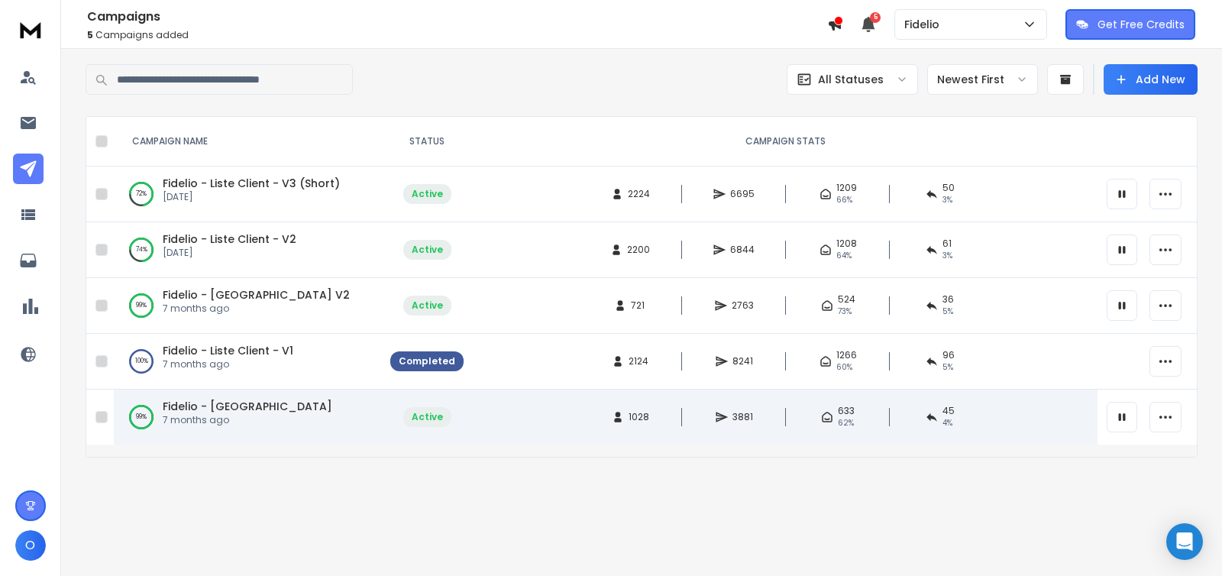
click at [211, 418] on p "7 months ago" at bounding box center [248, 420] width 170 height 12
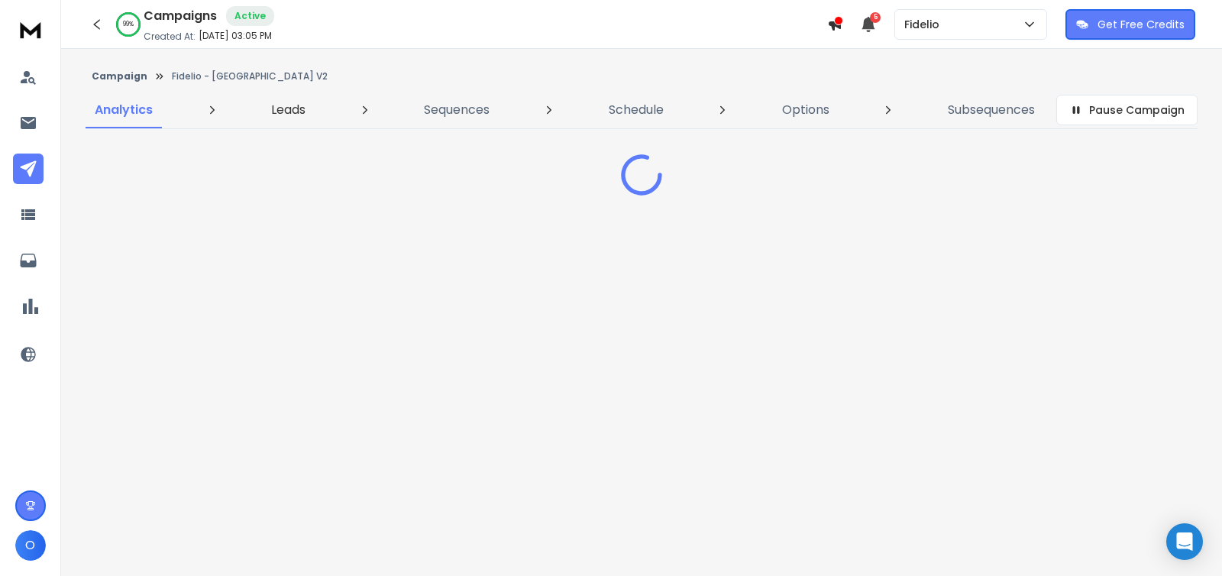
click at [283, 113] on p "Leads" at bounding box center [288, 110] width 34 height 18
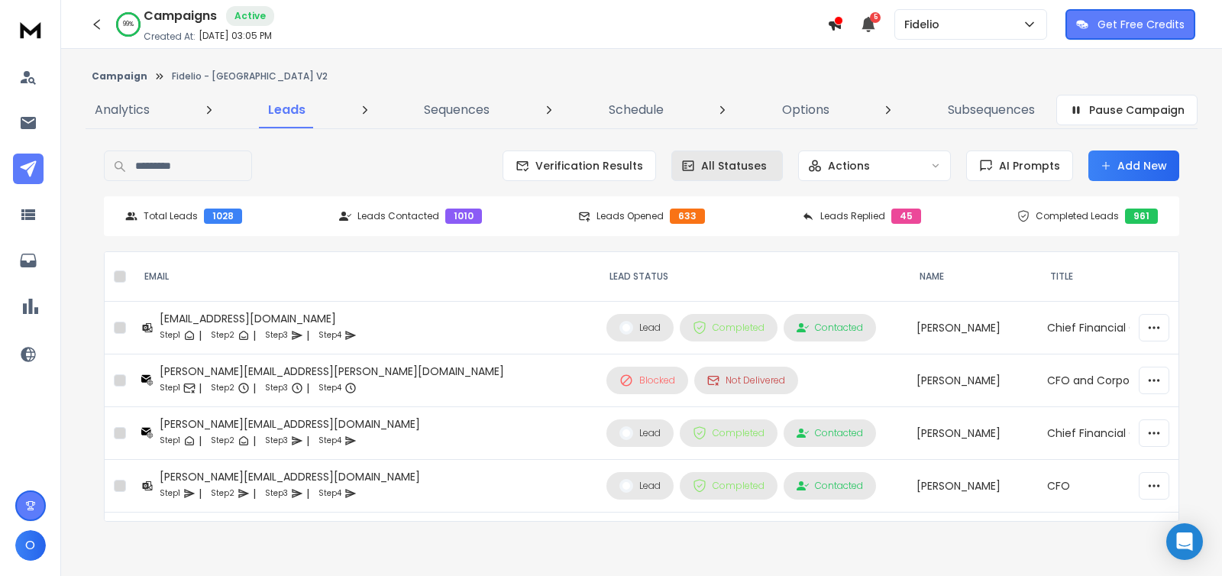
click at [733, 162] on p "All Statuses" at bounding box center [734, 165] width 66 height 15
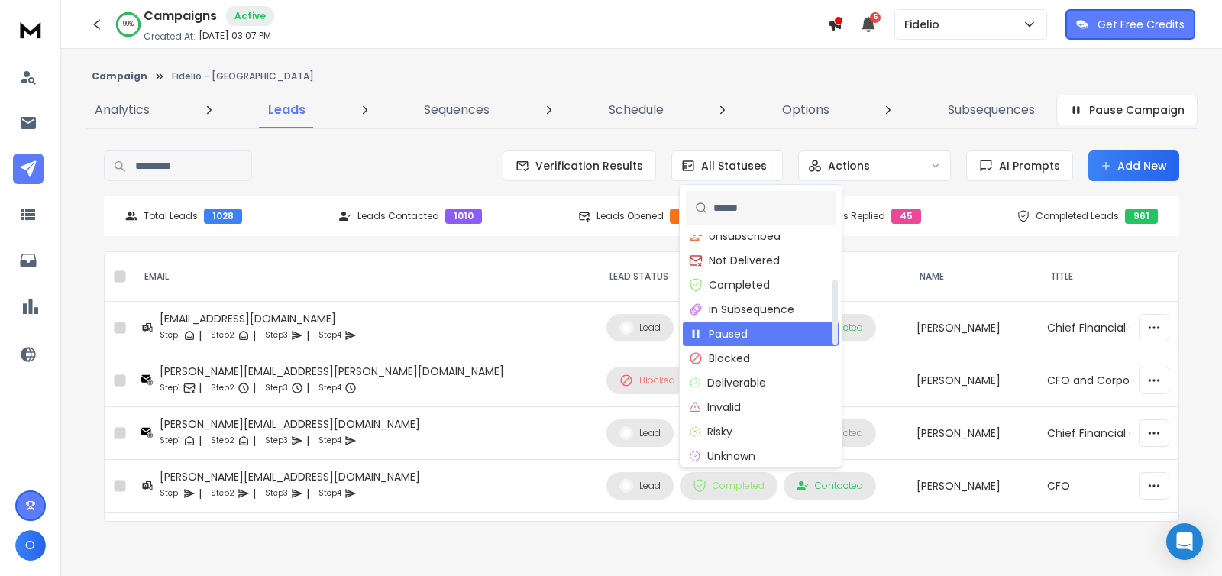
scroll to position [114, 0]
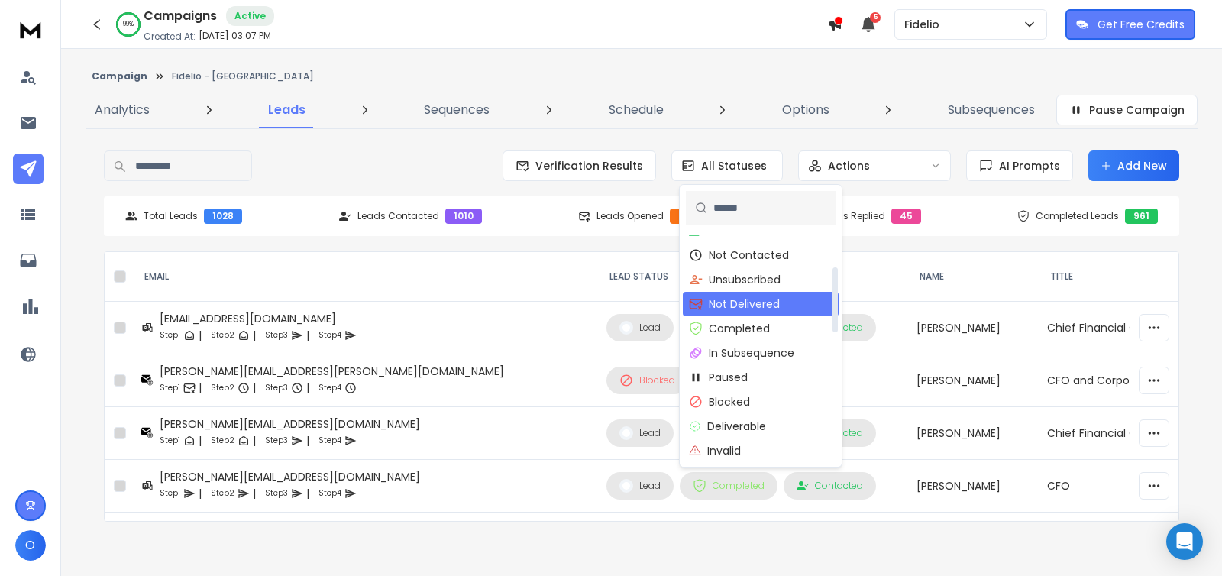
click at [747, 310] on p "Not Delivered" at bounding box center [744, 303] width 71 height 15
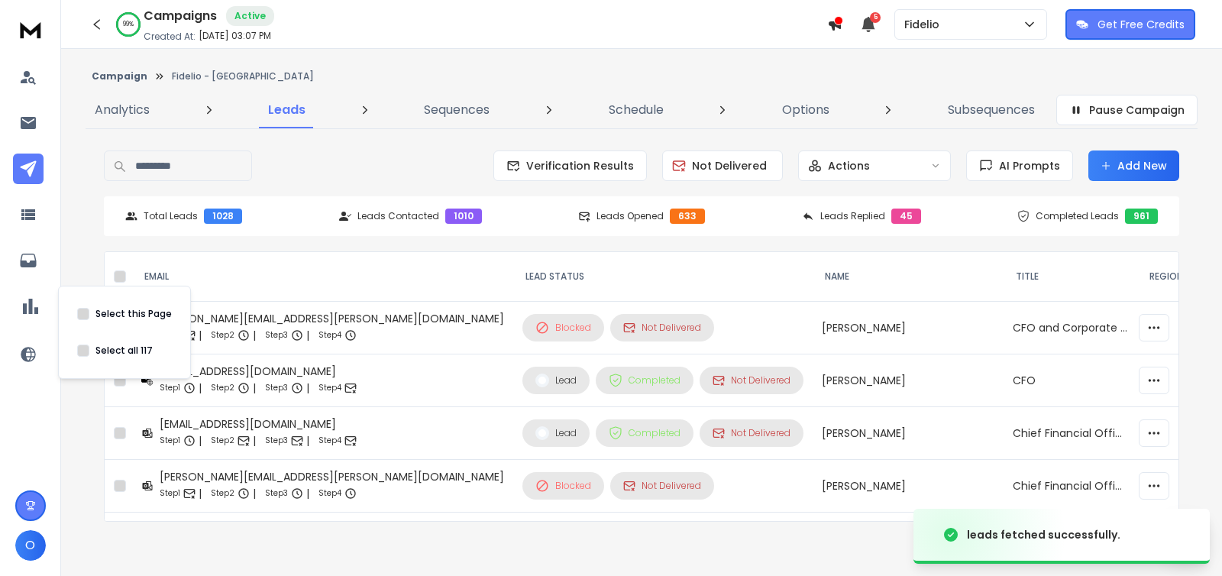
click at [122, 275] on button "Select this Page" at bounding box center [120, 276] width 12 height 12
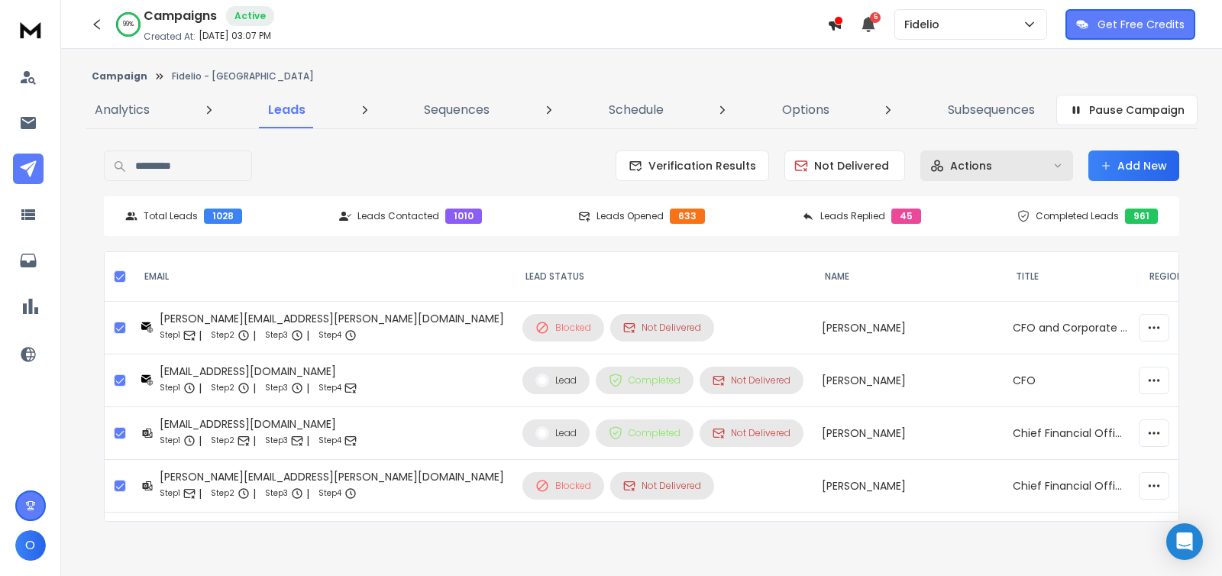
click at [966, 165] on p "Actions" at bounding box center [971, 165] width 42 height 15
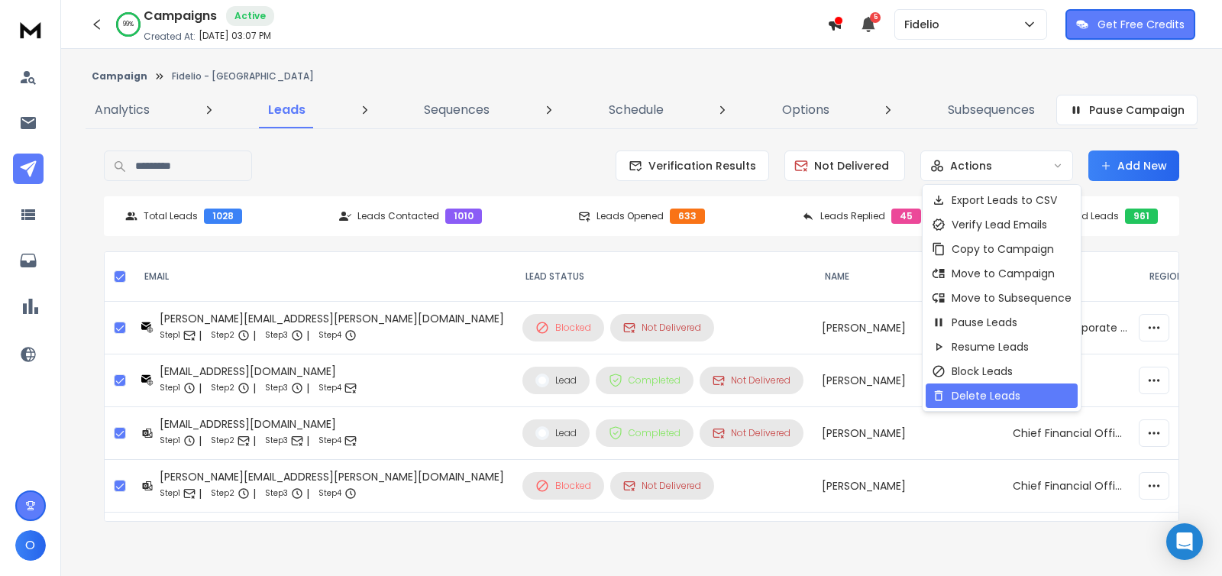
click at [996, 388] on p "Delete Leads" at bounding box center [986, 395] width 69 height 15
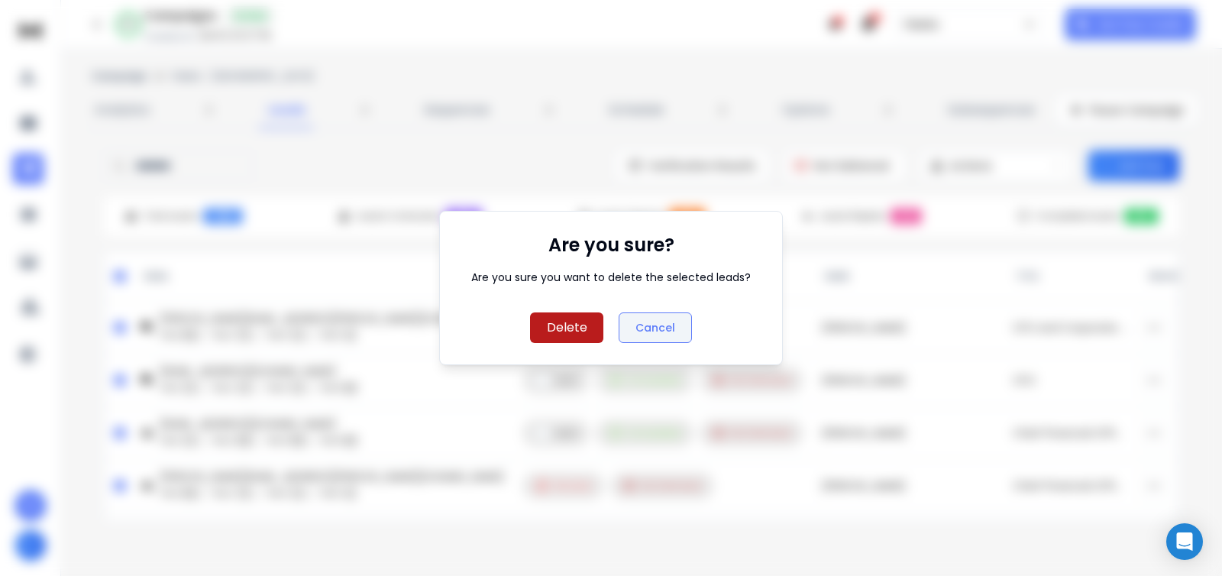
click at [565, 317] on button "Delete" at bounding box center [566, 327] width 73 height 31
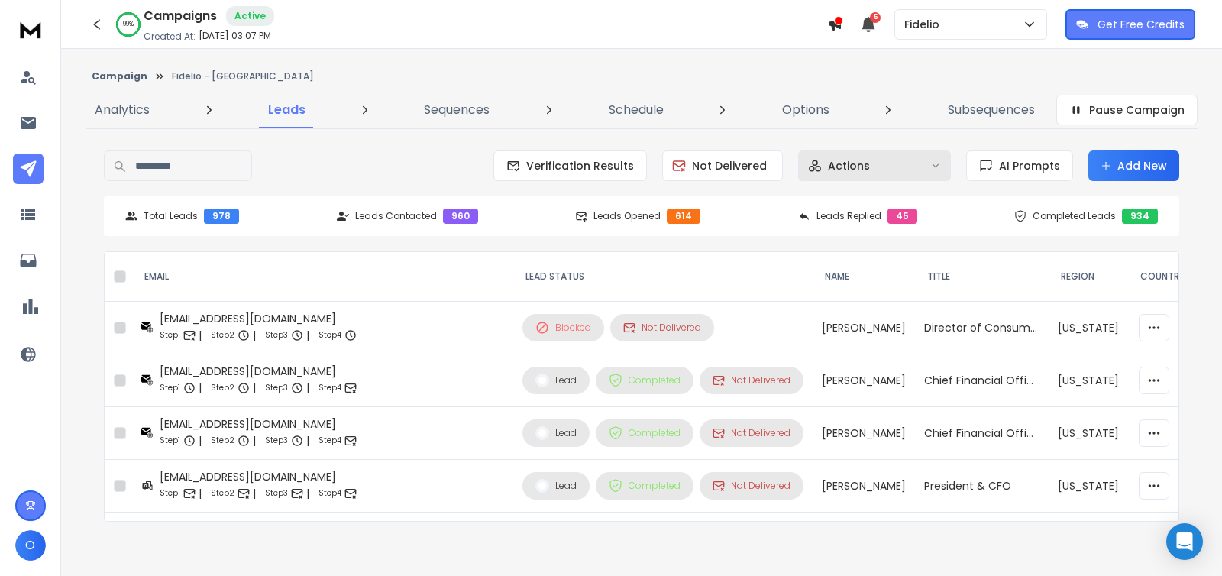
click at [916, 172] on div "Actions" at bounding box center [866, 165] width 116 height 15
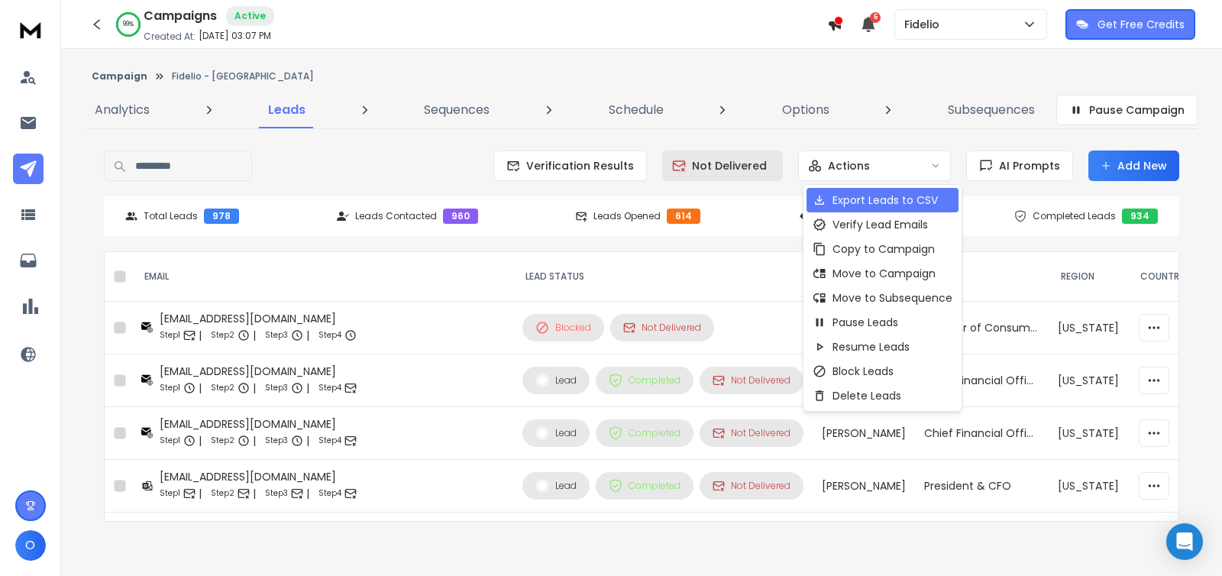
click at [760, 163] on p "Not Delivered" at bounding box center [729, 165] width 75 height 15
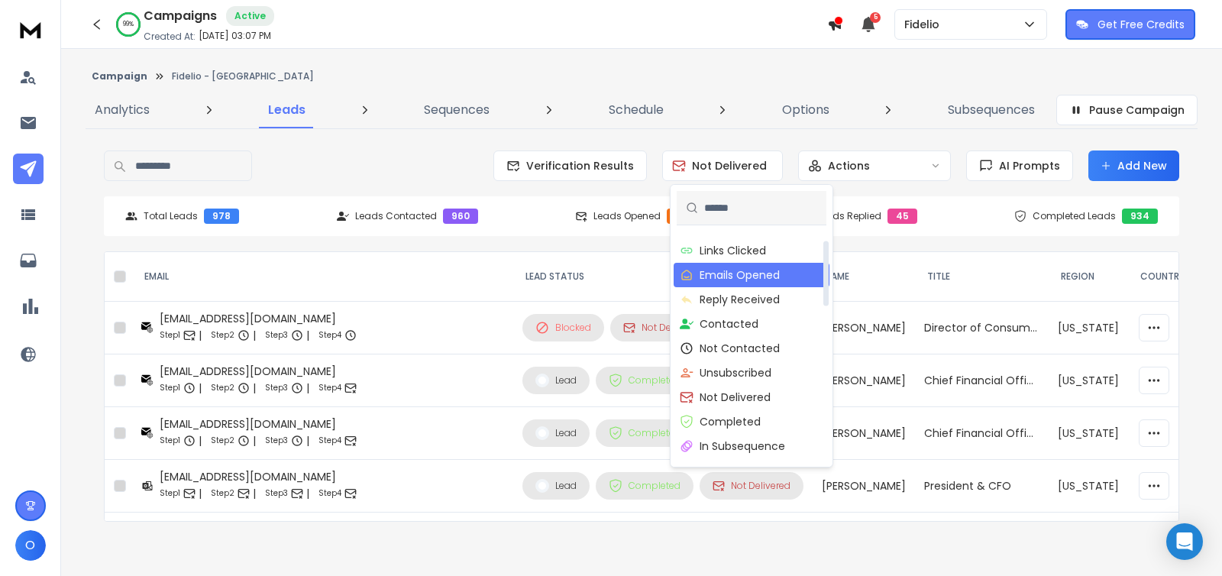
scroll to position [25, 0]
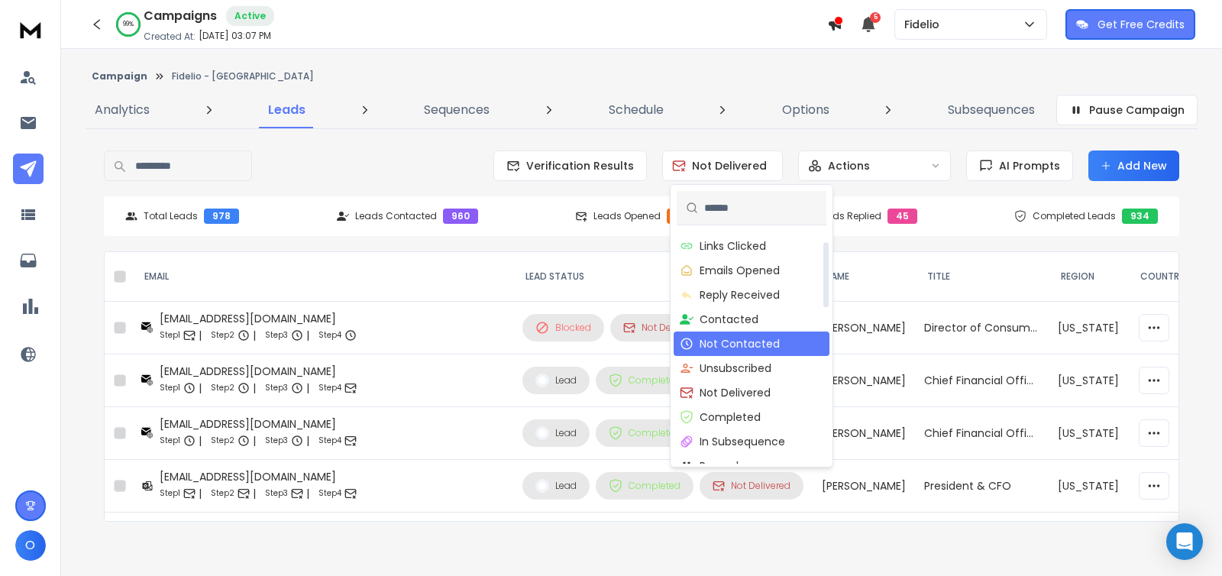
click at [737, 338] on p "Not Contacted" at bounding box center [740, 343] width 80 height 15
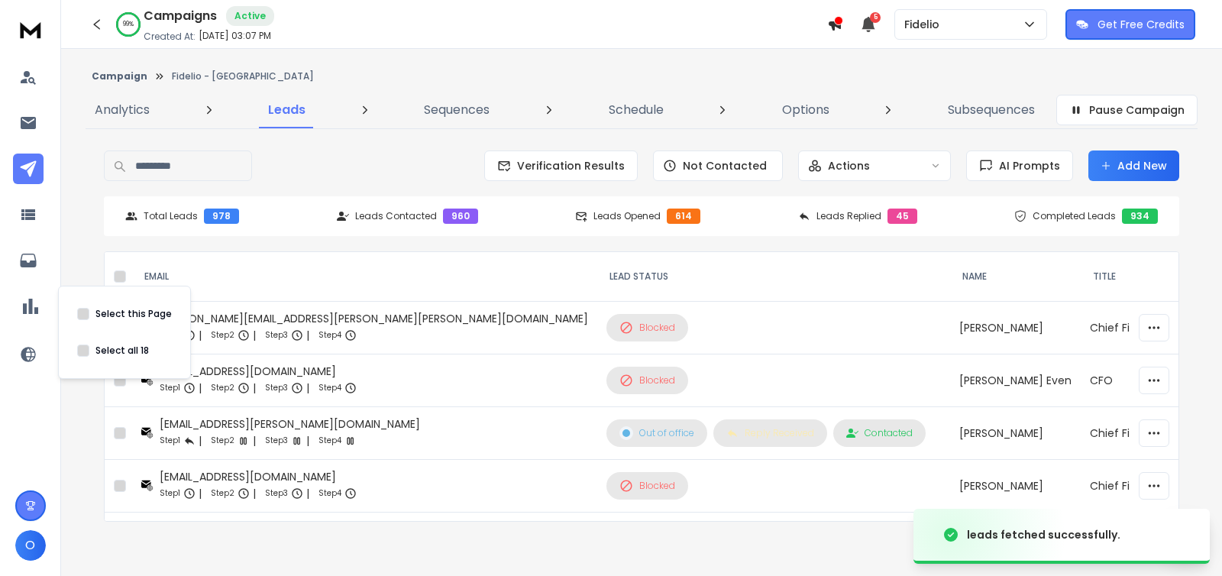
click at [114, 276] on button "Select this Page" at bounding box center [120, 276] width 12 height 12
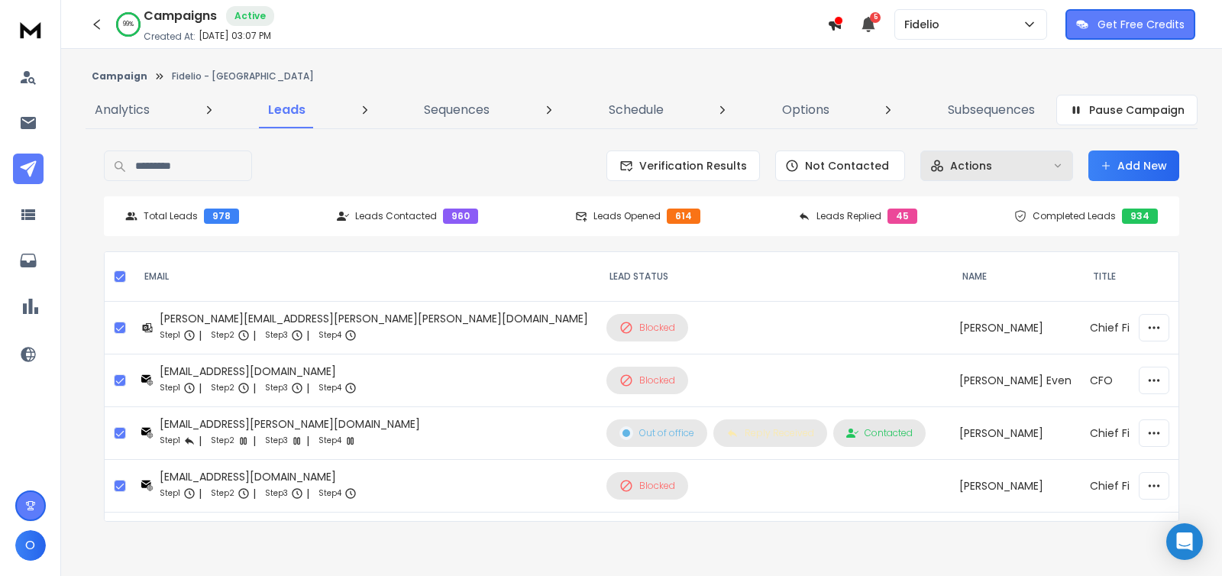
click at [965, 165] on p "Actions" at bounding box center [971, 165] width 42 height 15
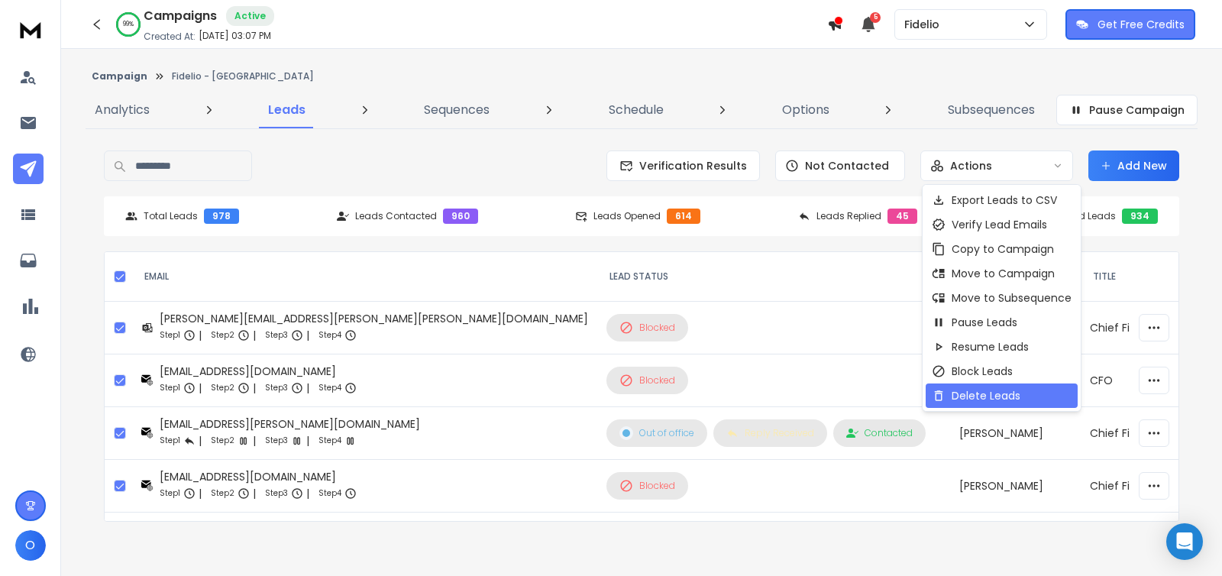
click at [996, 385] on div "Delete Leads" at bounding box center [1002, 395] width 152 height 24
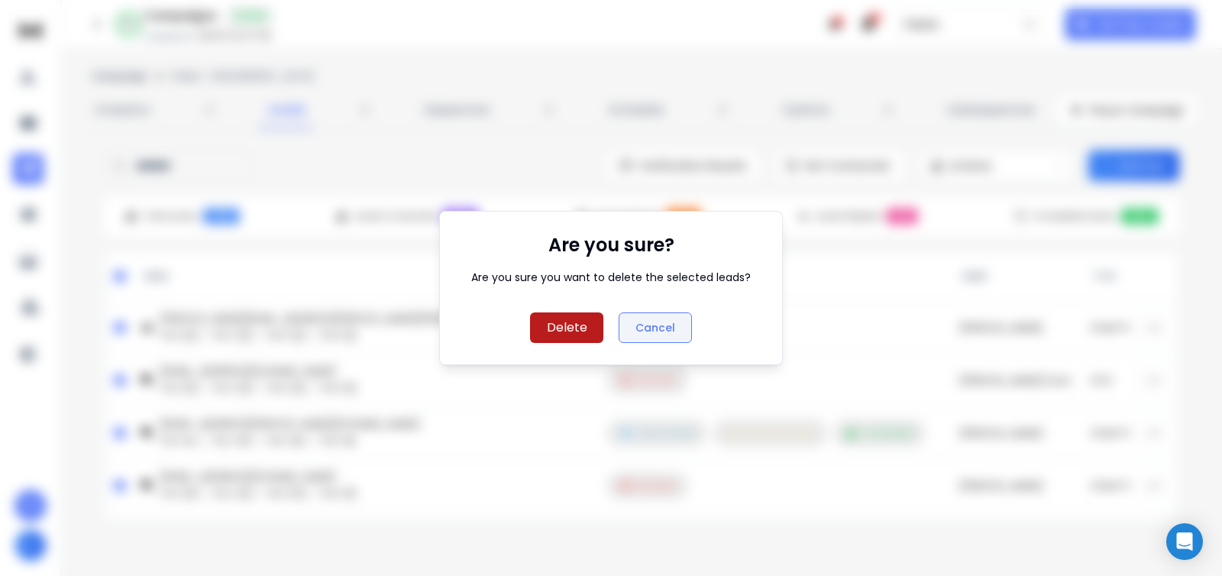
click at [564, 323] on button "Delete" at bounding box center [566, 327] width 73 height 31
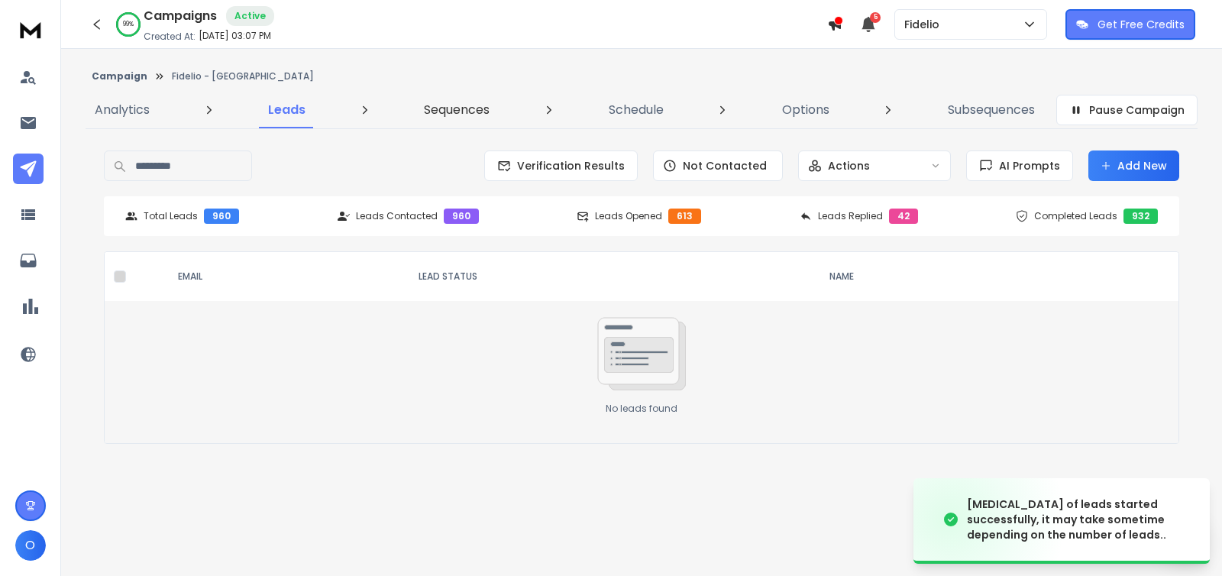
click at [442, 106] on p "Sequences" at bounding box center [457, 110] width 66 height 18
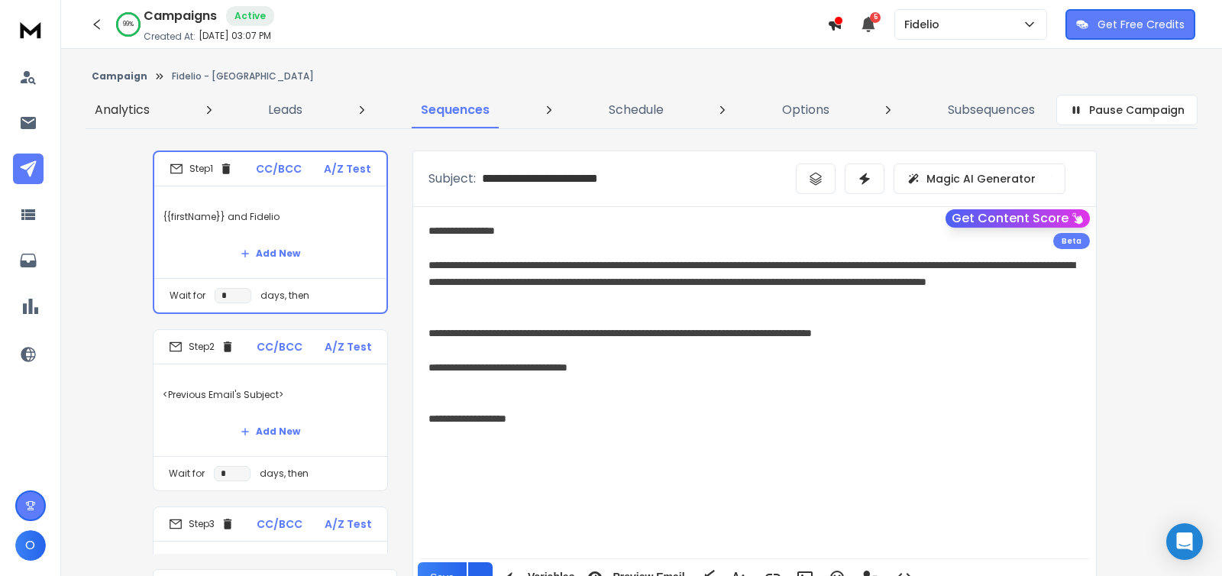
click at [131, 107] on p "Analytics" at bounding box center [122, 110] width 55 height 18
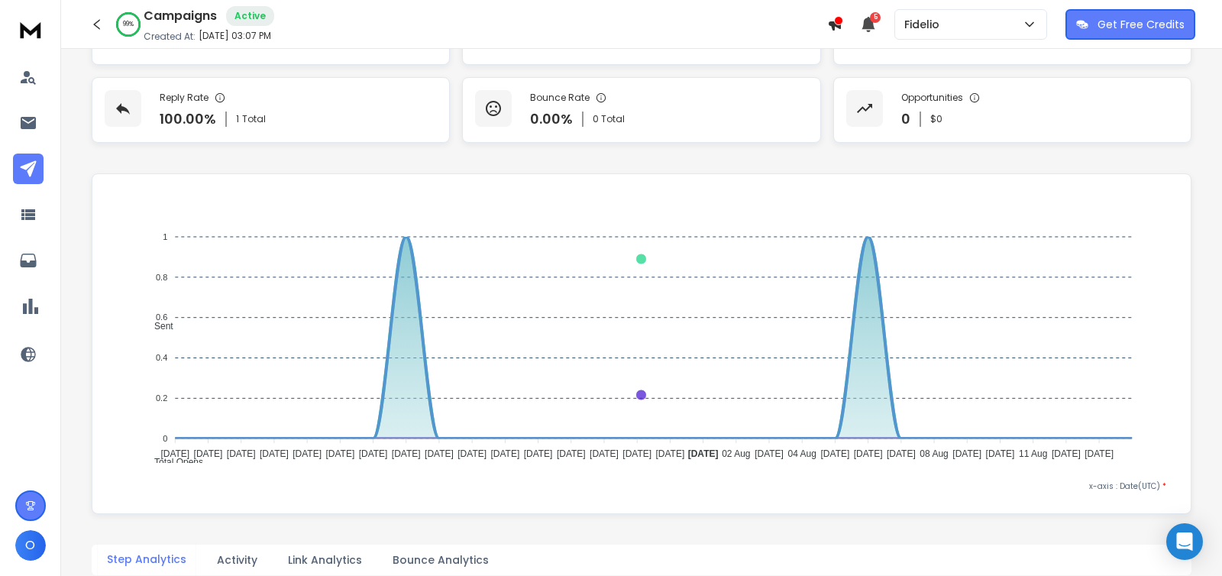
scroll to position [482, 0]
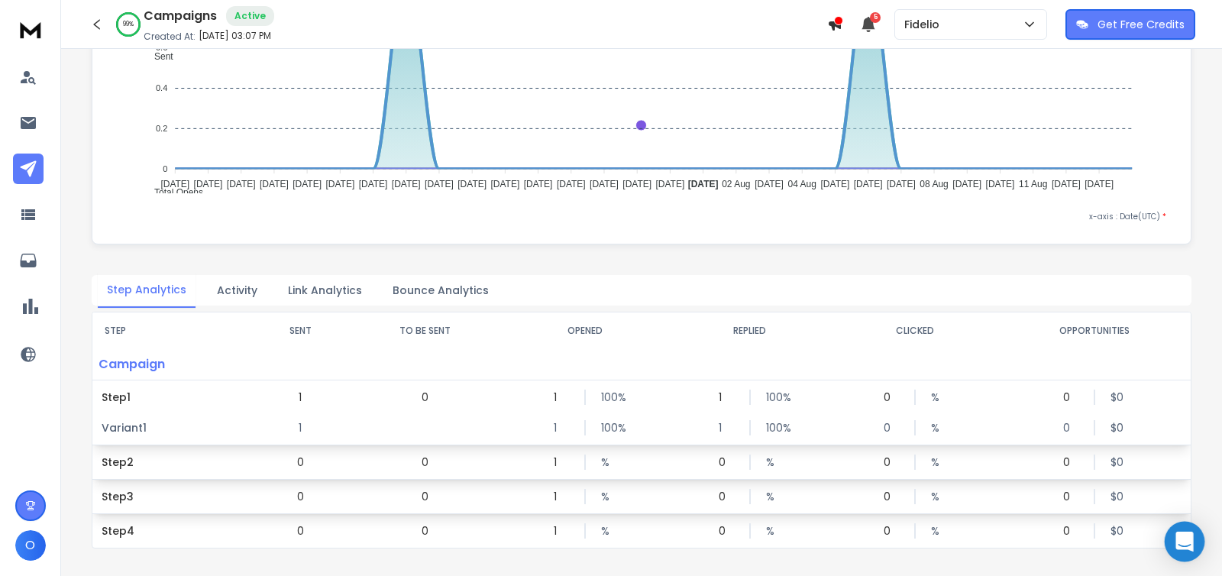
click at [1173, 549] on div "Open Intercom Messenger" at bounding box center [1185, 542] width 40 height 40
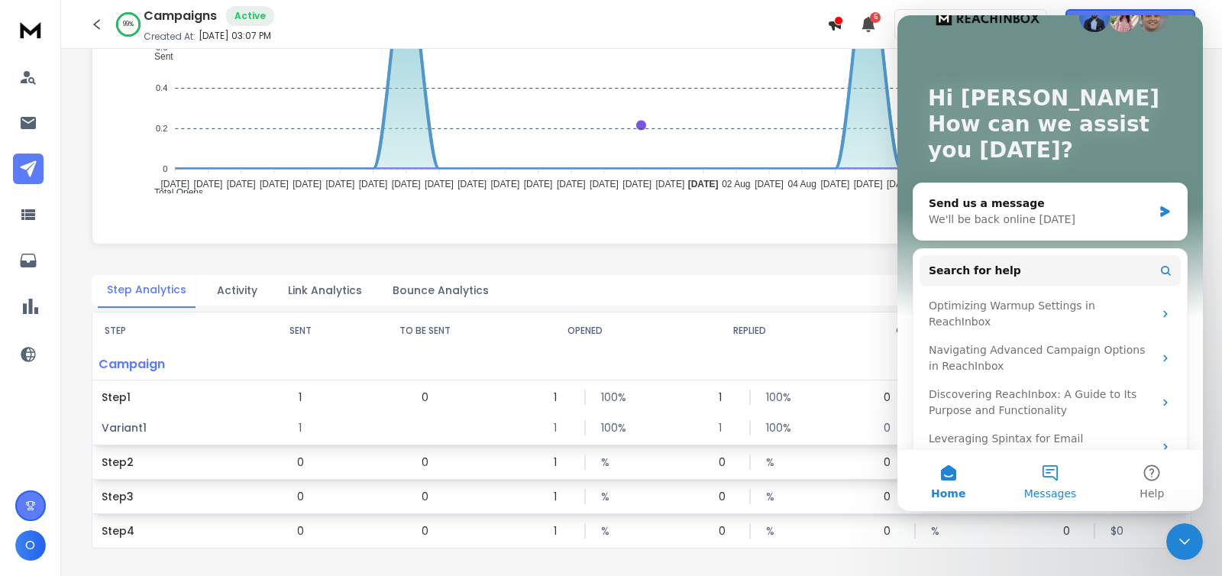
scroll to position [50, 0]
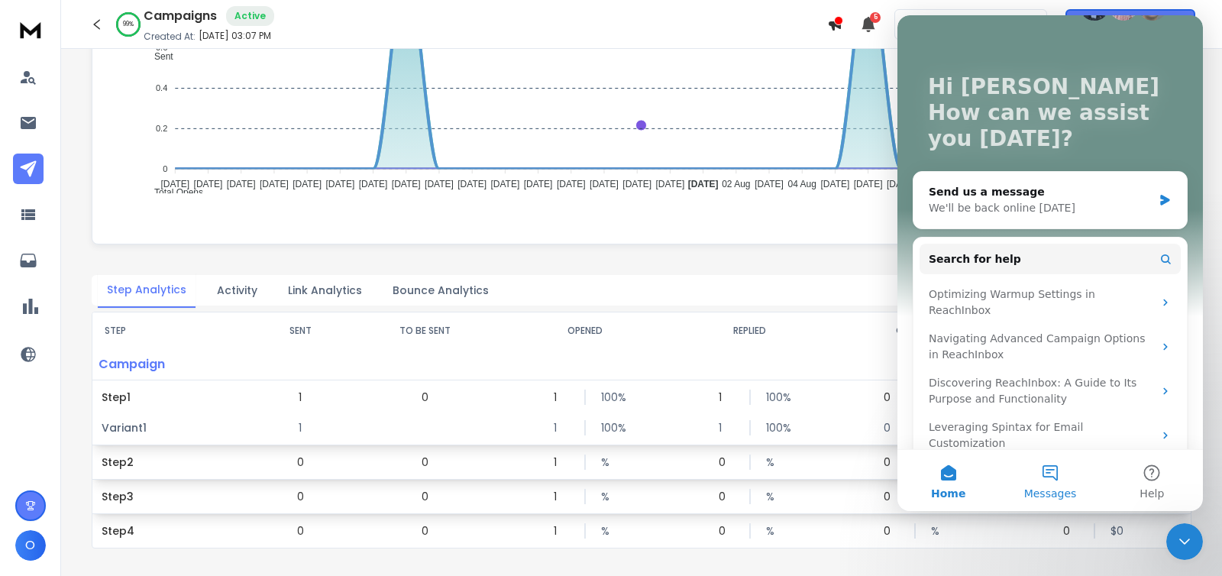
click at [1058, 464] on button "Messages" at bounding box center [1050, 480] width 102 height 61
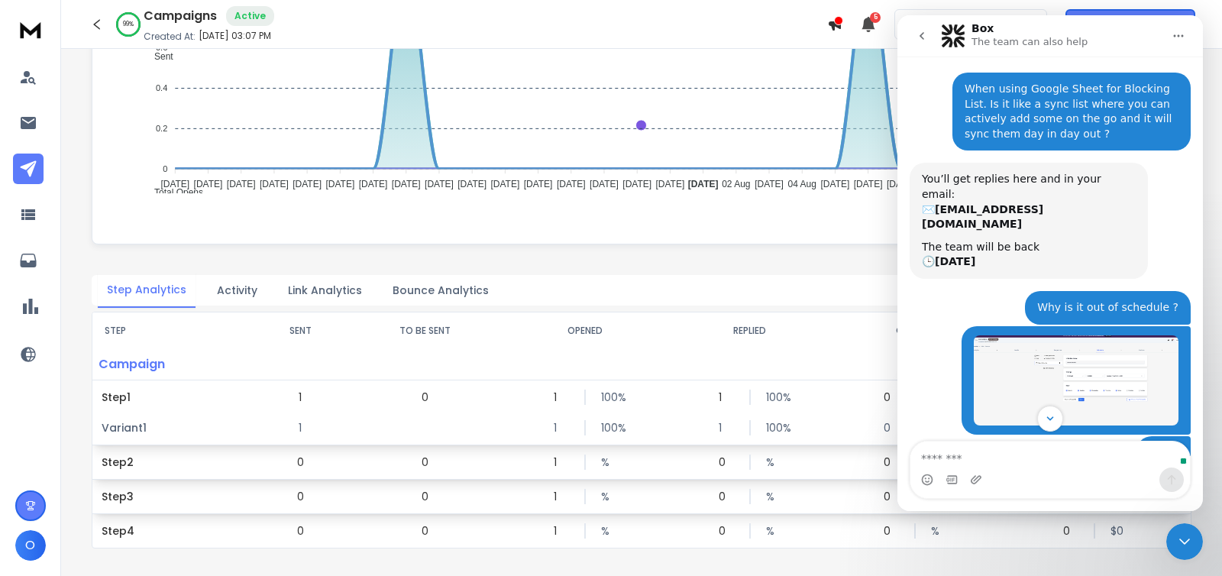
scroll to position [0, 0]
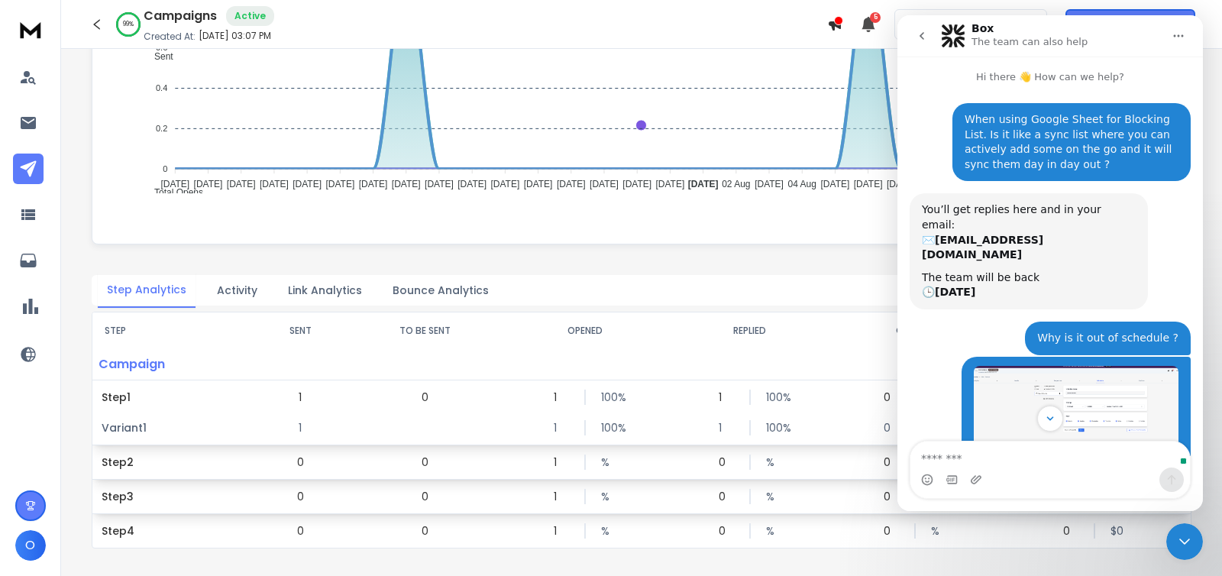
click at [923, 34] on icon "go back" at bounding box center [922, 36] width 12 height 12
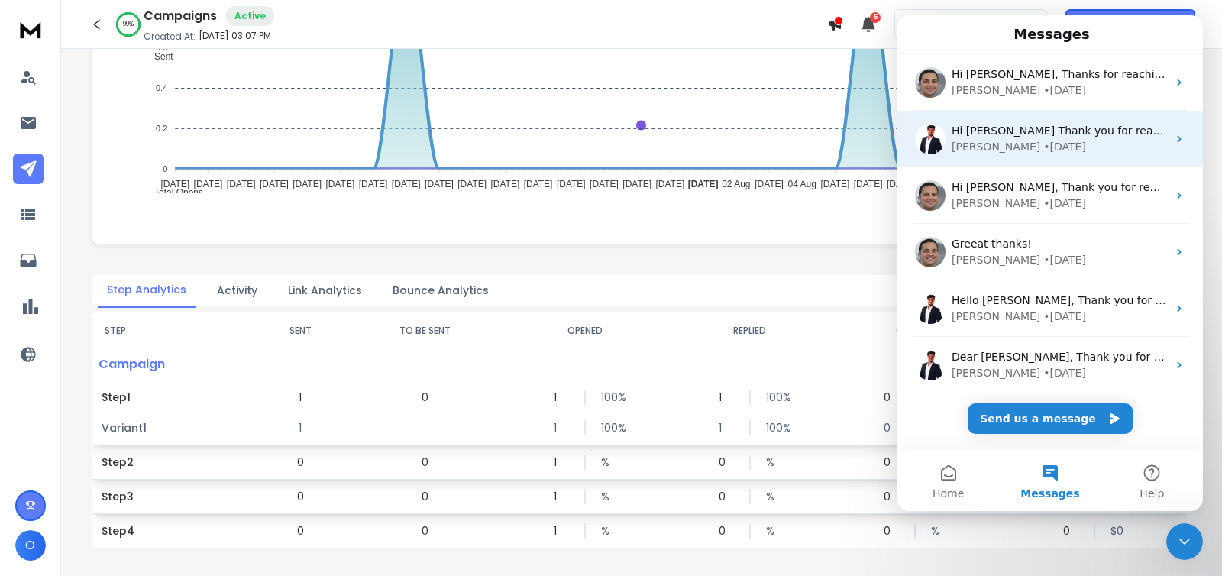
click at [1023, 155] on div "Hi [PERSON_NAME] Thank you for reaching out to [GEOGRAPHIC_DATA]. After reviewi…" at bounding box center [1050, 139] width 306 height 57
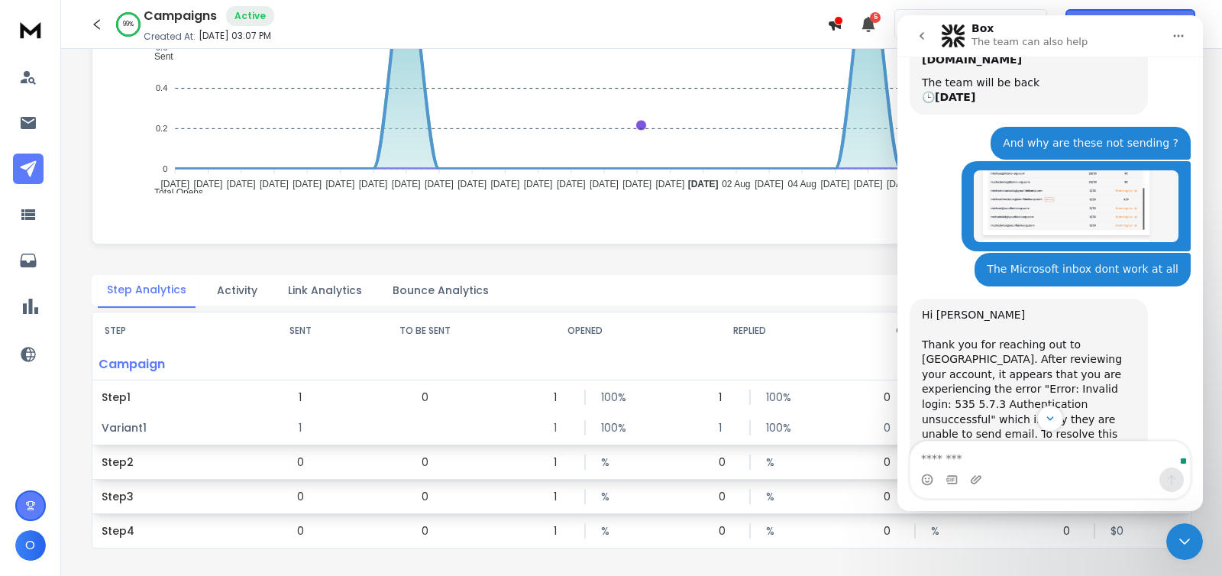
scroll to position [237, 0]
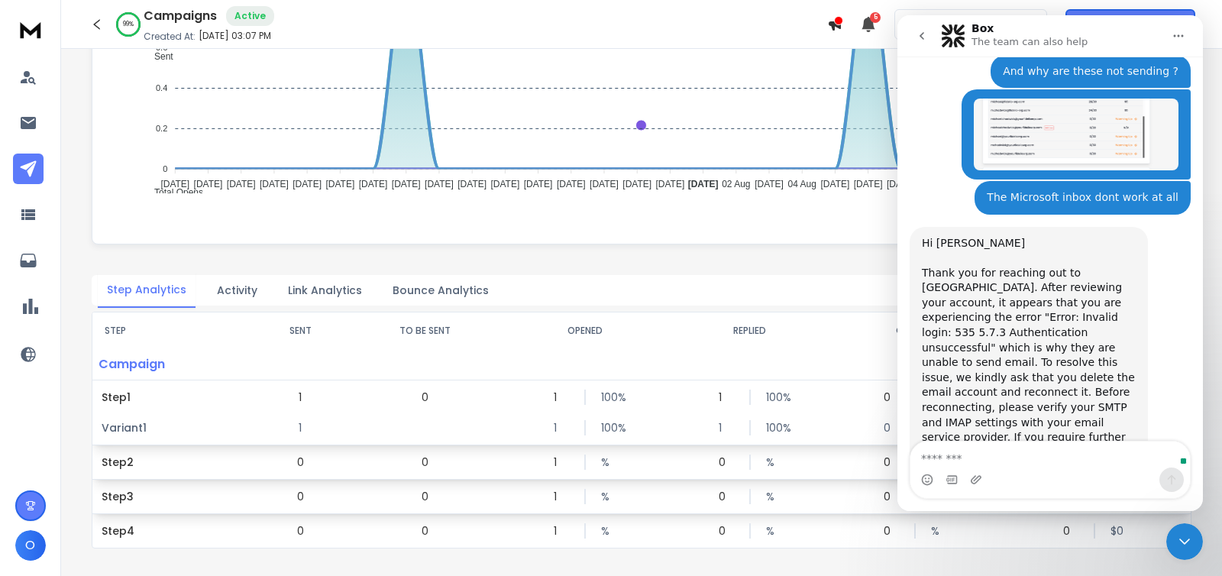
click at [920, 35] on icon "go back" at bounding box center [922, 36] width 5 height 8
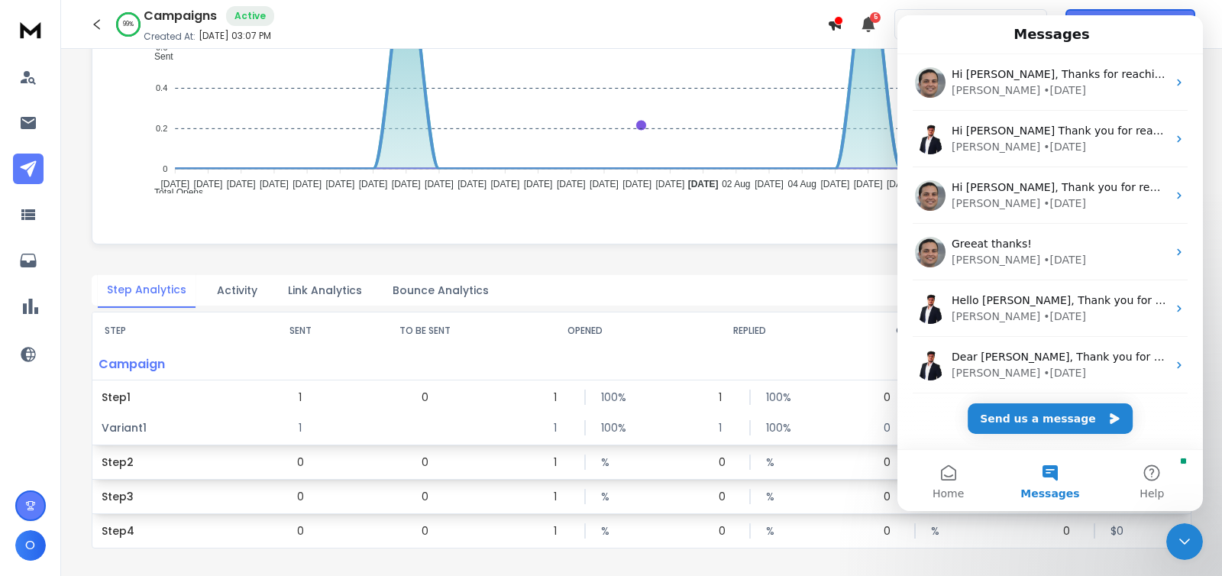
scroll to position [0, 0]
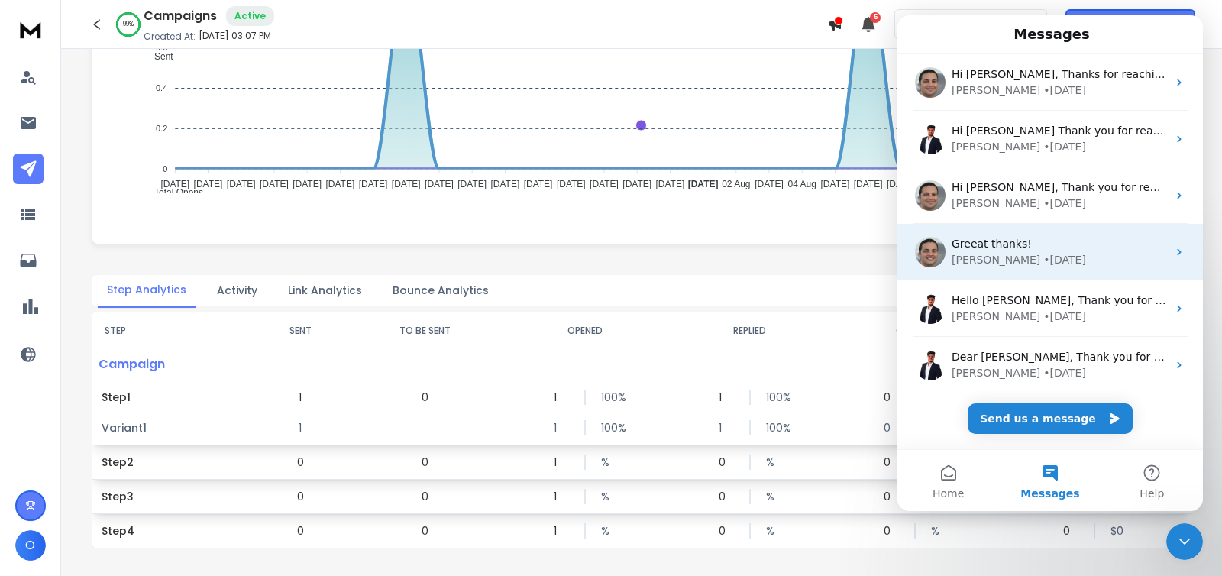
click at [1004, 249] on span "Greeat thanks!" at bounding box center [992, 244] width 80 height 12
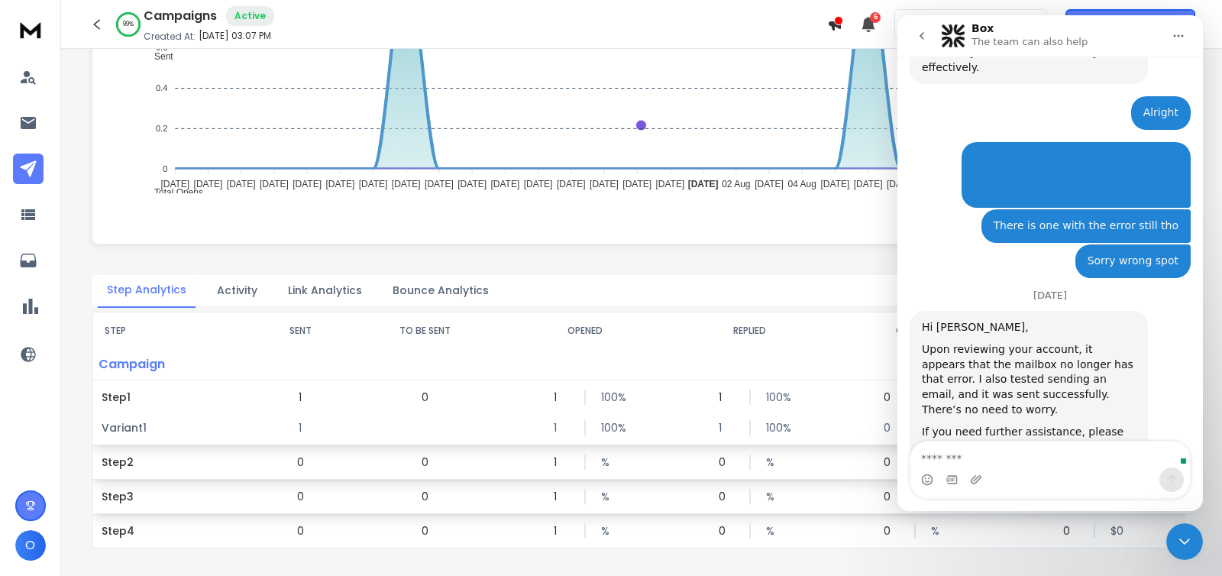
click at [918, 37] on icon "go back" at bounding box center [922, 36] width 12 height 12
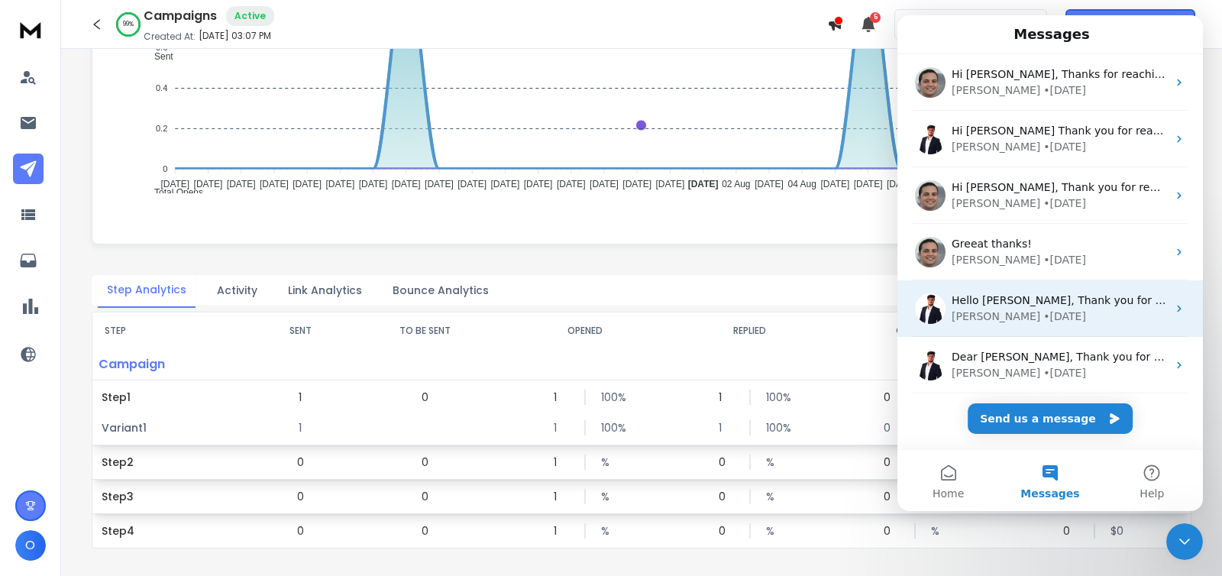
click at [1043, 319] on div "• [DATE]" at bounding box center [1064, 317] width 43 height 16
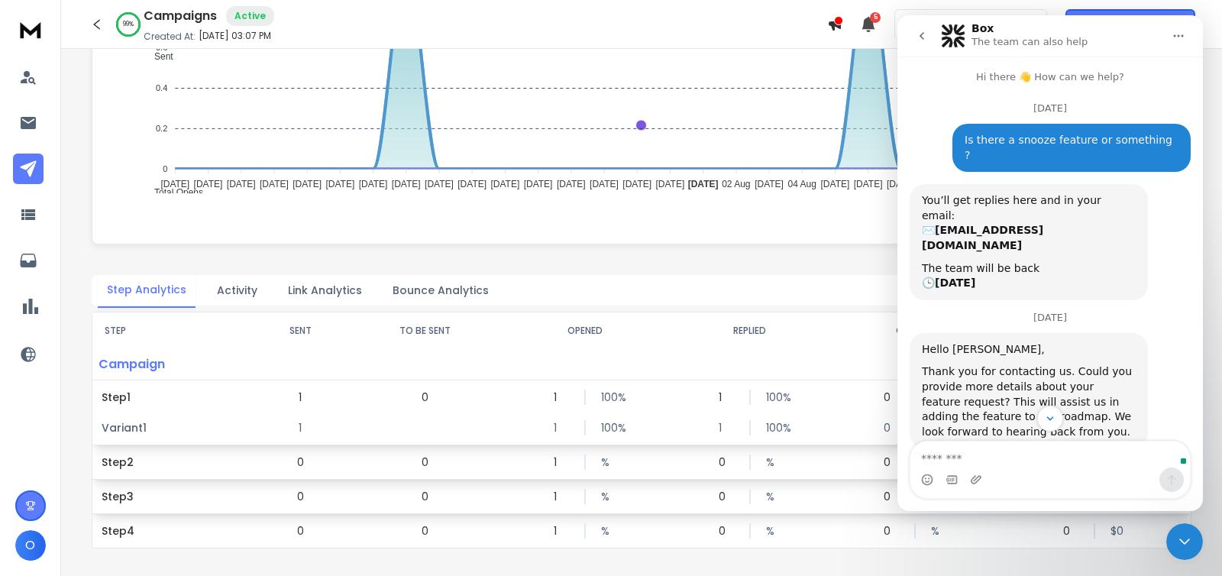
click at [916, 30] on icon "go back" at bounding box center [922, 36] width 12 height 12
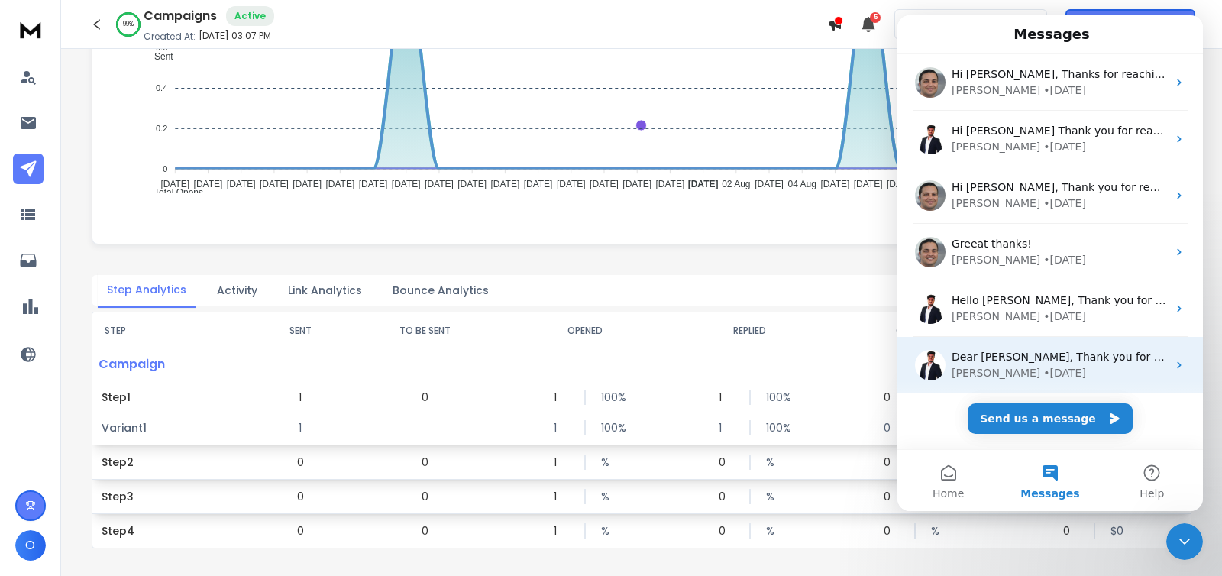
click at [1049, 349] on div "Dear [PERSON_NAME], Thank you for reaching out to us and sharing your valuable …" at bounding box center [1059, 357] width 215 height 16
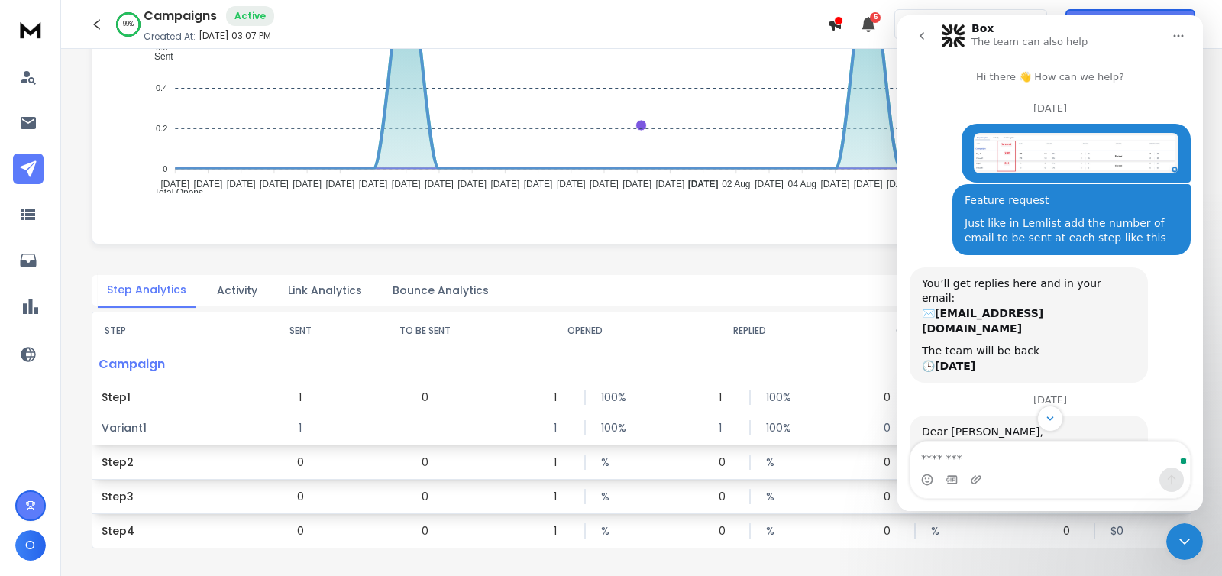
click at [1011, 137] on img "Olivier says…" at bounding box center [1076, 153] width 205 height 40
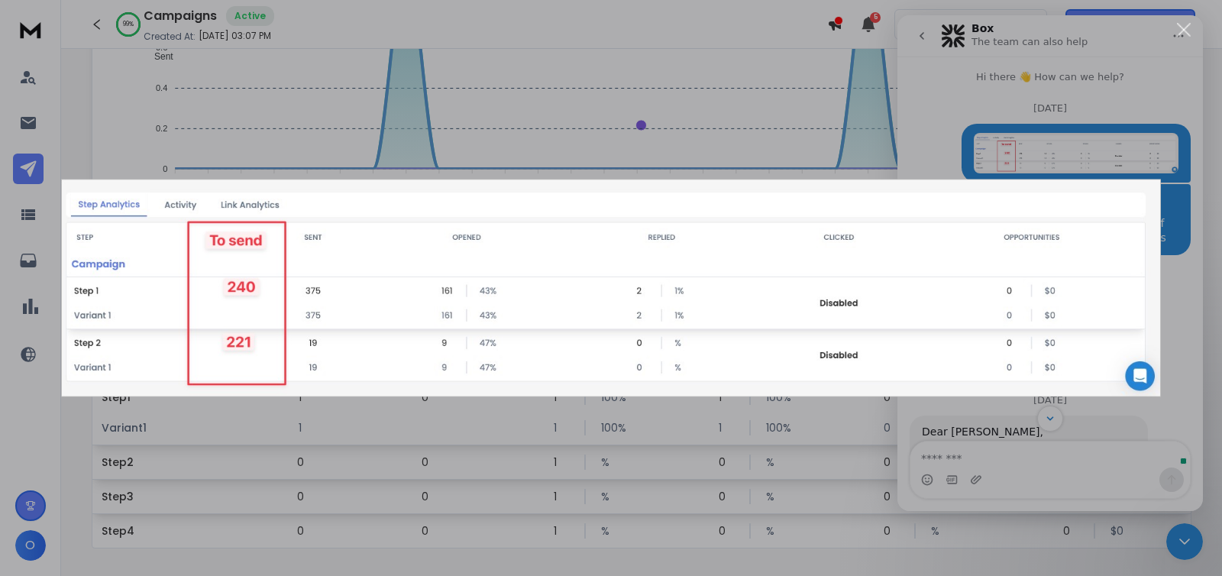
click at [1056, 137] on div "Intercom messenger" at bounding box center [611, 288] width 1222 height 576
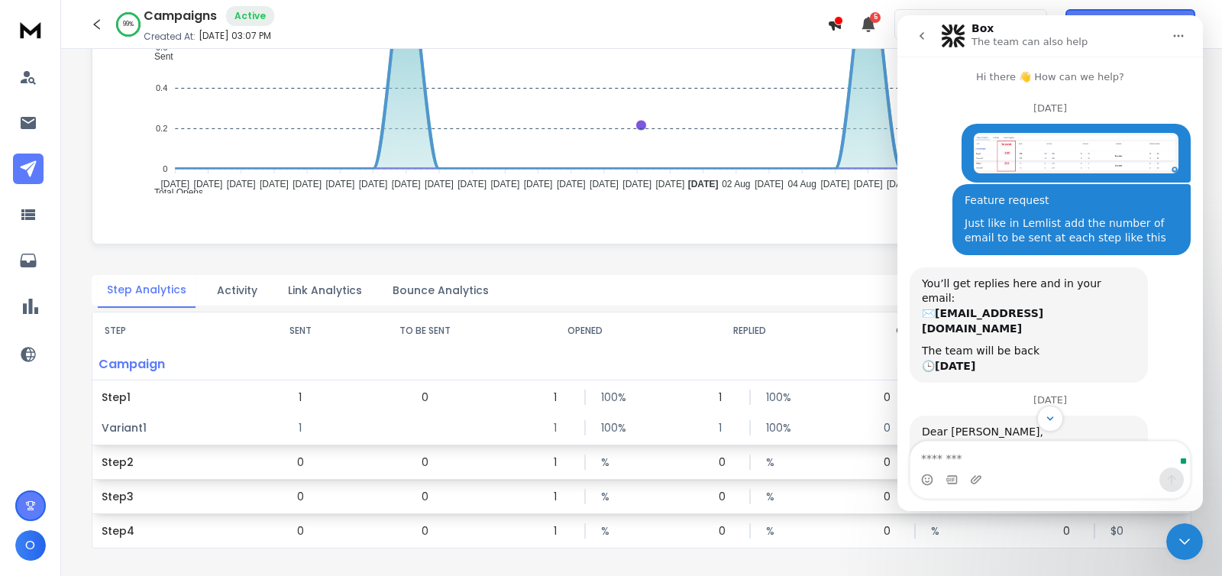
scroll to position [182, 0]
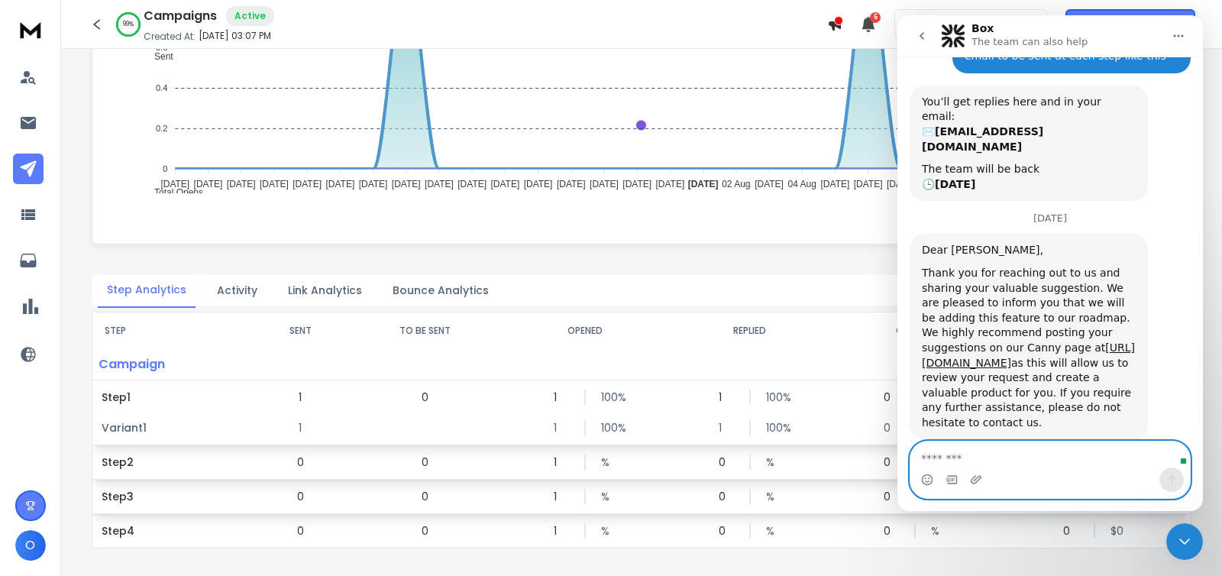
click at [1014, 464] on textarea "Message…" at bounding box center [1050, 454] width 280 height 26
type textarea "**********"
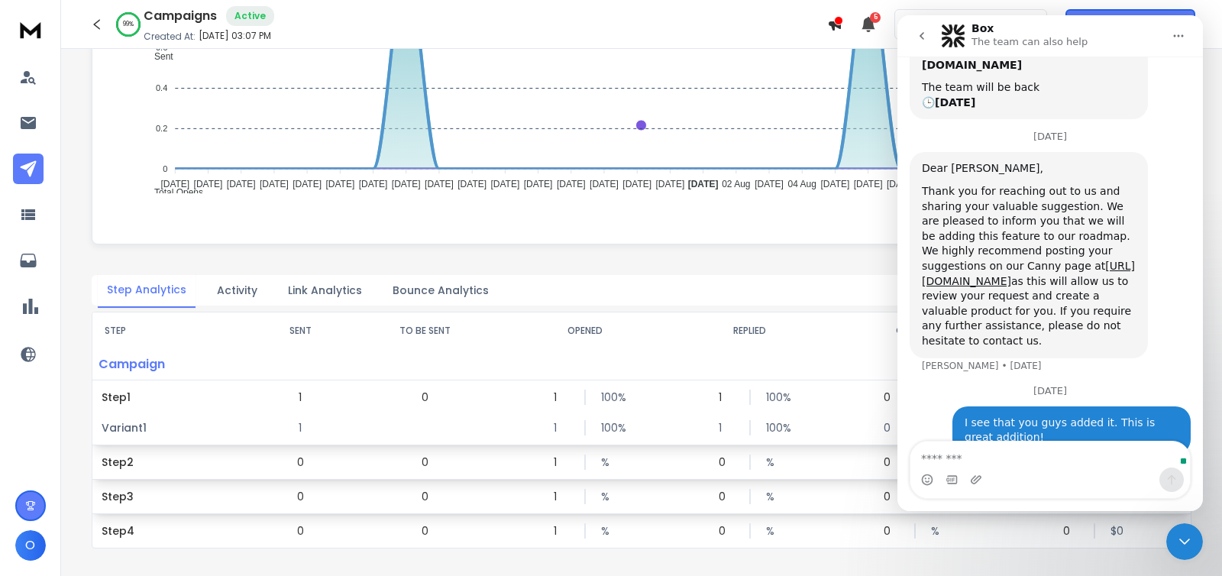
drag, startPoint x: 1187, startPoint y: 536, endPoint x: 1956, endPoint y: 909, distance: 854.7
click at [1187, 536] on icon "Close Intercom Messenger" at bounding box center [1185, 541] width 18 height 18
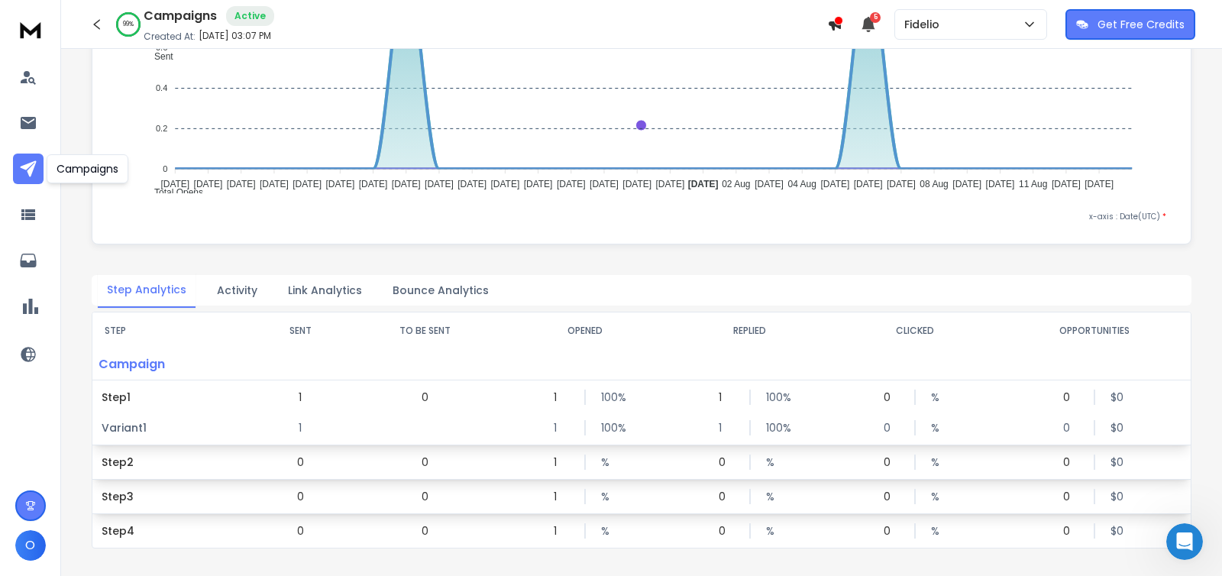
click at [31, 157] on link at bounding box center [28, 169] width 31 height 31
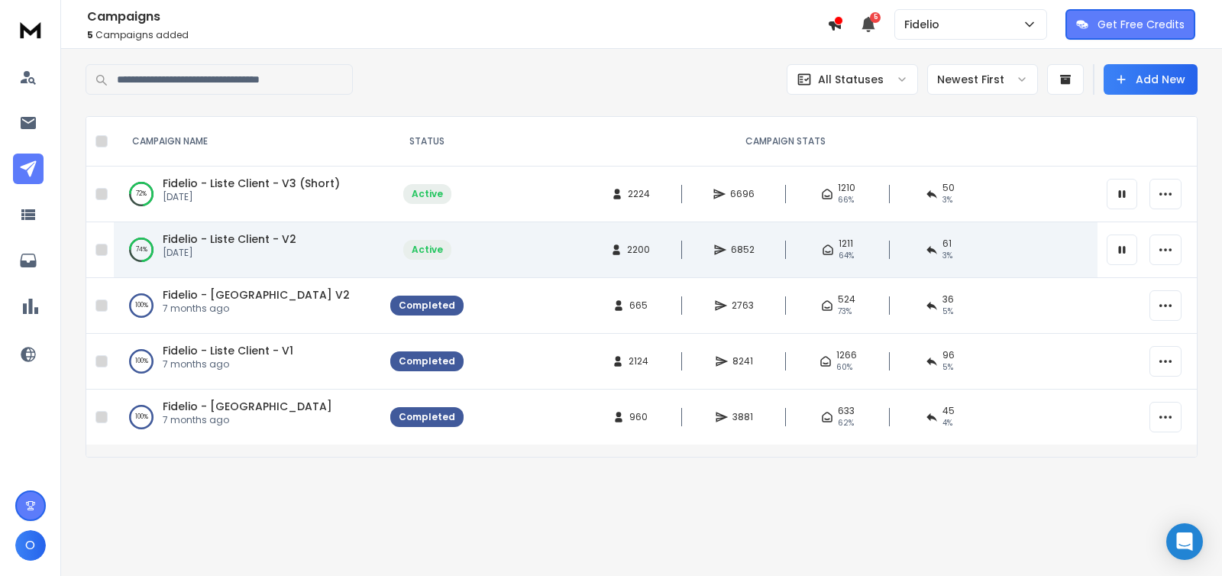
click at [192, 237] on span "Fidelio - Liste Client - V2" at bounding box center [230, 238] width 134 height 15
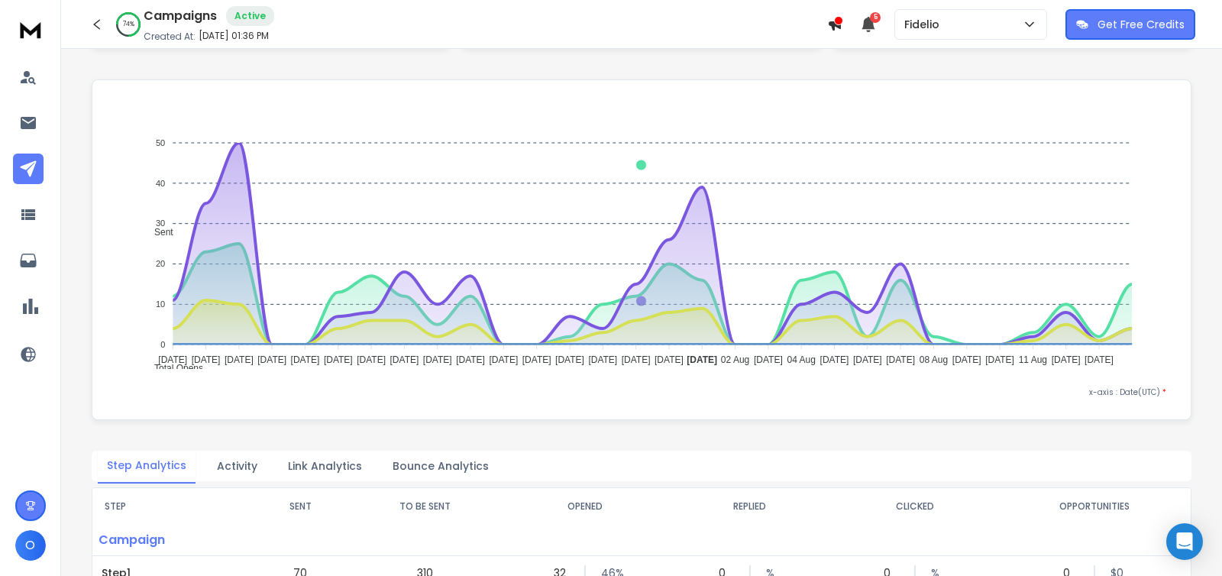
scroll to position [574, 0]
